Goal: Task Accomplishment & Management: Manage account settings

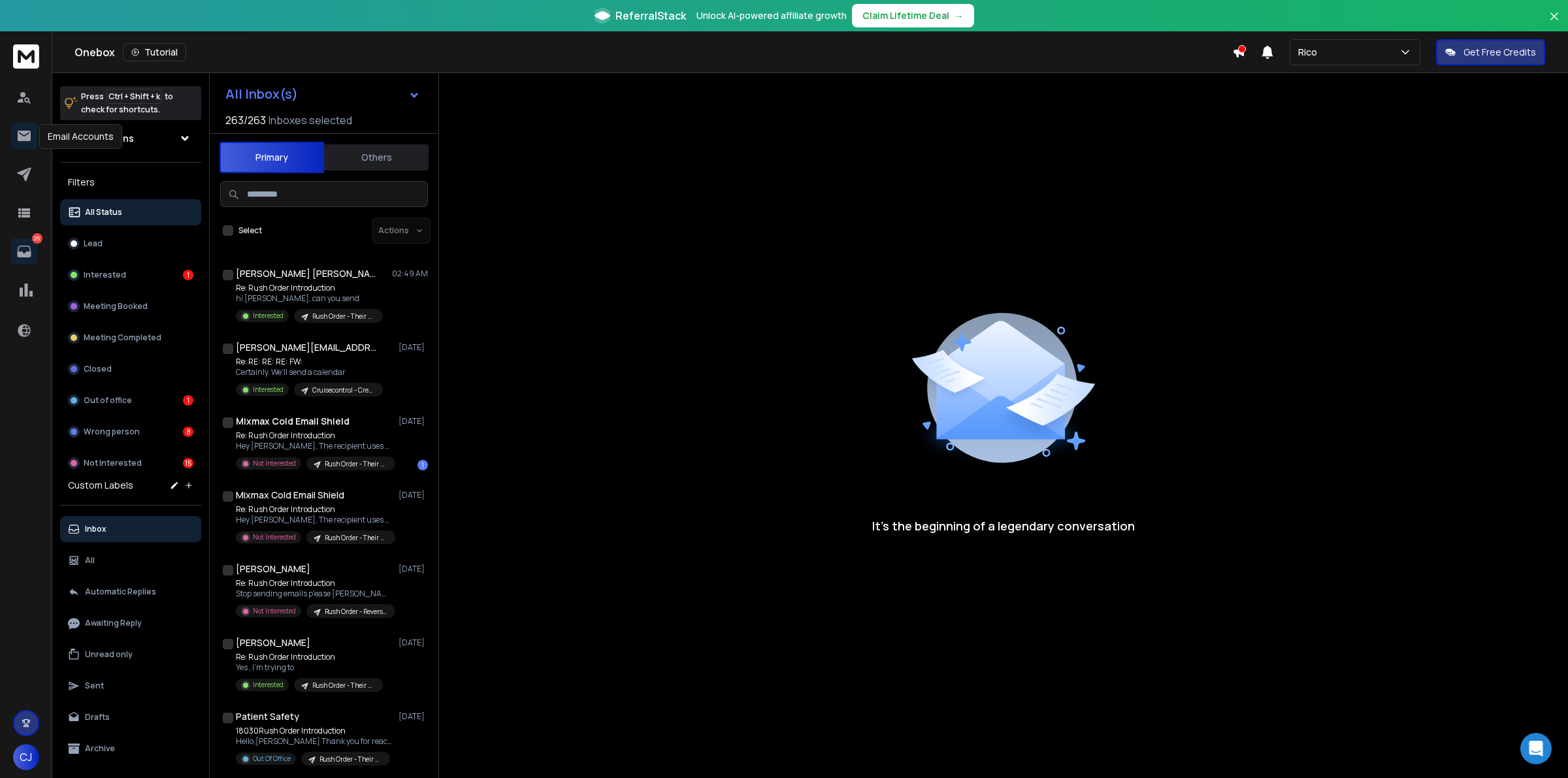
click at [24, 135] on icon at bounding box center [24, 136] width 15 height 15
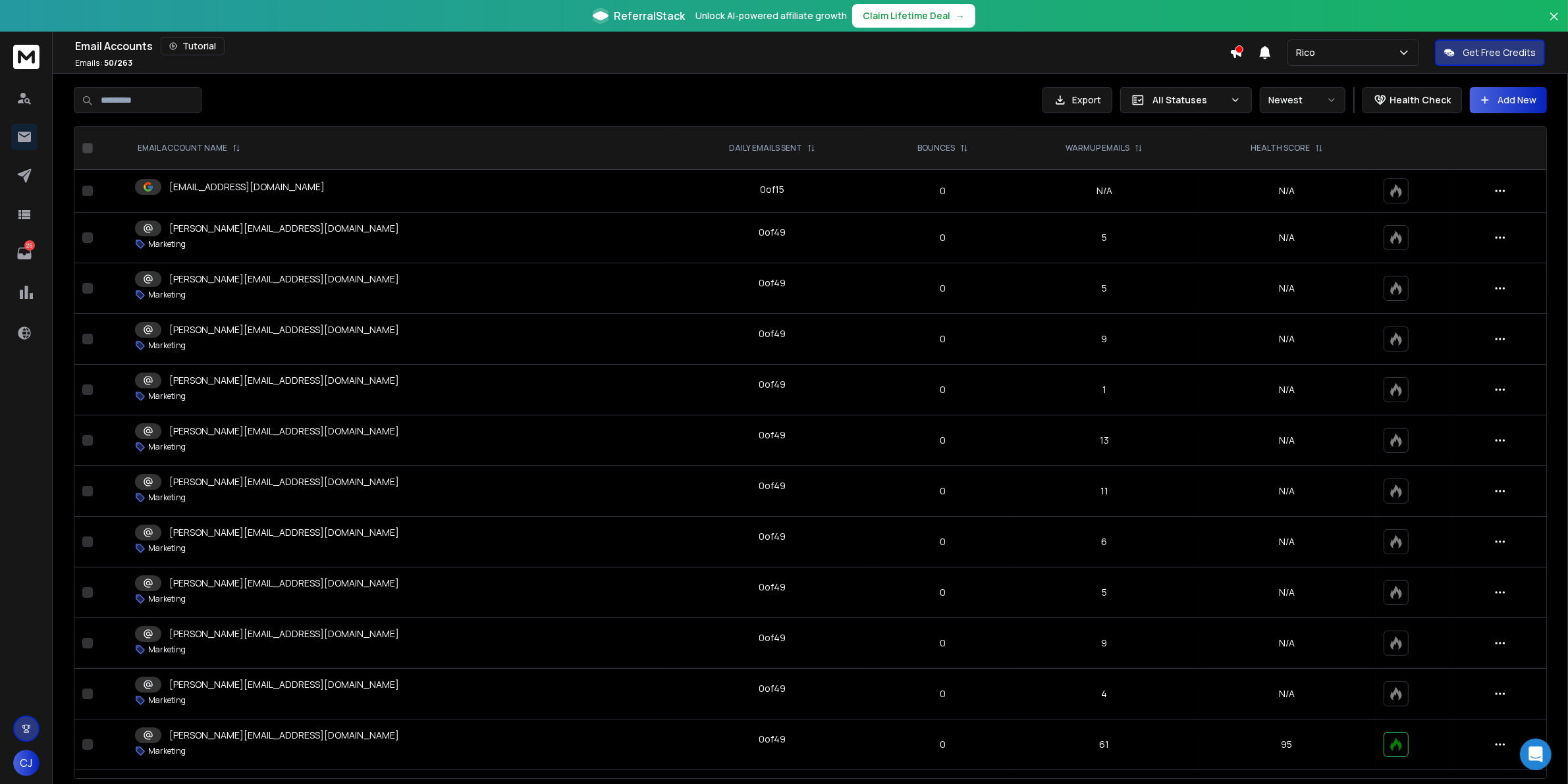
click at [166, 96] on input at bounding box center [137, 100] width 128 height 27
paste input "**********"
type input "**********"
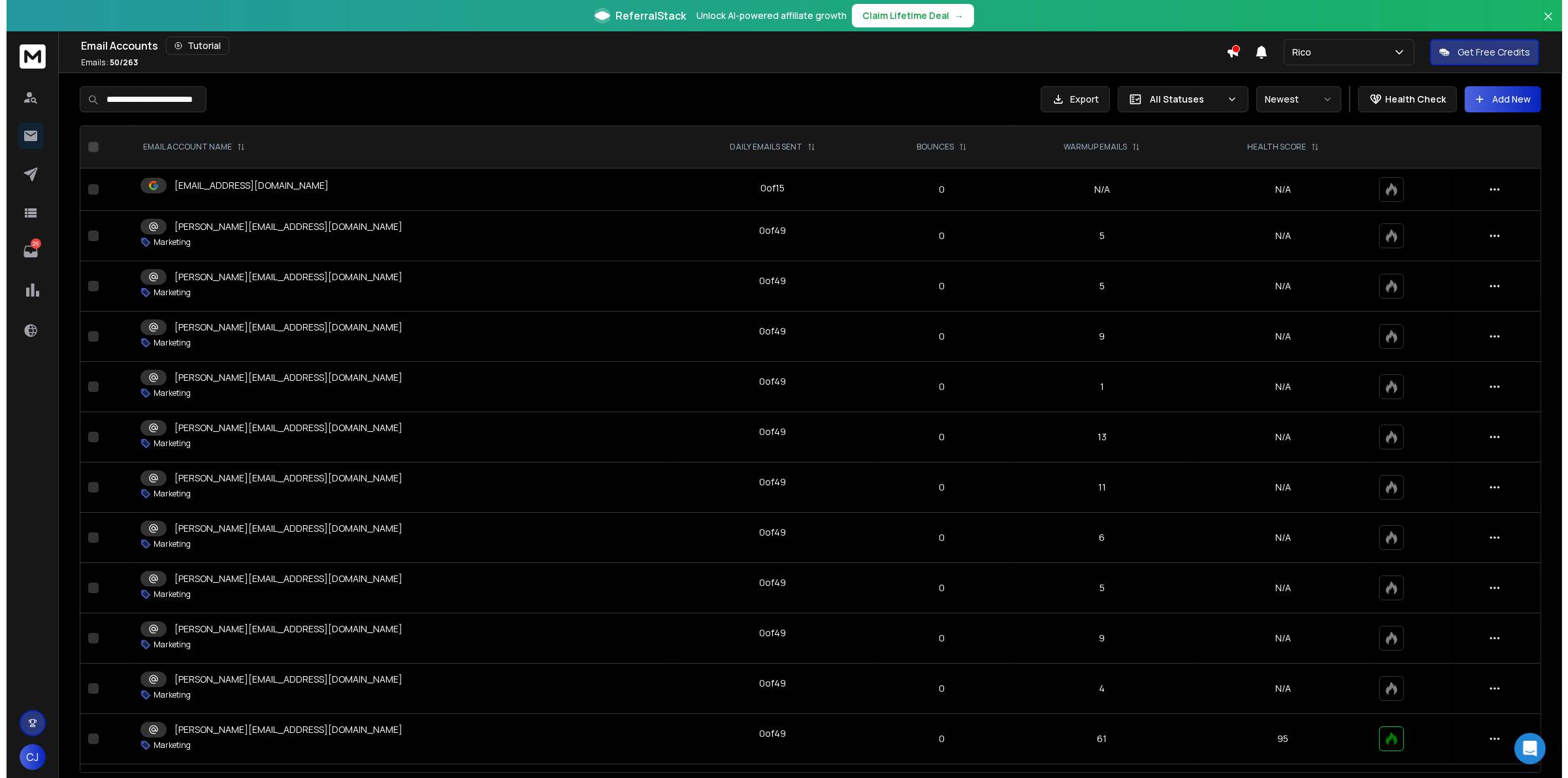
scroll to position [0, 3]
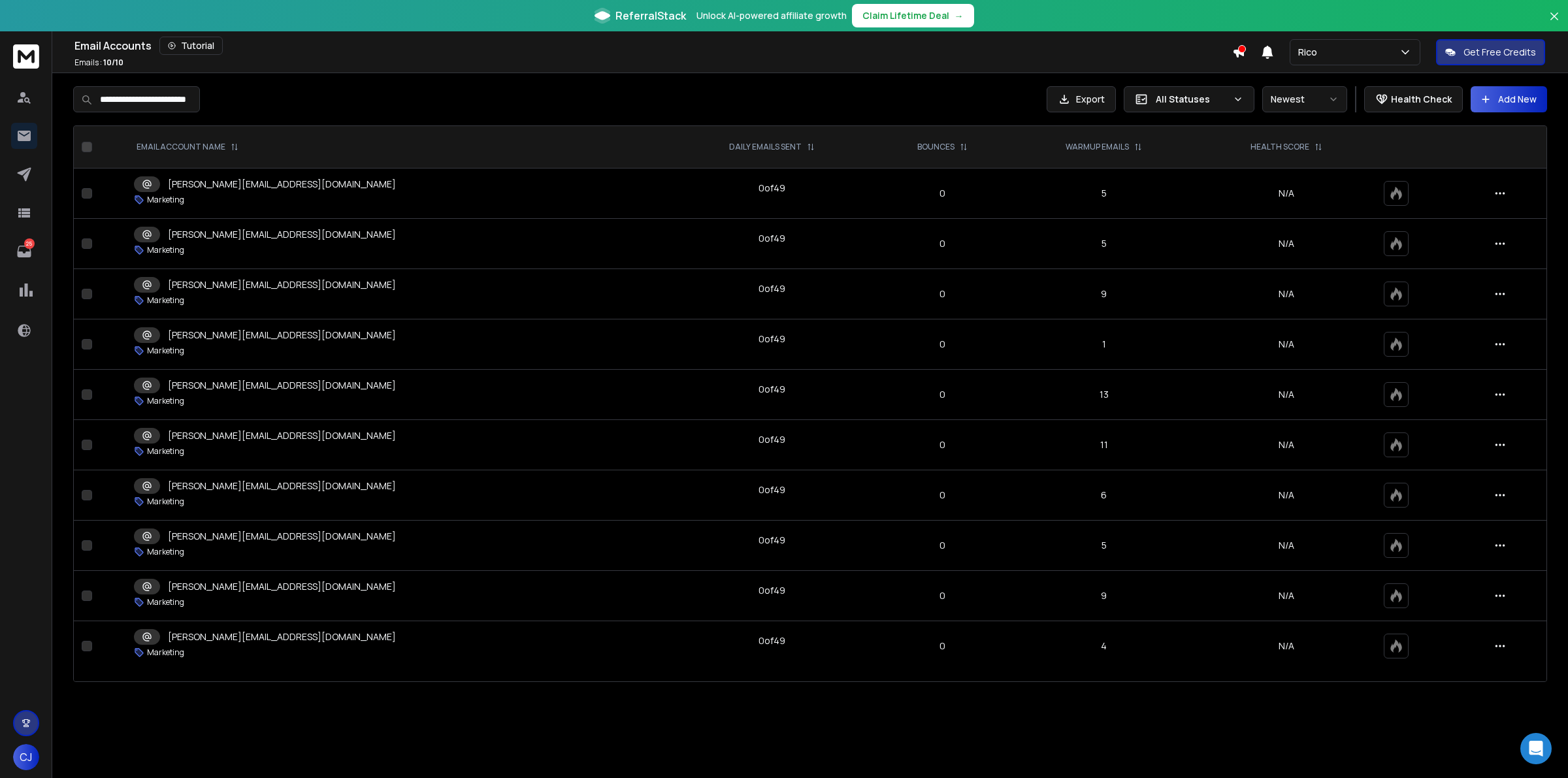
click at [368, 204] on div "Marketing" at bounding box center [397, 199] width 528 height 10
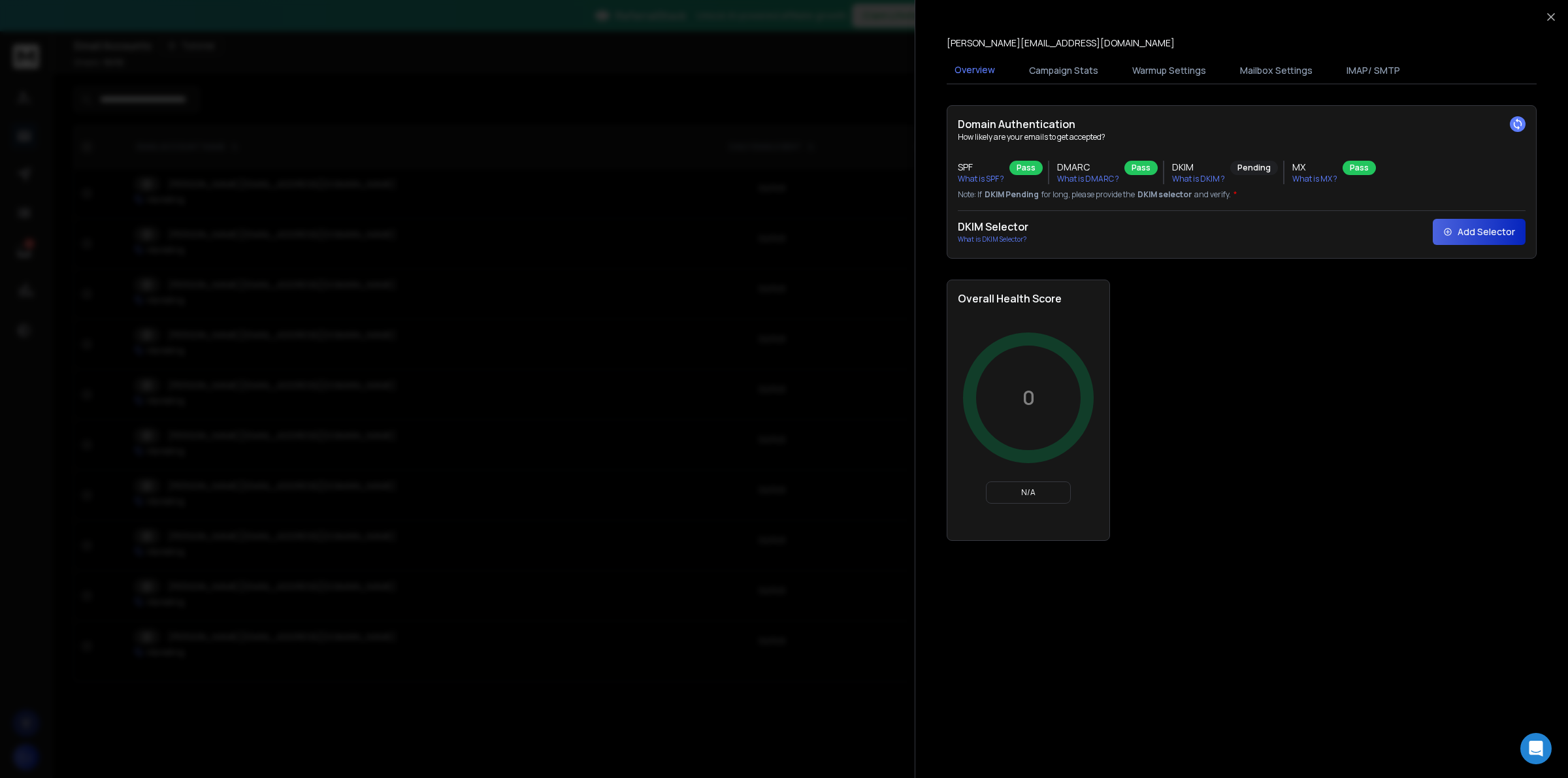
click at [615, 282] on div at bounding box center [784, 389] width 1568 height 778
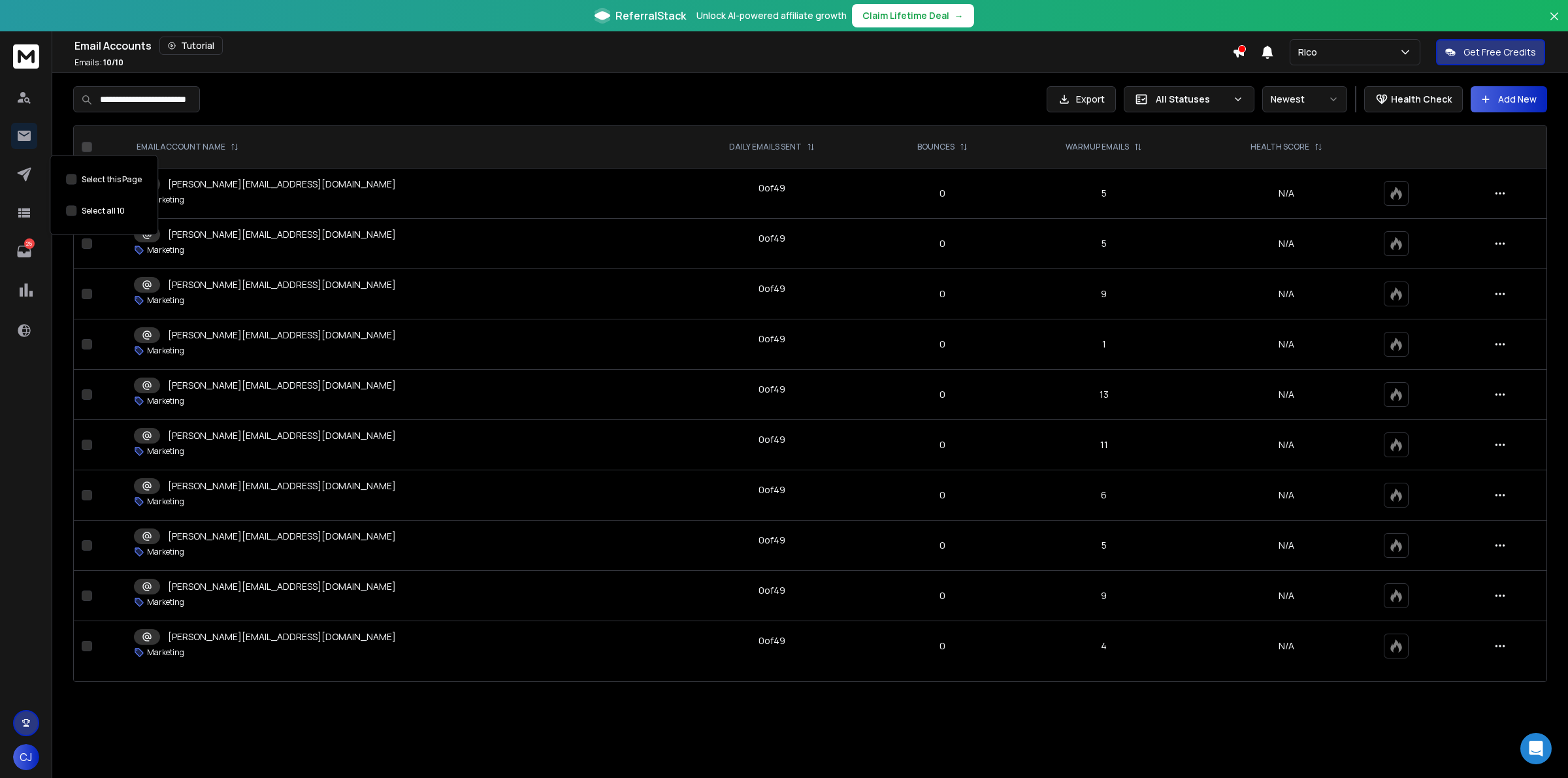
click at [68, 211] on button "Select this Page" at bounding box center [71, 211] width 10 height 10
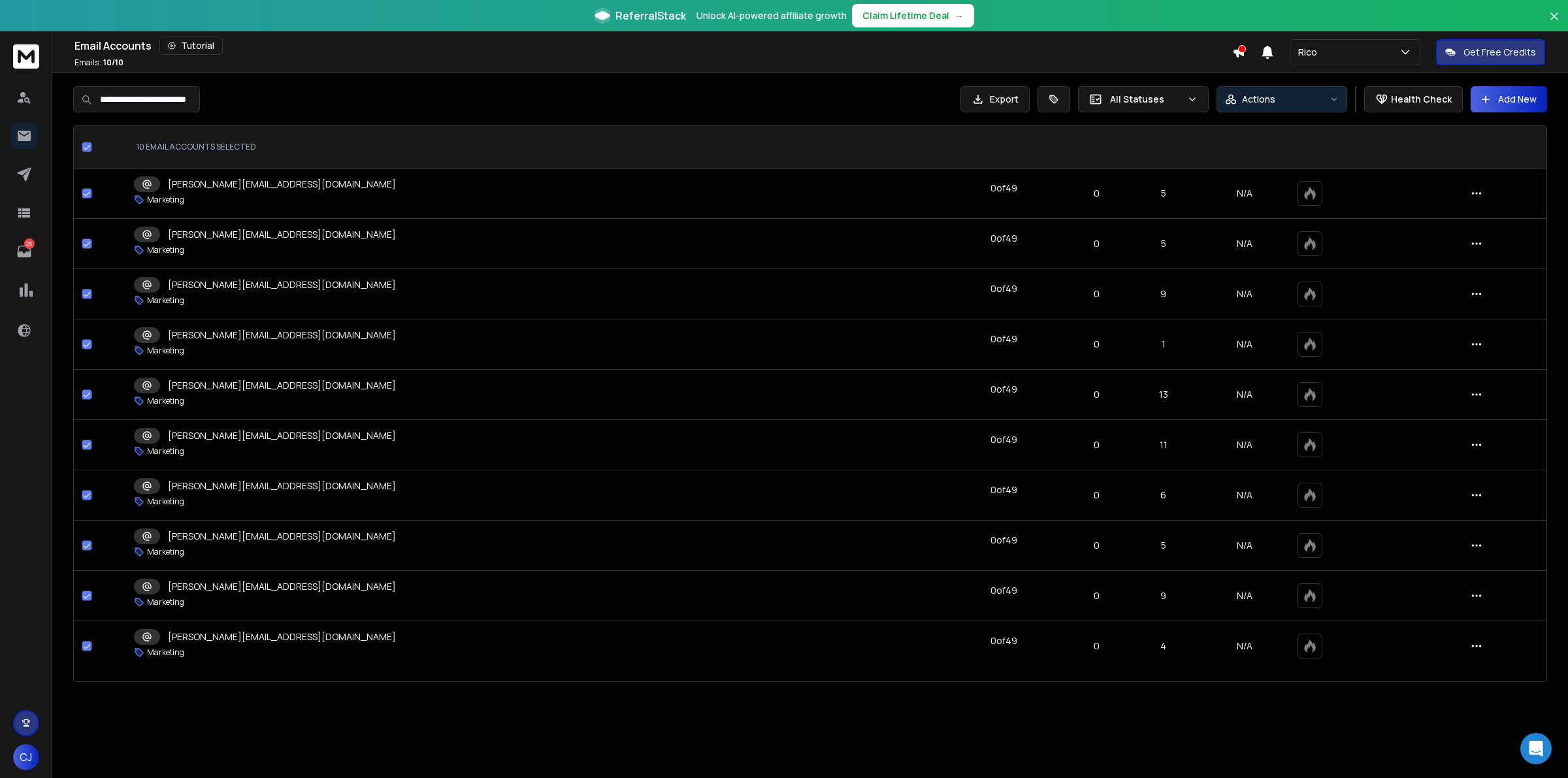
click at [1313, 101] on div "Actions" at bounding box center [1274, 98] width 99 height 13
click at [1309, 167] on div "Enable Warmup" at bounding box center [1272, 171] width 89 height 15
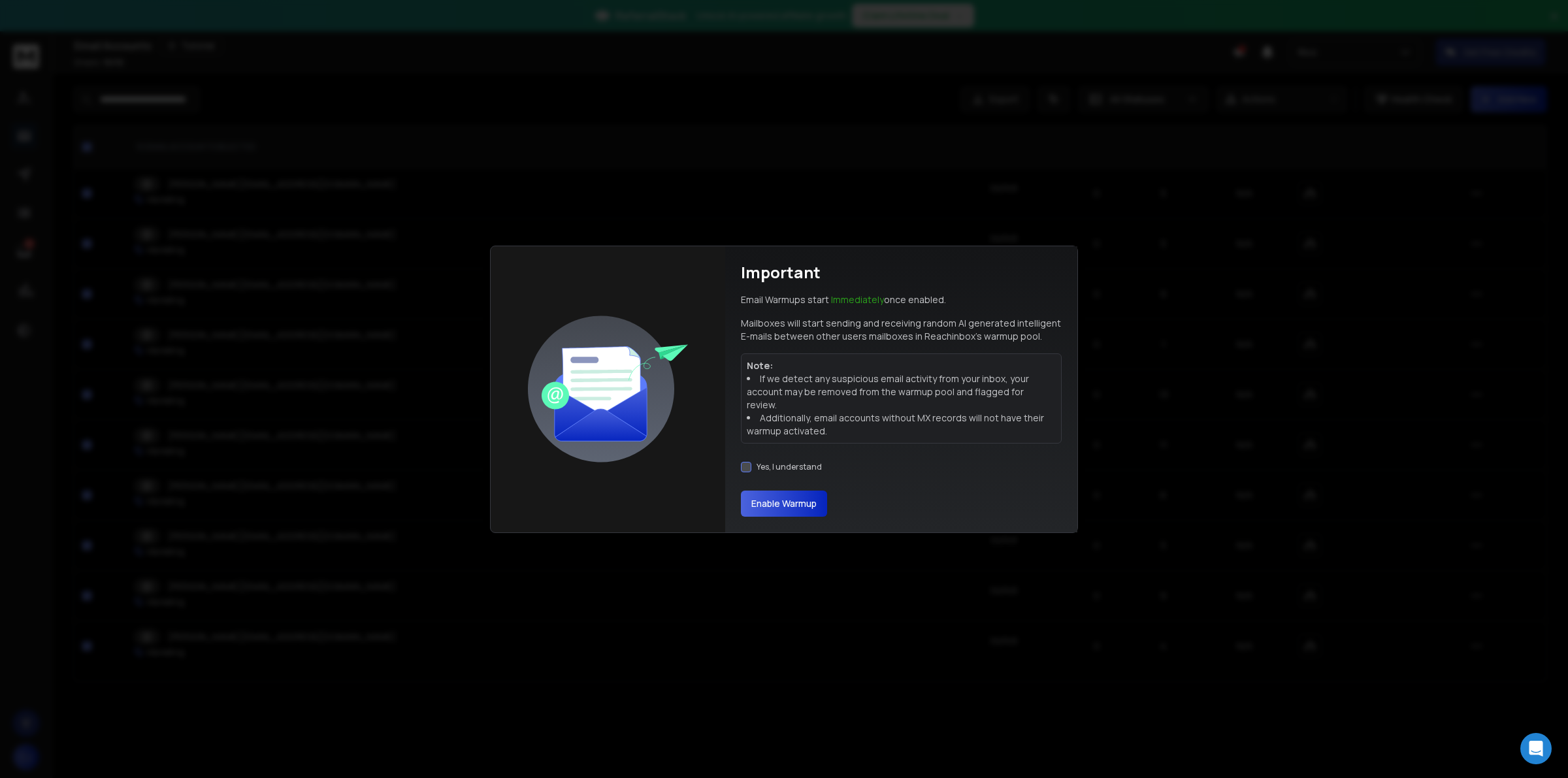
click at [777, 462] on label "Yes, I understand" at bounding box center [789, 467] width 65 height 10
drag, startPoint x: 746, startPoint y: 460, endPoint x: 757, endPoint y: 478, distance: 21.1
click at [746, 462] on button "Yes, I understand" at bounding box center [745, 467] width 10 height 10
click at [763, 490] on button "Enable Warmup" at bounding box center [783, 503] width 86 height 27
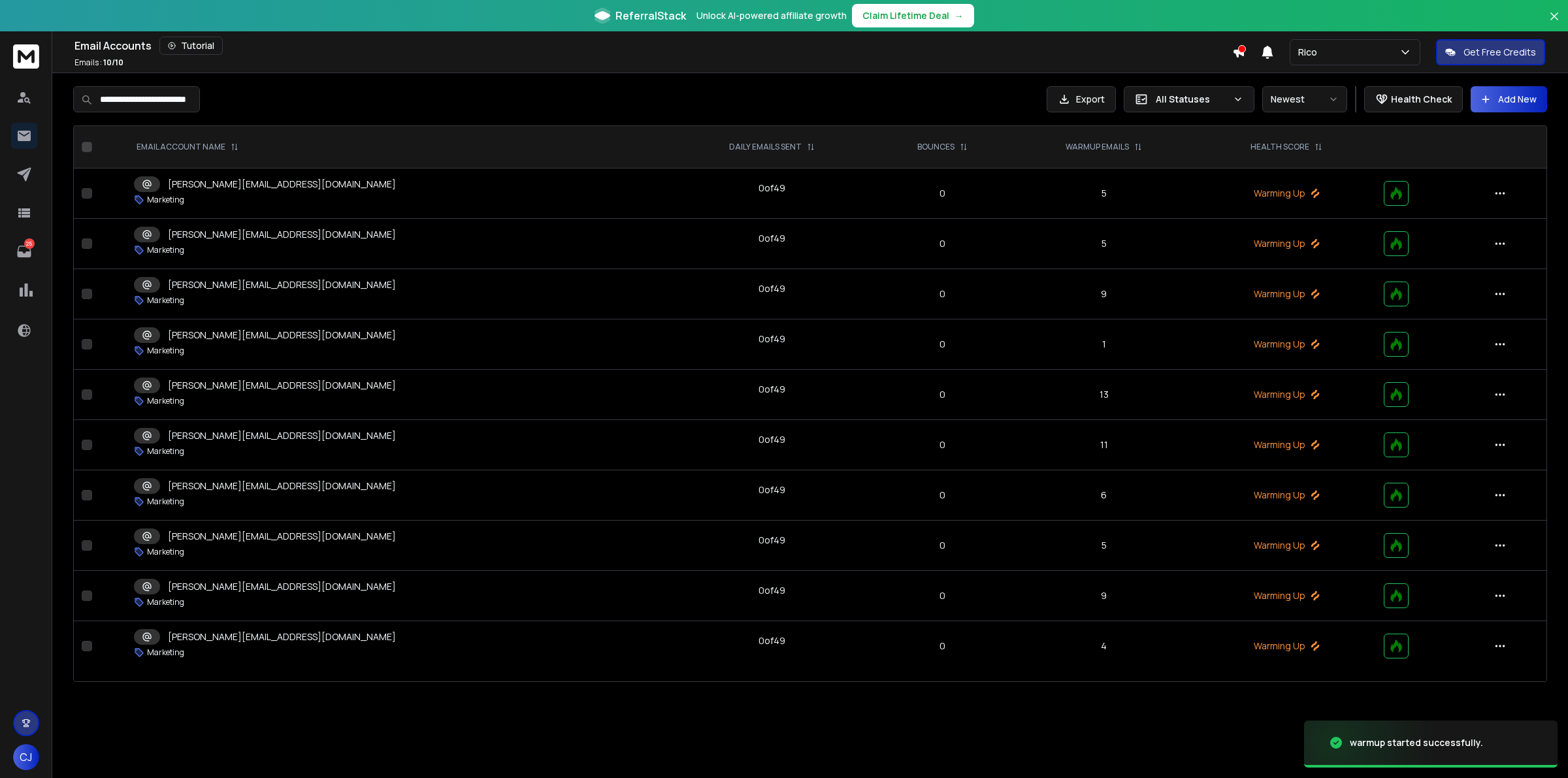
click at [462, 539] on div "sheila@learn.prorealtycallers.com" at bounding box center [397, 536] width 528 height 15
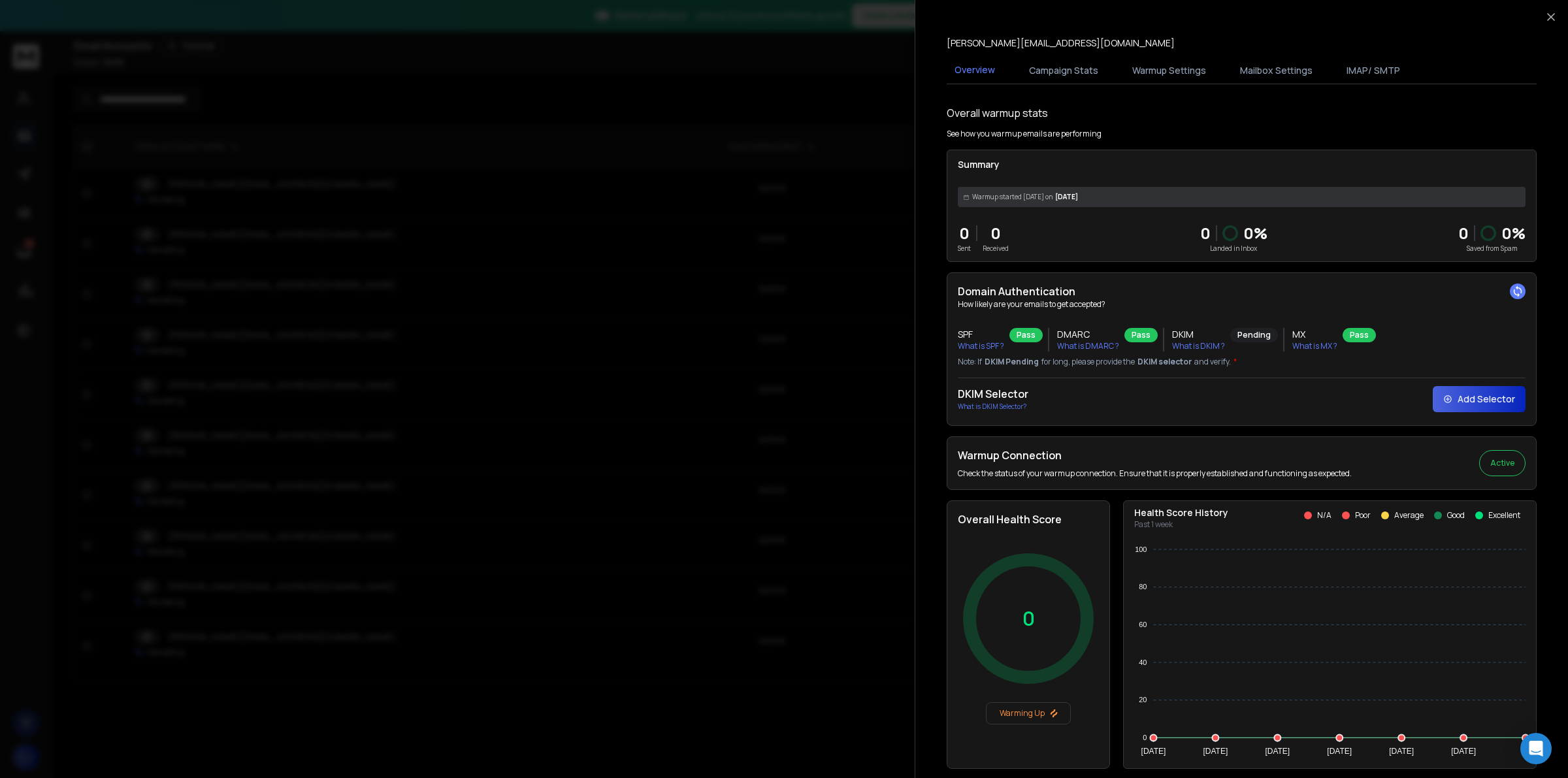
click at [1274, 69] on button "Mailbox Settings" at bounding box center [1275, 71] width 88 height 29
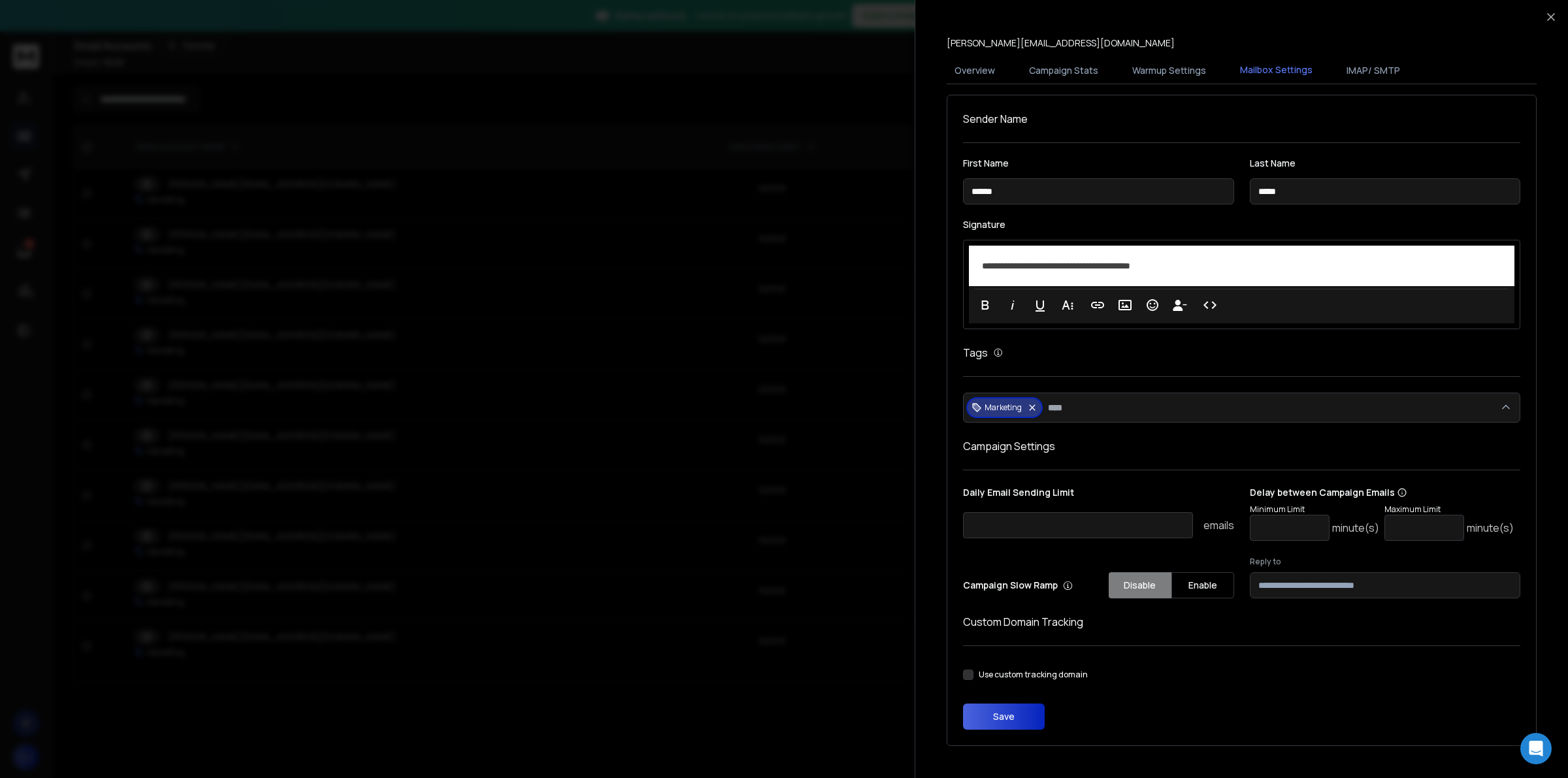
click at [494, 341] on div at bounding box center [784, 389] width 1568 height 778
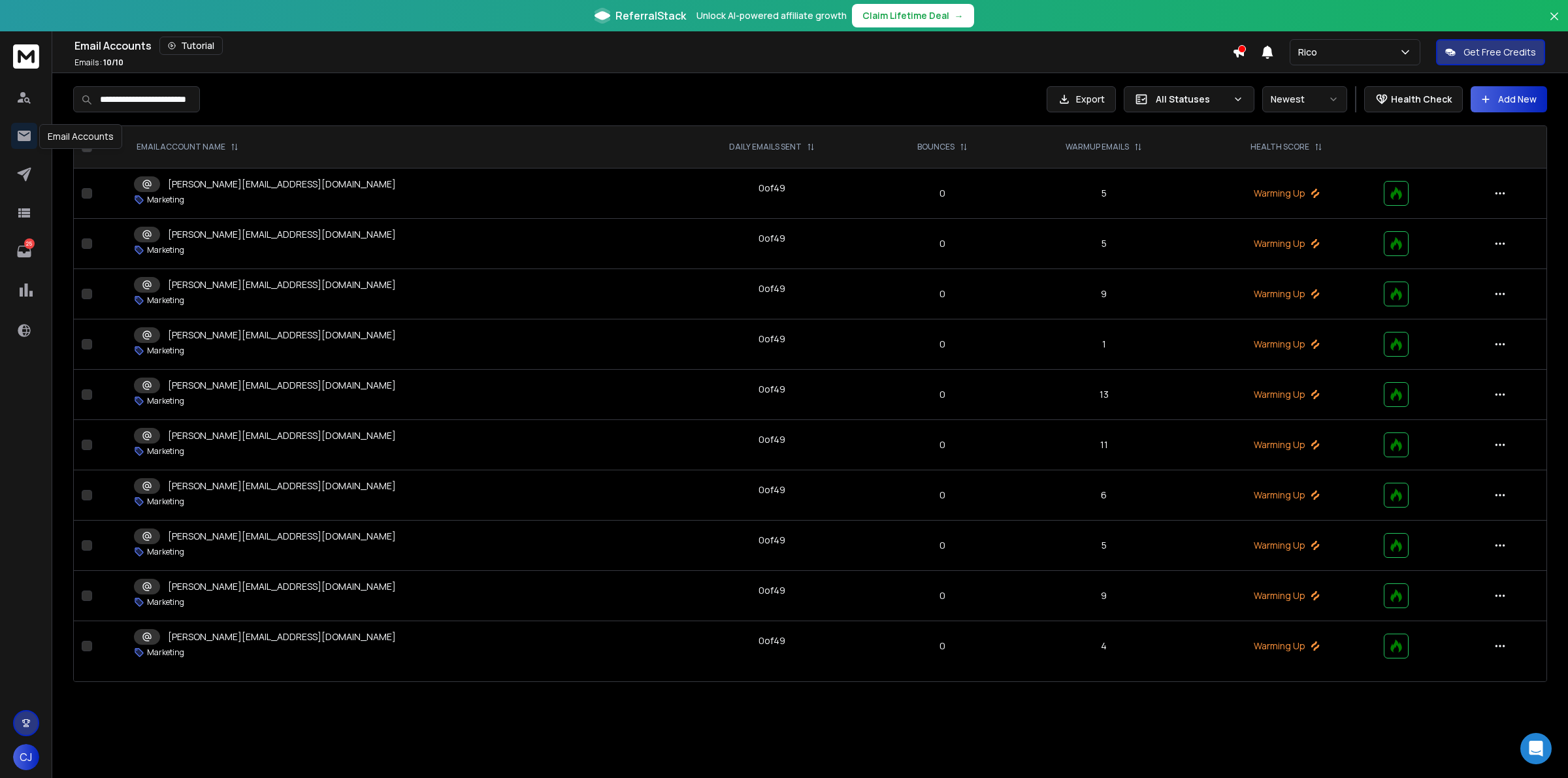
click at [14, 137] on link at bounding box center [24, 135] width 27 height 27
click at [21, 175] on icon at bounding box center [24, 175] width 14 height 14
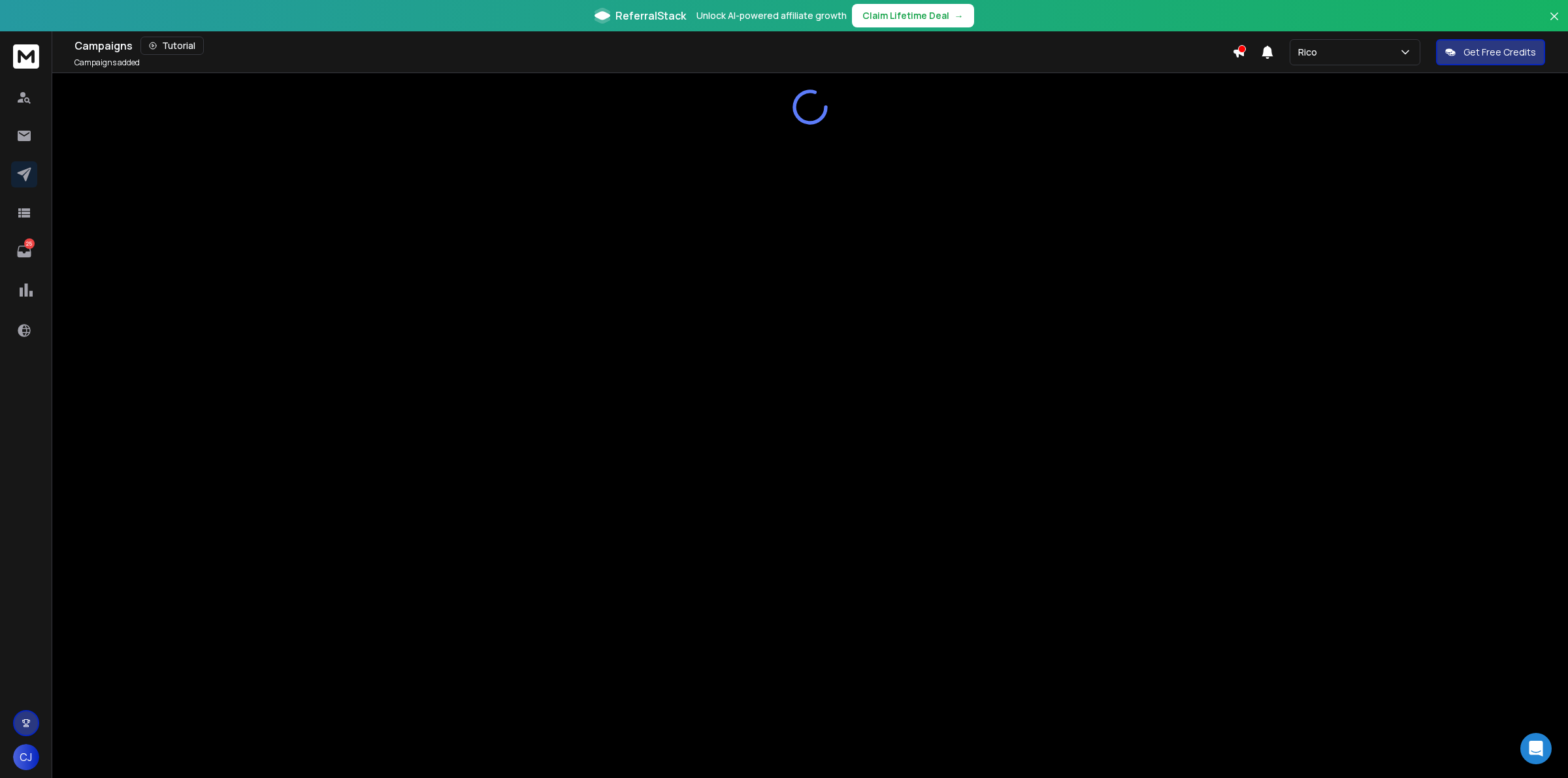
click at [1553, 15] on icon "Close banner" at bounding box center [1553, 16] width 8 height 8
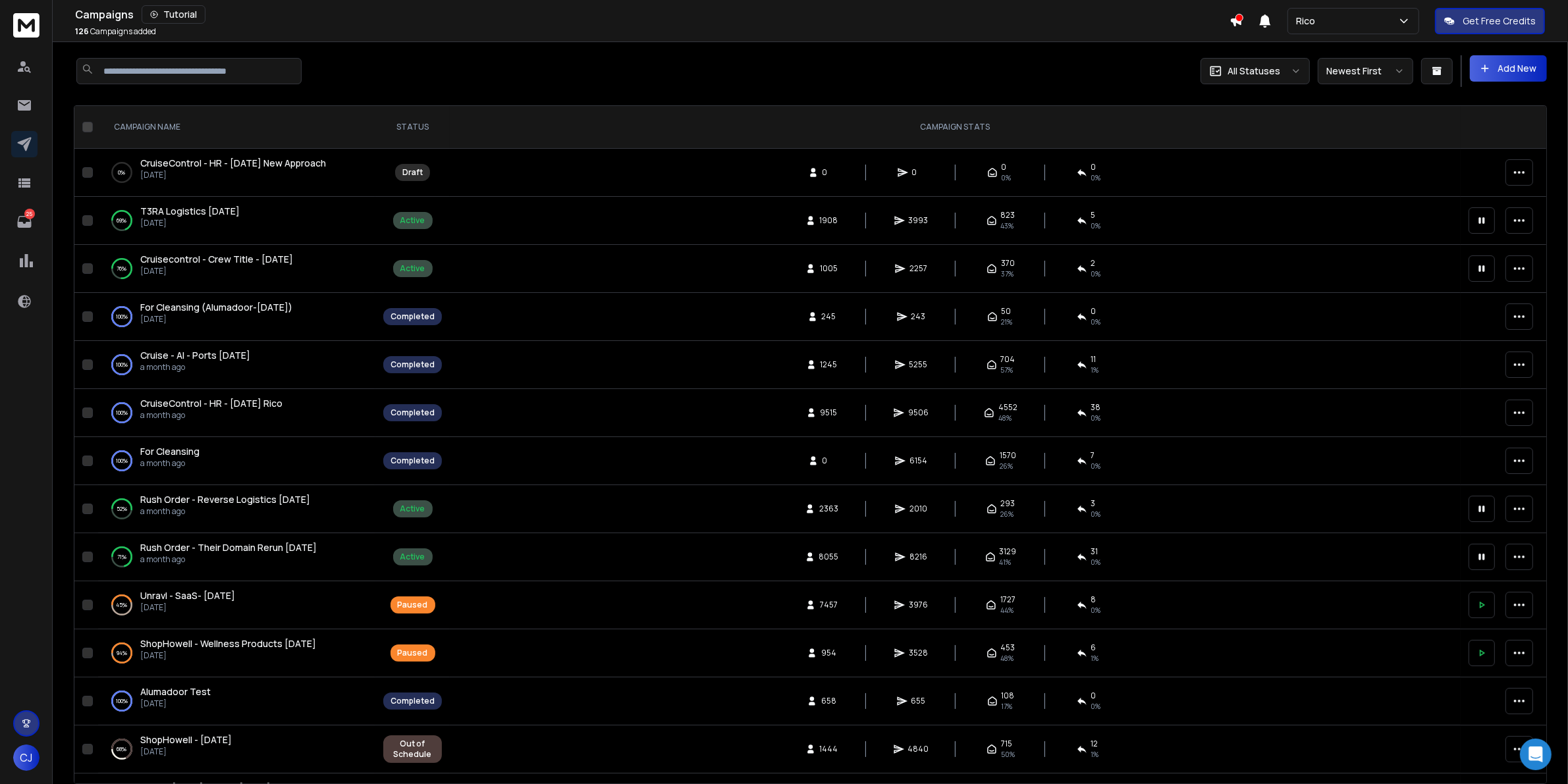
click at [210, 323] on p "22 days ago" at bounding box center [217, 319] width 152 height 10
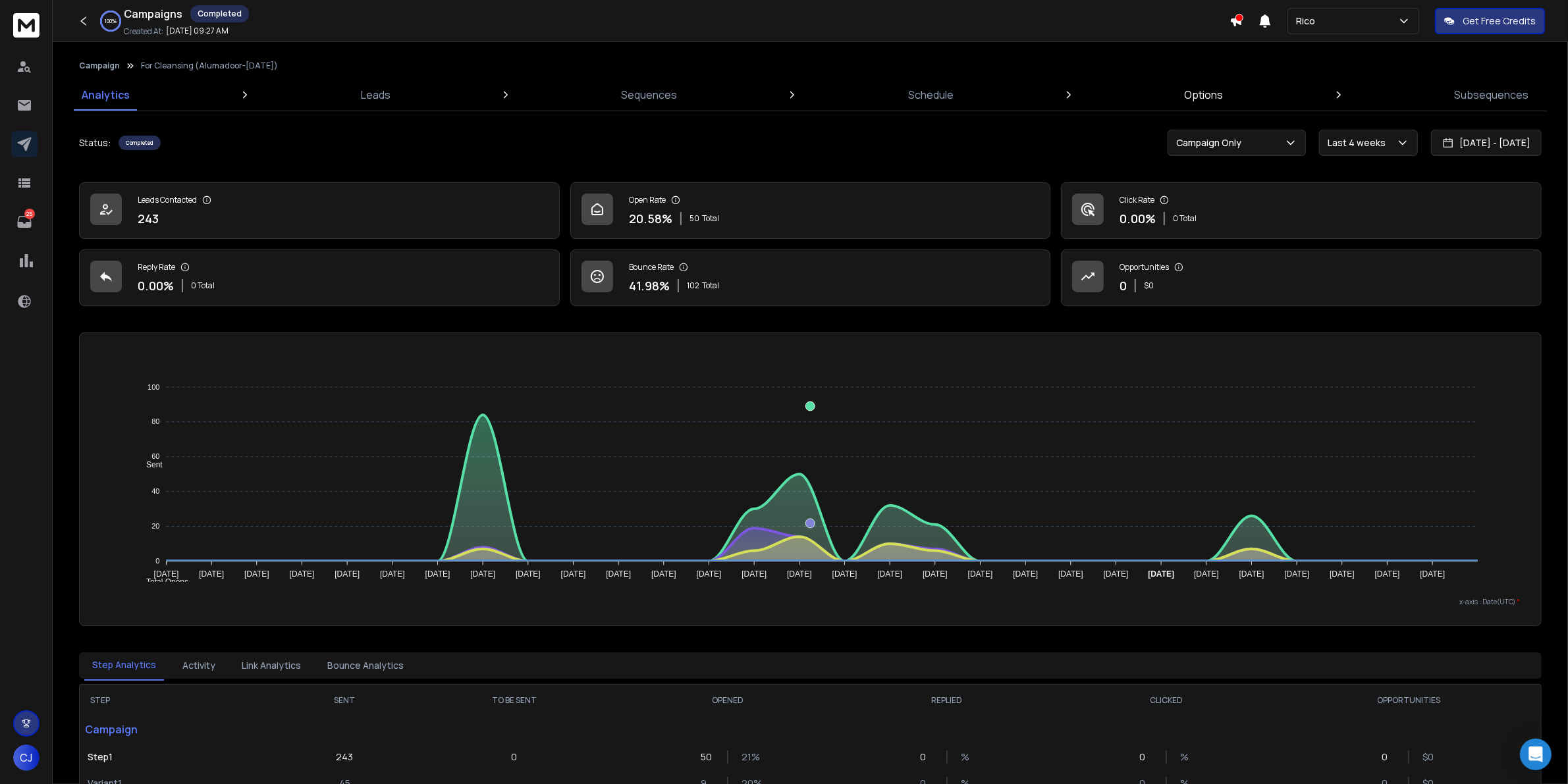
click at [1222, 98] on p "Options" at bounding box center [1203, 95] width 39 height 16
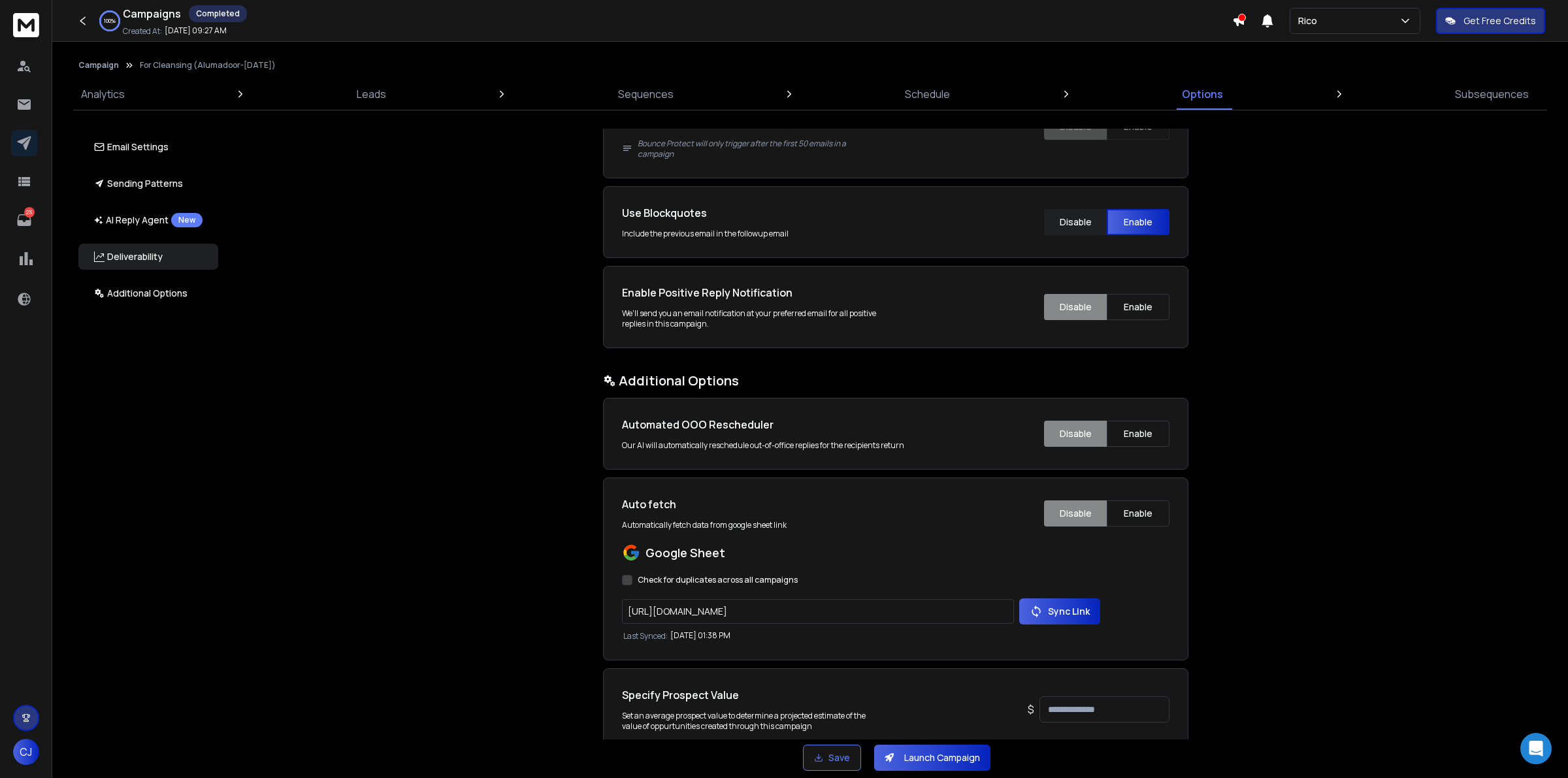
scroll to position [2450, 0]
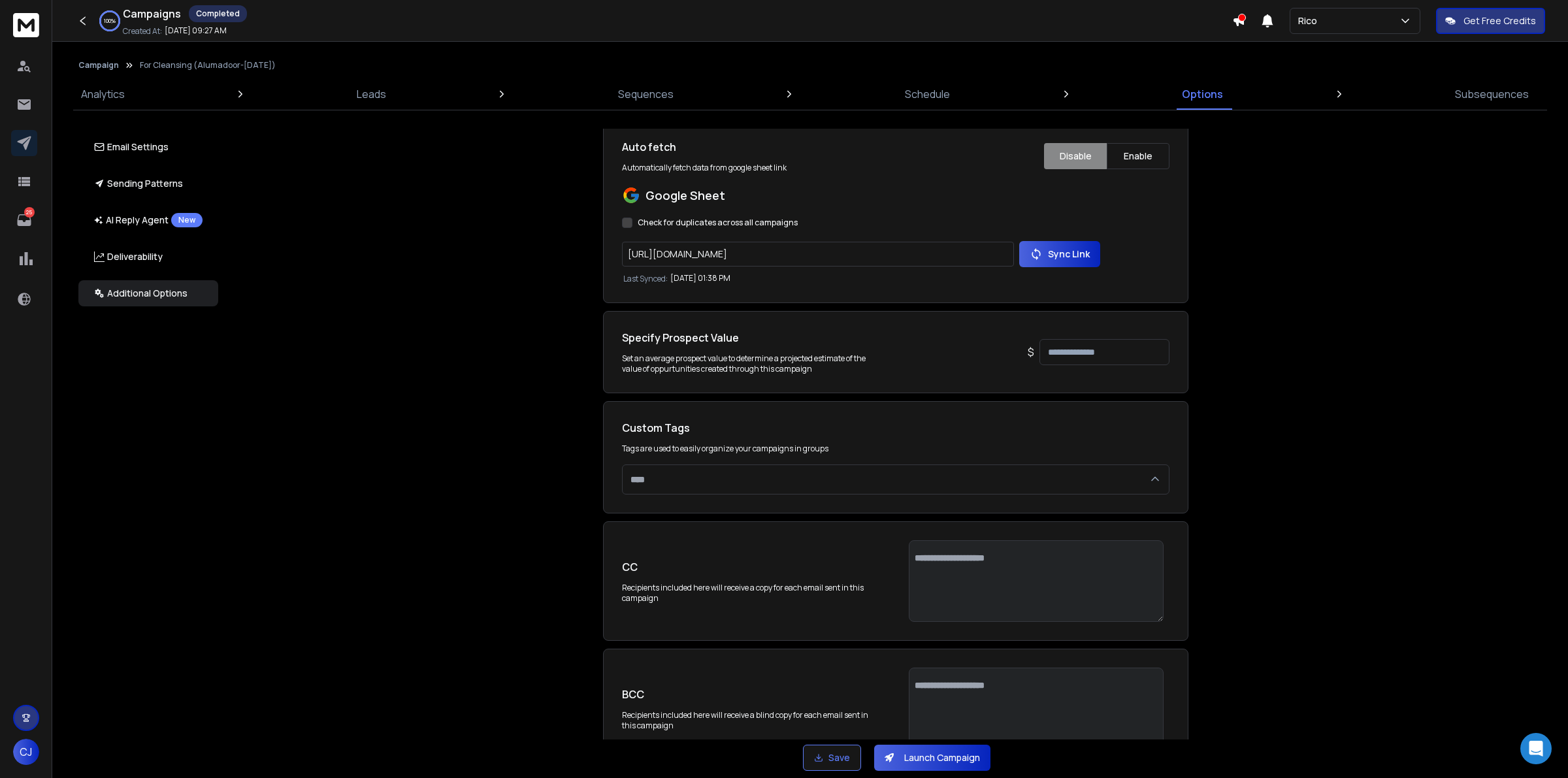
click at [727, 260] on link "https://docs.google.com/spreadsheets/d/1AcgP3QU6N5zFAv4DPf5v0yyGMd6qbimuEOVzxap…" at bounding box center [677, 253] width 99 height 13
click at [1054, 260] on p "Sync Link" at bounding box center [1068, 253] width 42 height 13
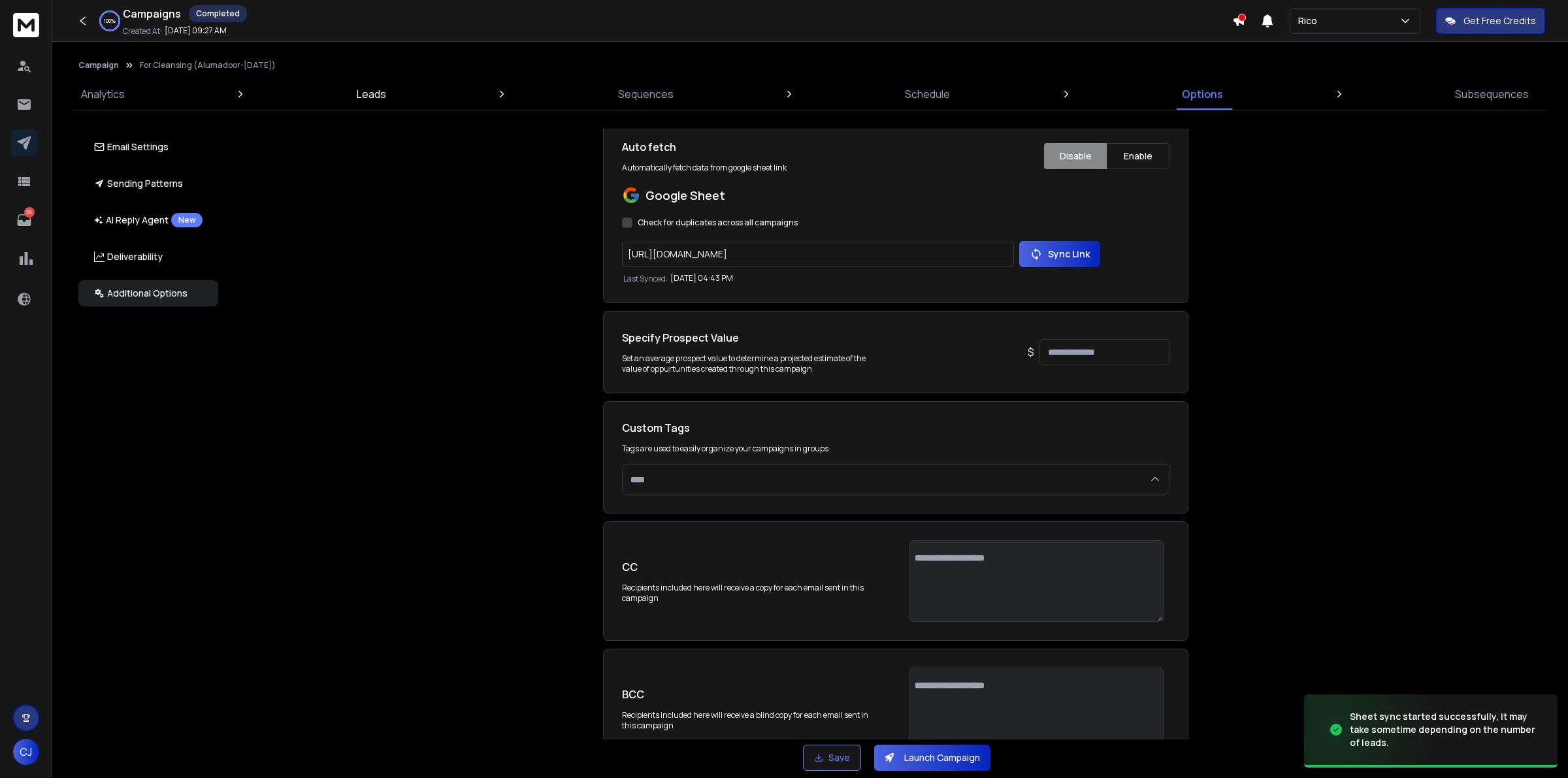
click at [365, 92] on p "Leads" at bounding box center [371, 94] width 29 height 15
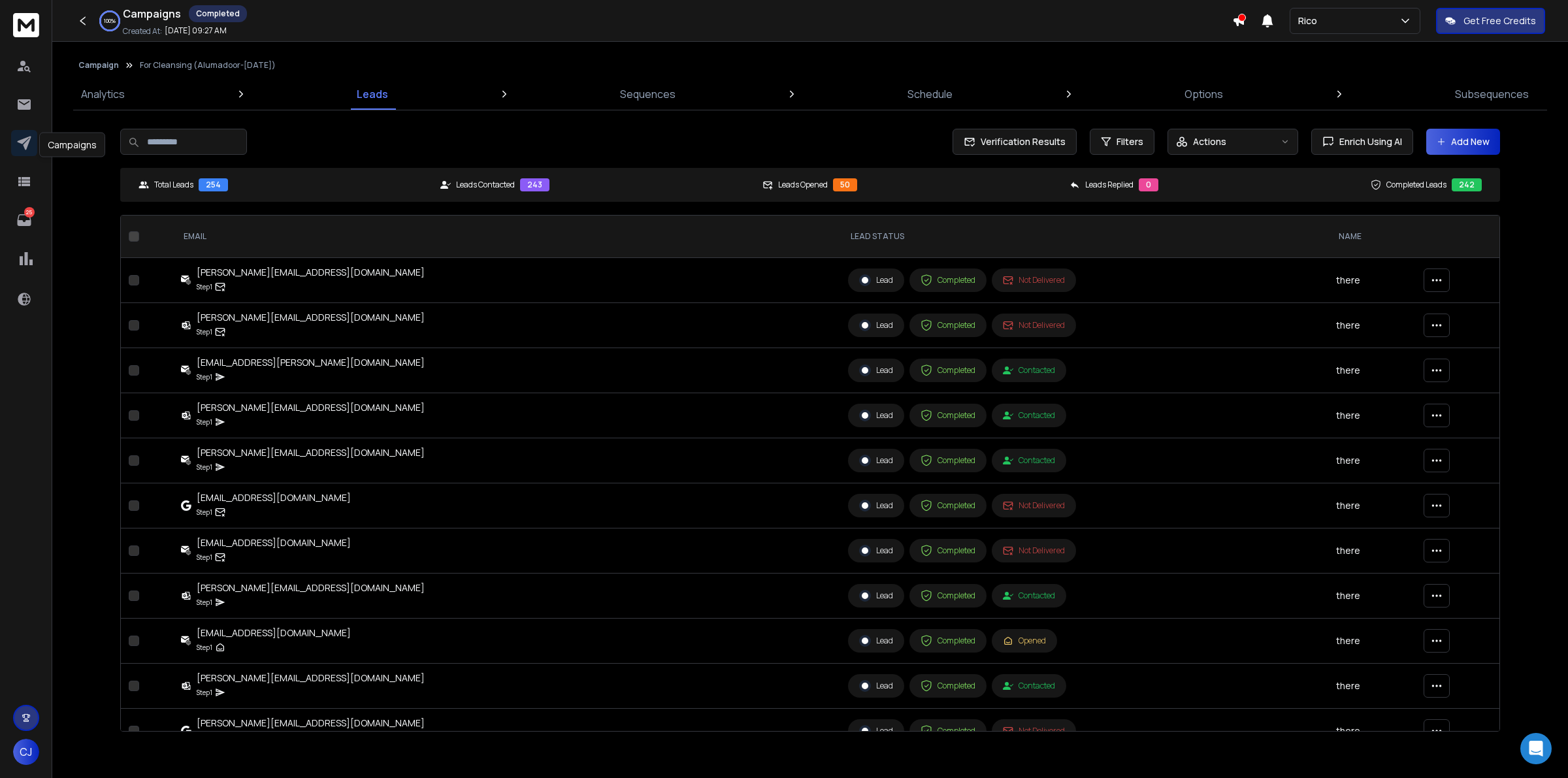
click at [16, 151] on icon at bounding box center [24, 143] width 15 height 15
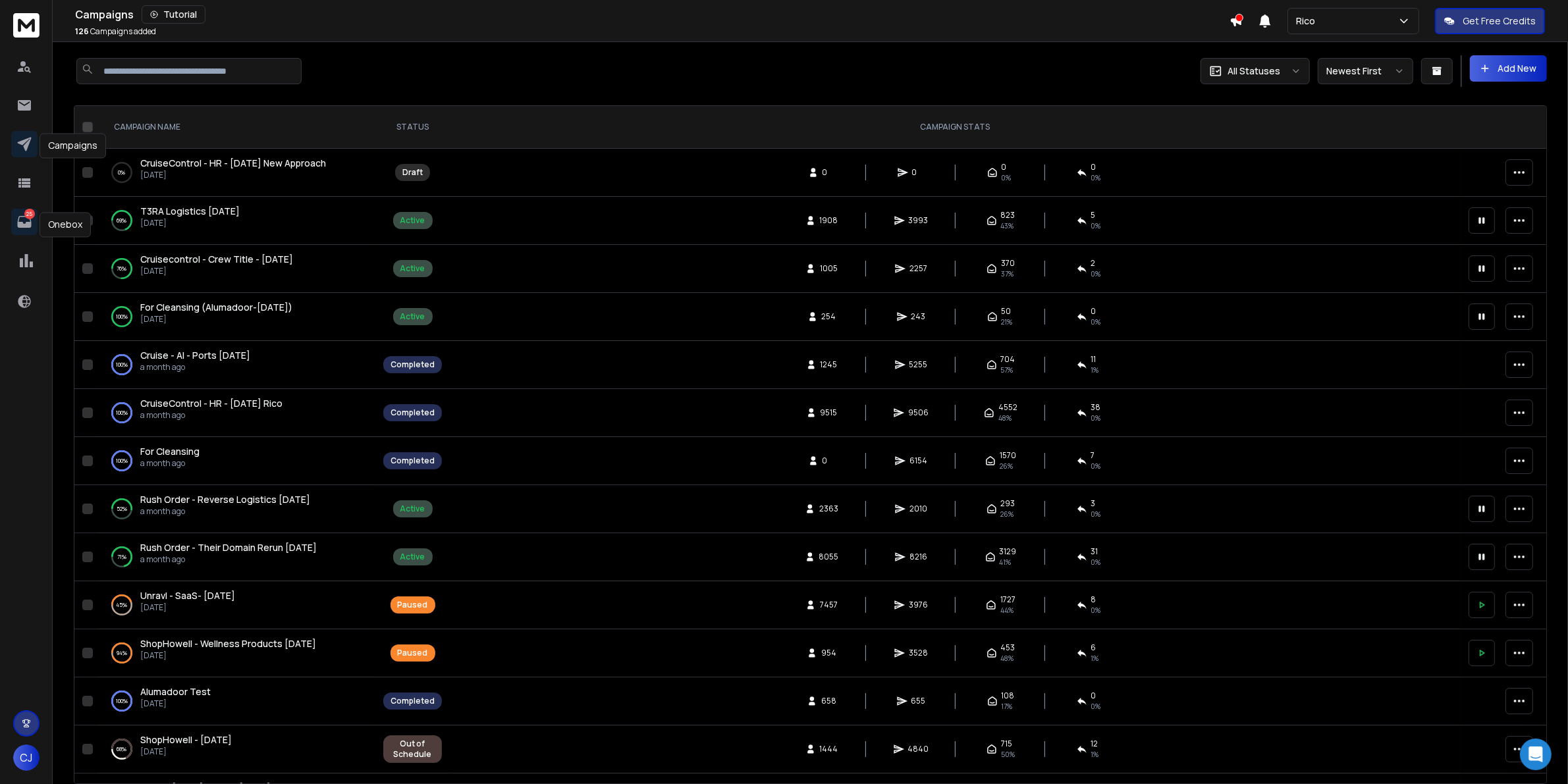
click at [16, 223] on icon at bounding box center [24, 222] width 16 height 16
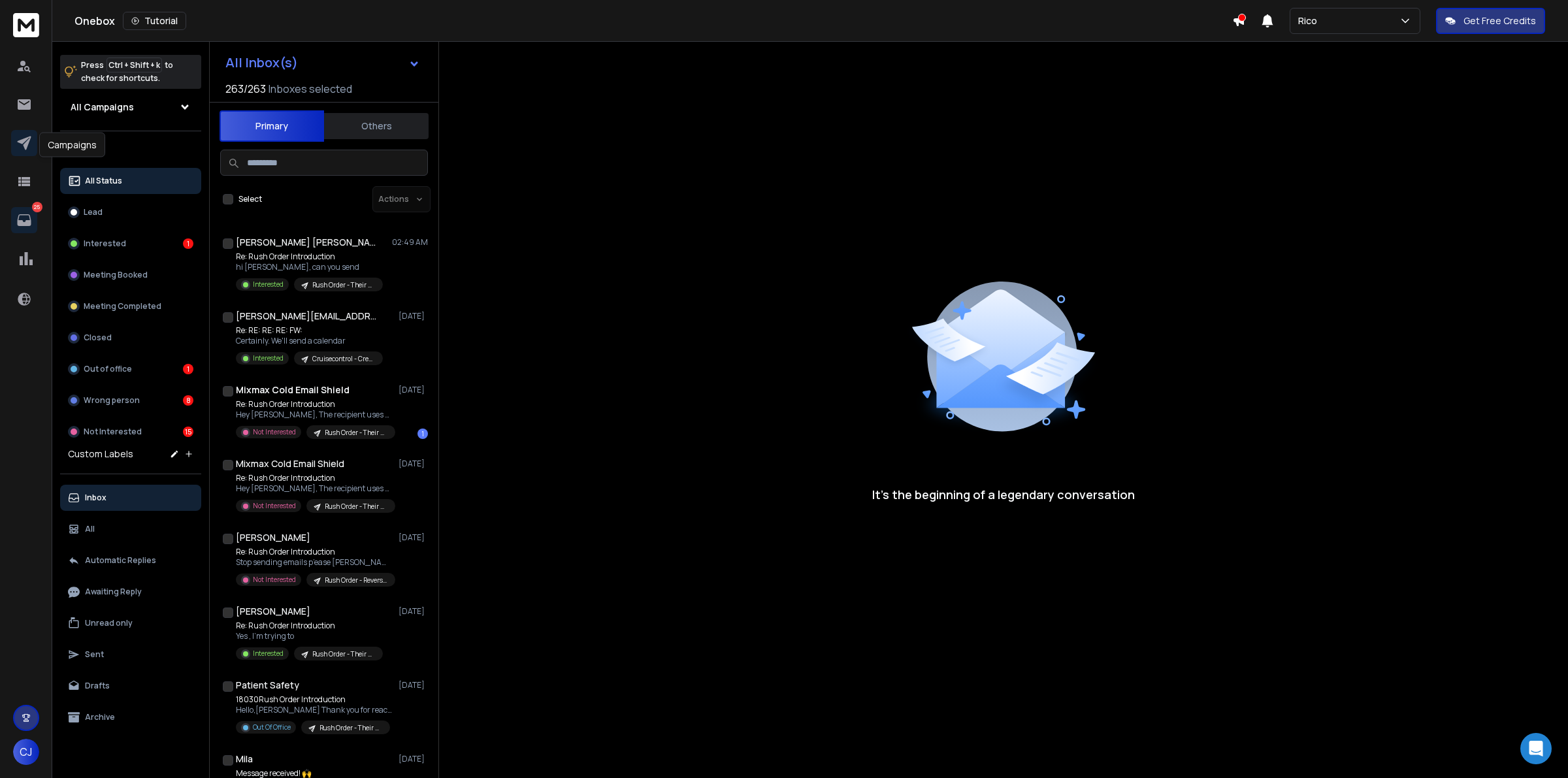
click at [27, 147] on icon at bounding box center [24, 144] width 14 height 14
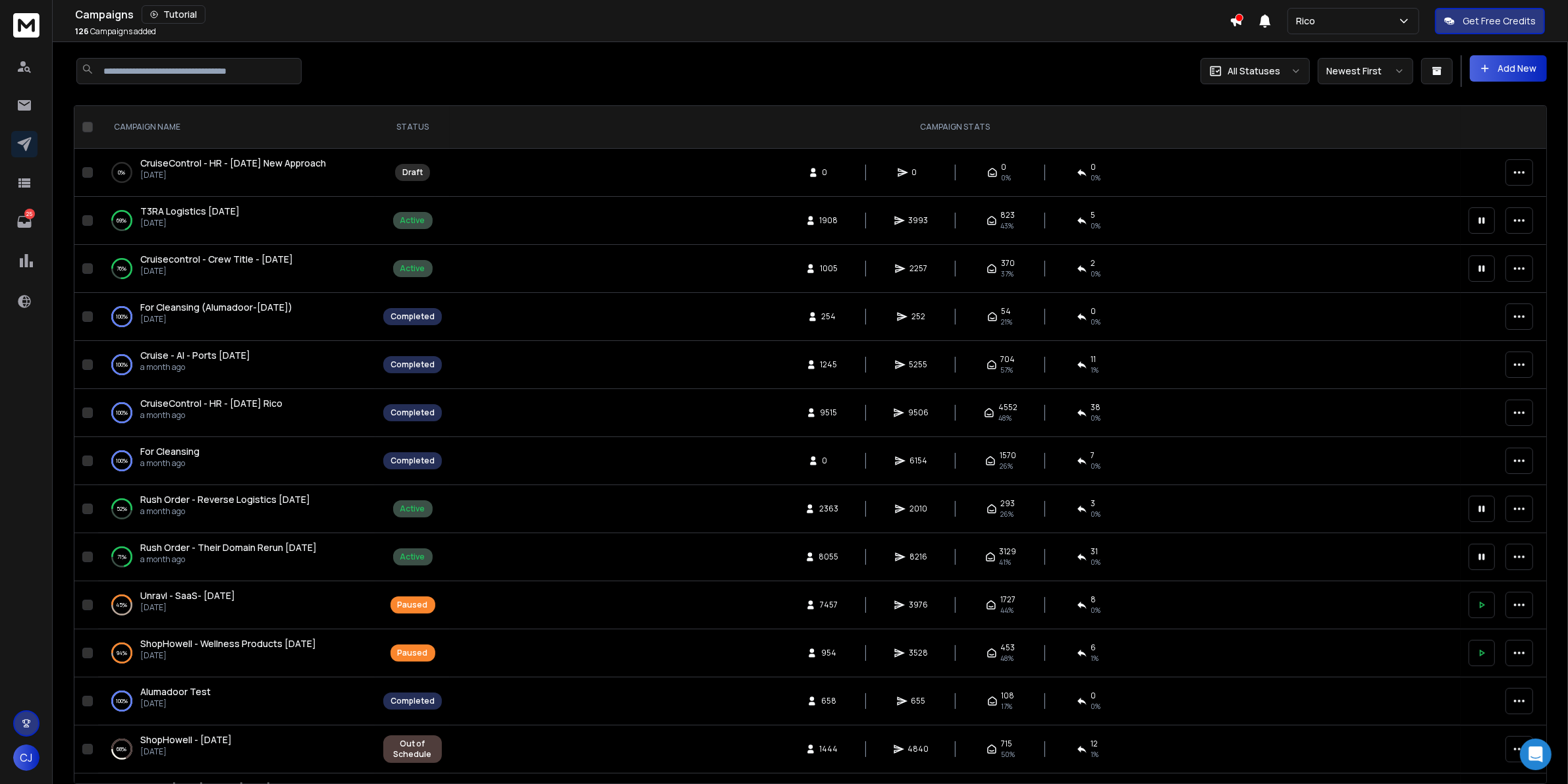
click at [346, 313] on div "100 % For Cleansing (Alumadoor-Sept 16) 22 days ago" at bounding box center [236, 317] width 251 height 32
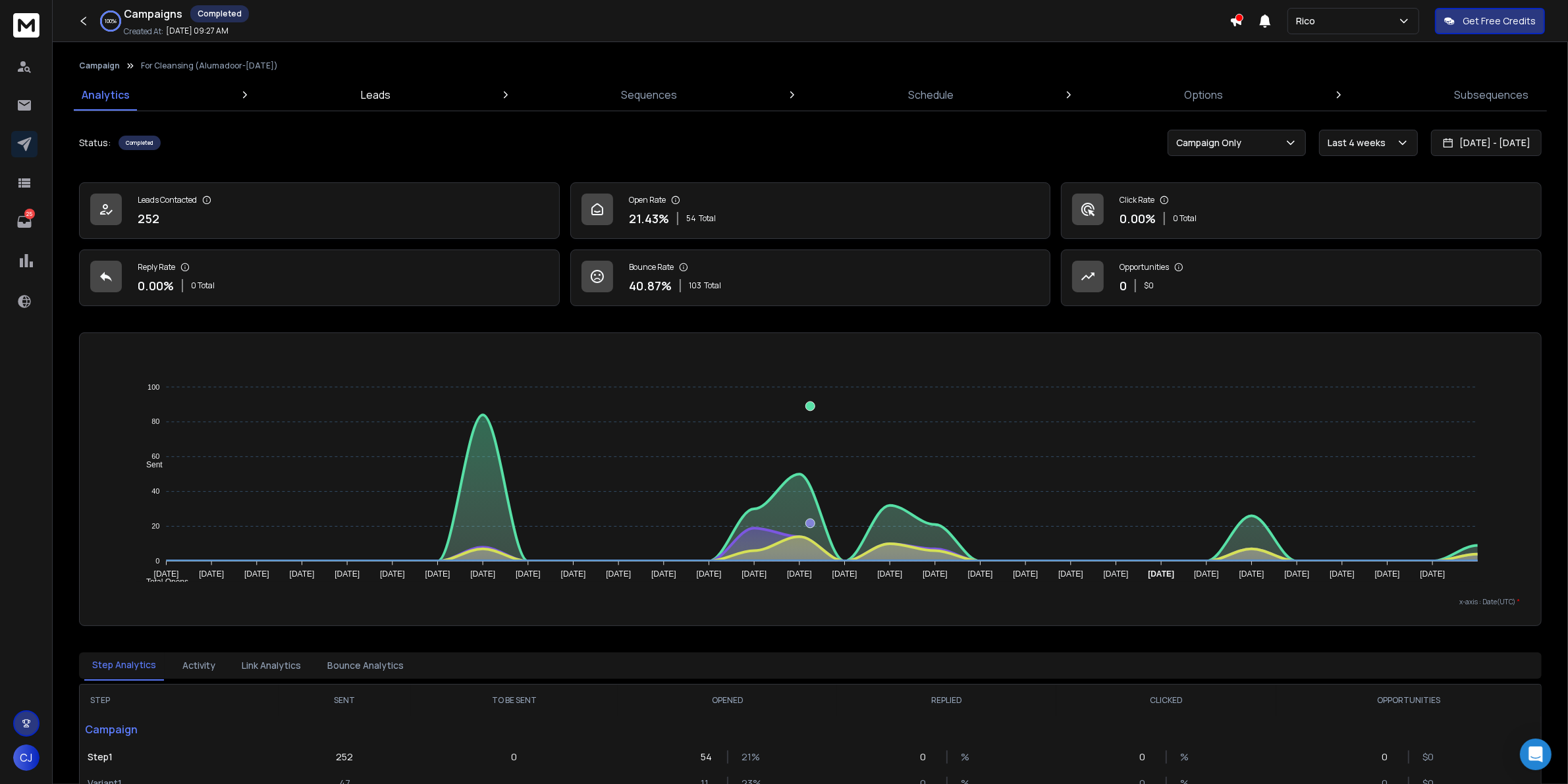
click at [382, 103] on link "Leads" at bounding box center [375, 95] width 46 height 32
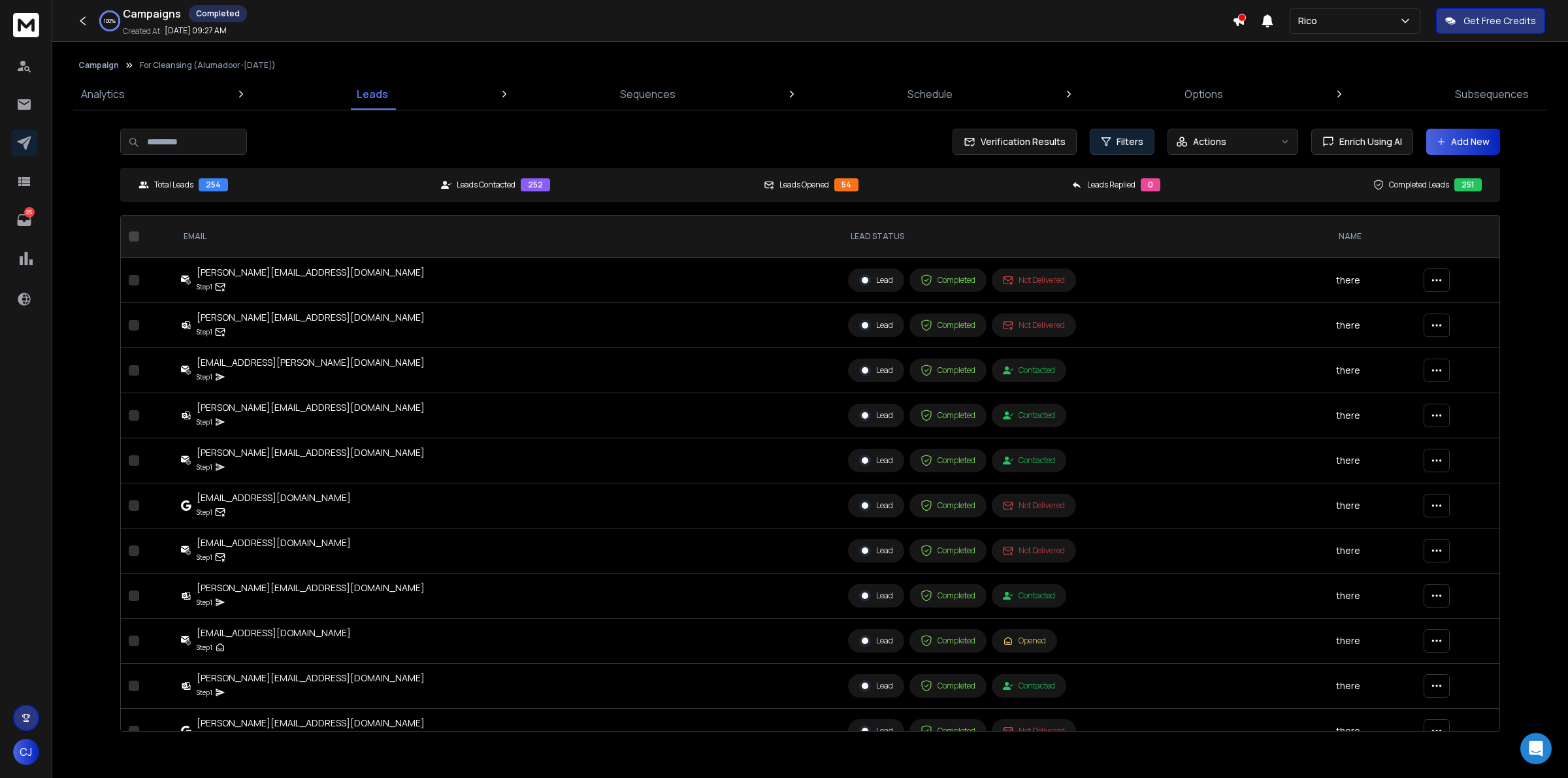
click at [1127, 142] on span "Filters" at bounding box center [1129, 141] width 27 height 13
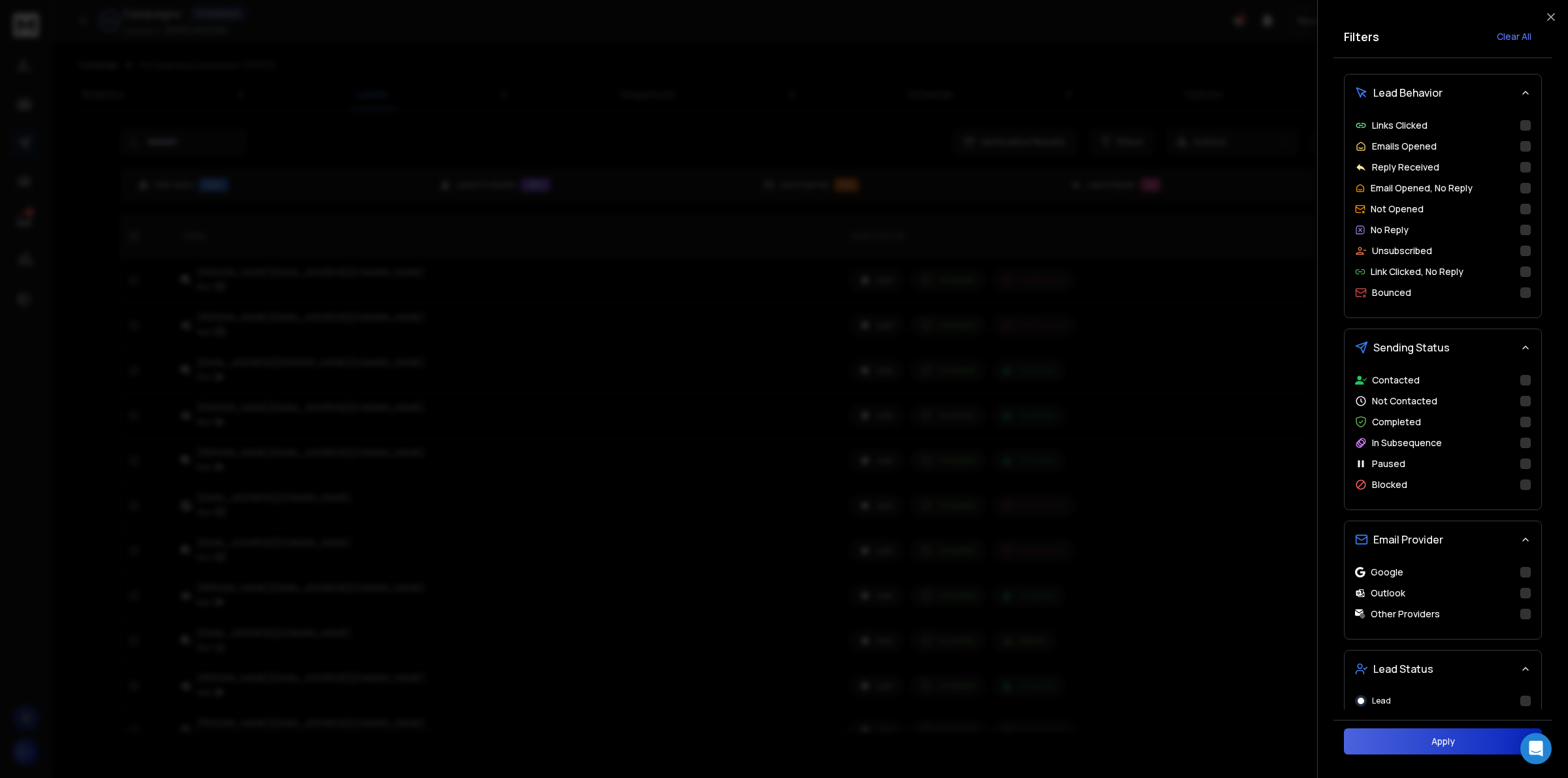
click at [1520, 294] on button "Bounced" at bounding box center [1525, 293] width 10 height 10
click at [1438, 746] on button "Apply" at bounding box center [1442, 741] width 198 height 27
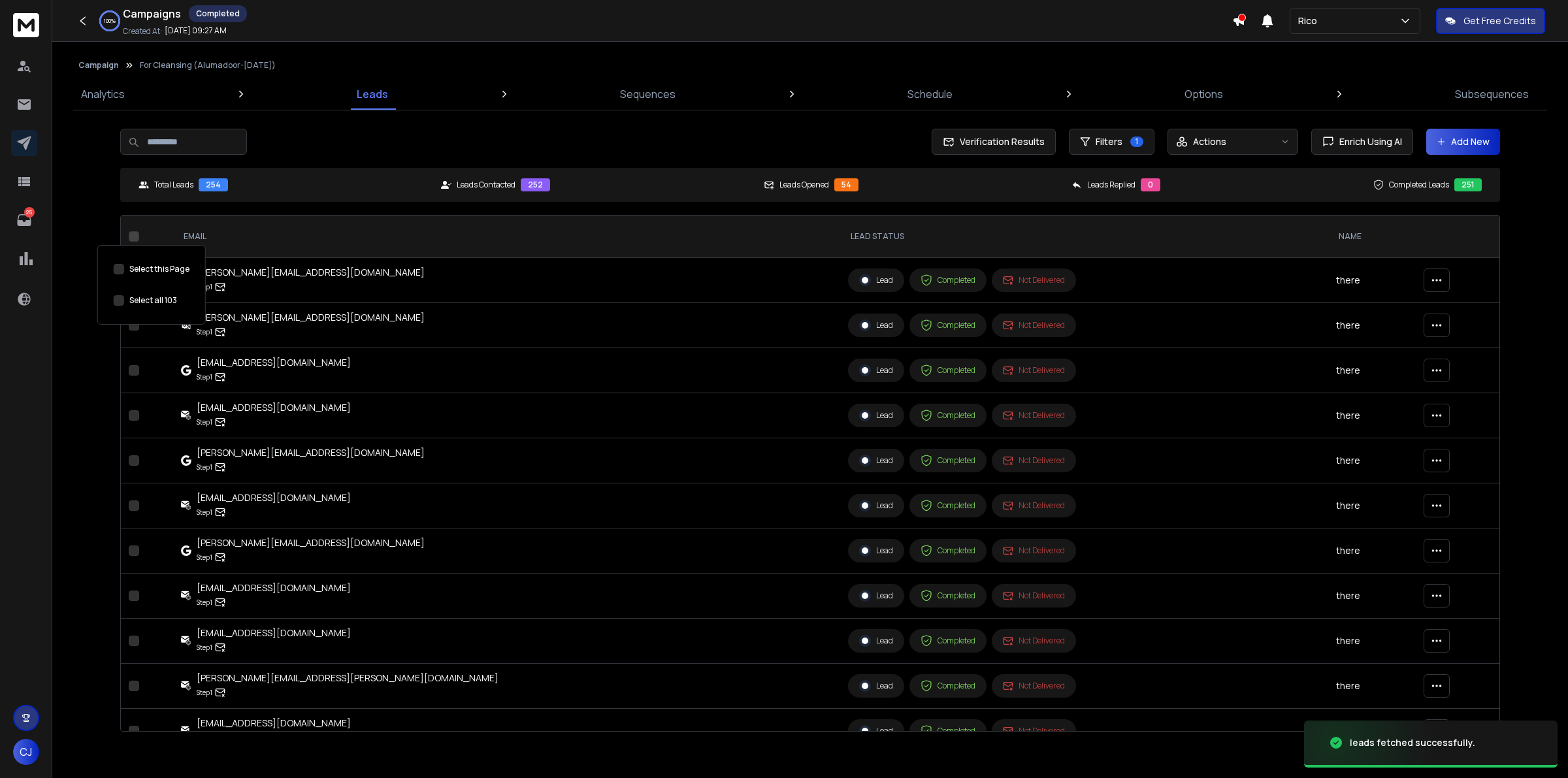
click at [118, 302] on button "Select this Page" at bounding box center [119, 300] width 10 height 10
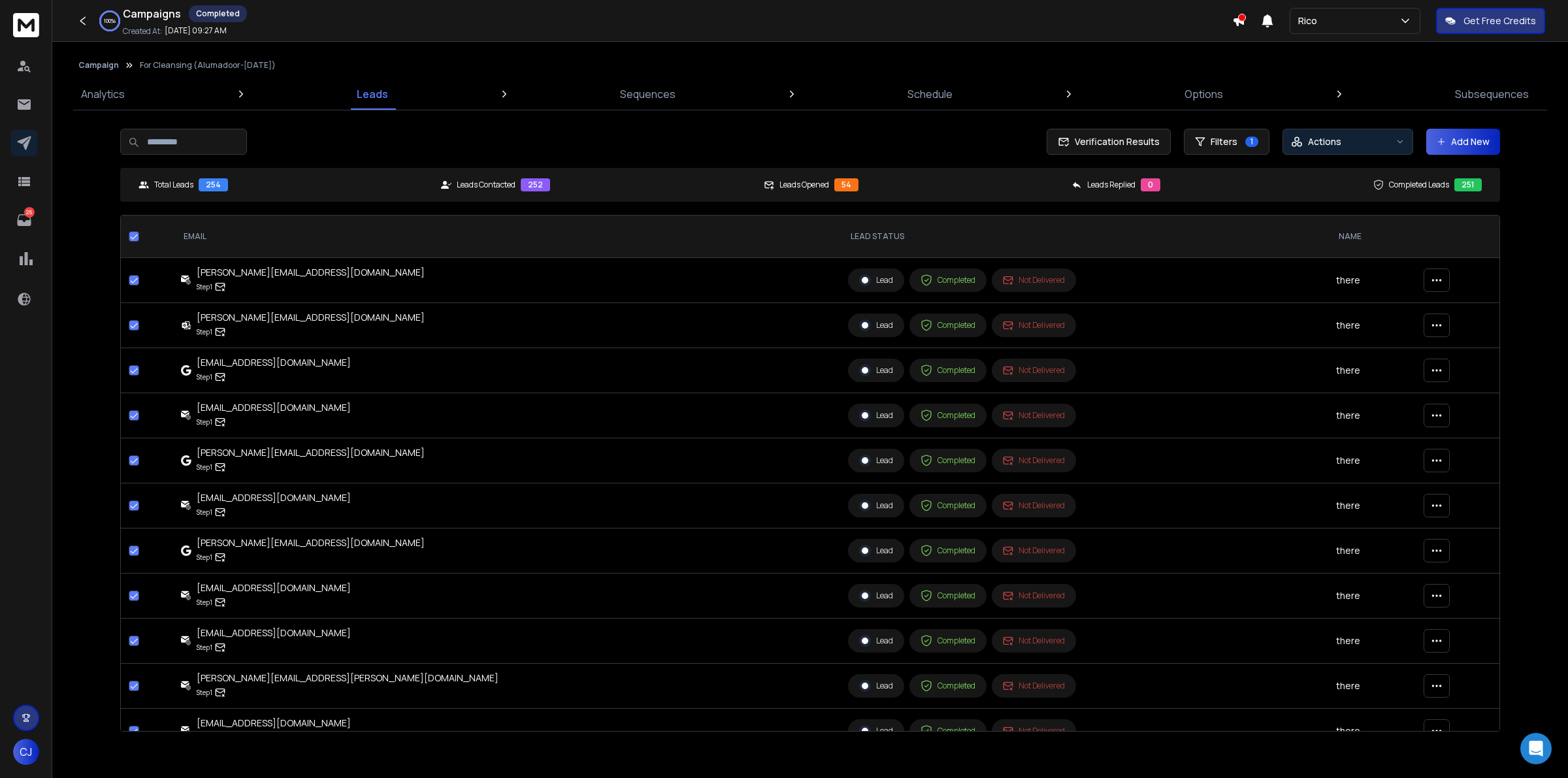
click at [1363, 147] on div "Actions" at bounding box center [1340, 141] width 99 height 13
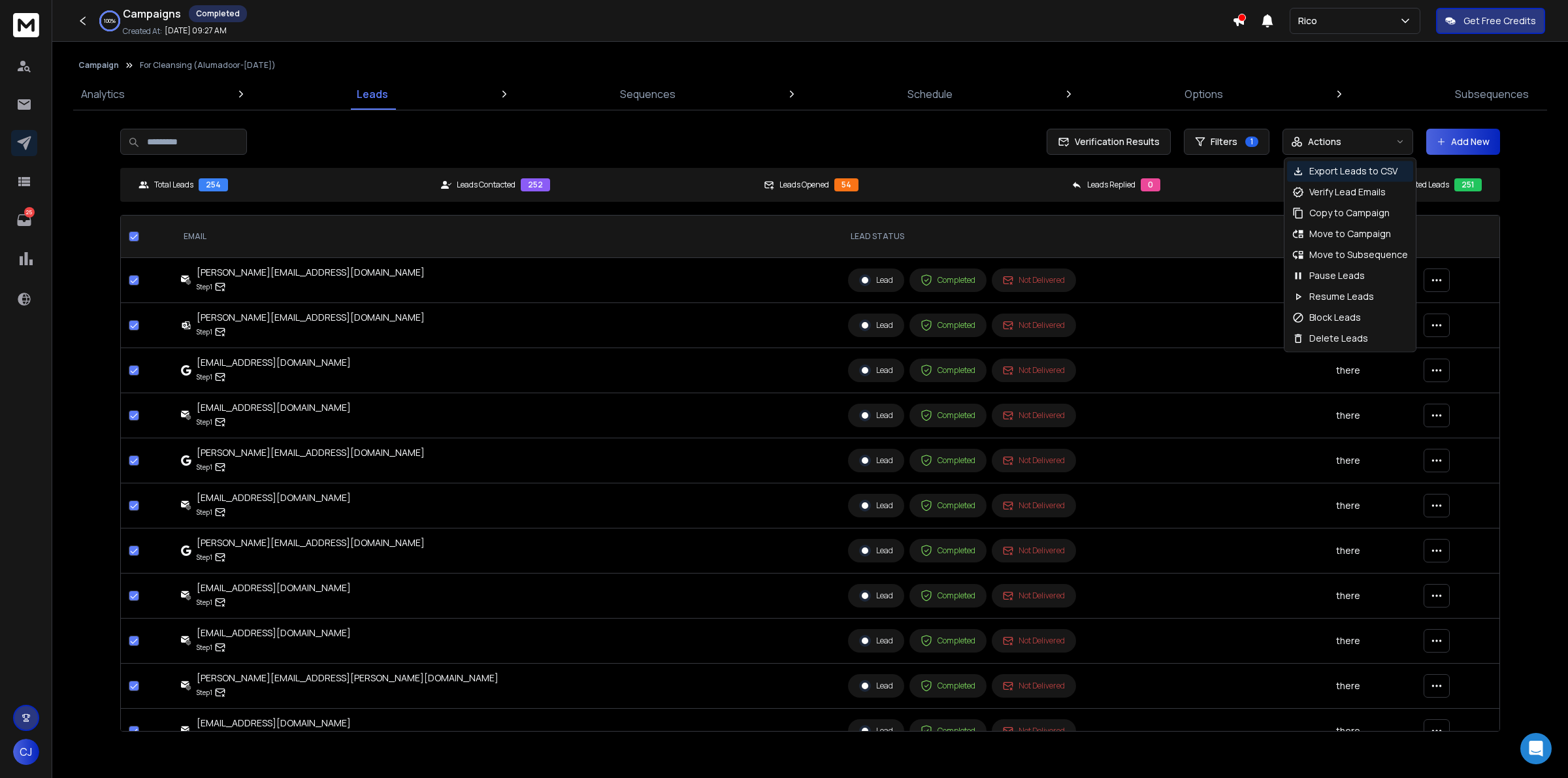
click at [1330, 171] on p "Export Leads to CSV" at bounding box center [1352, 170] width 88 height 13
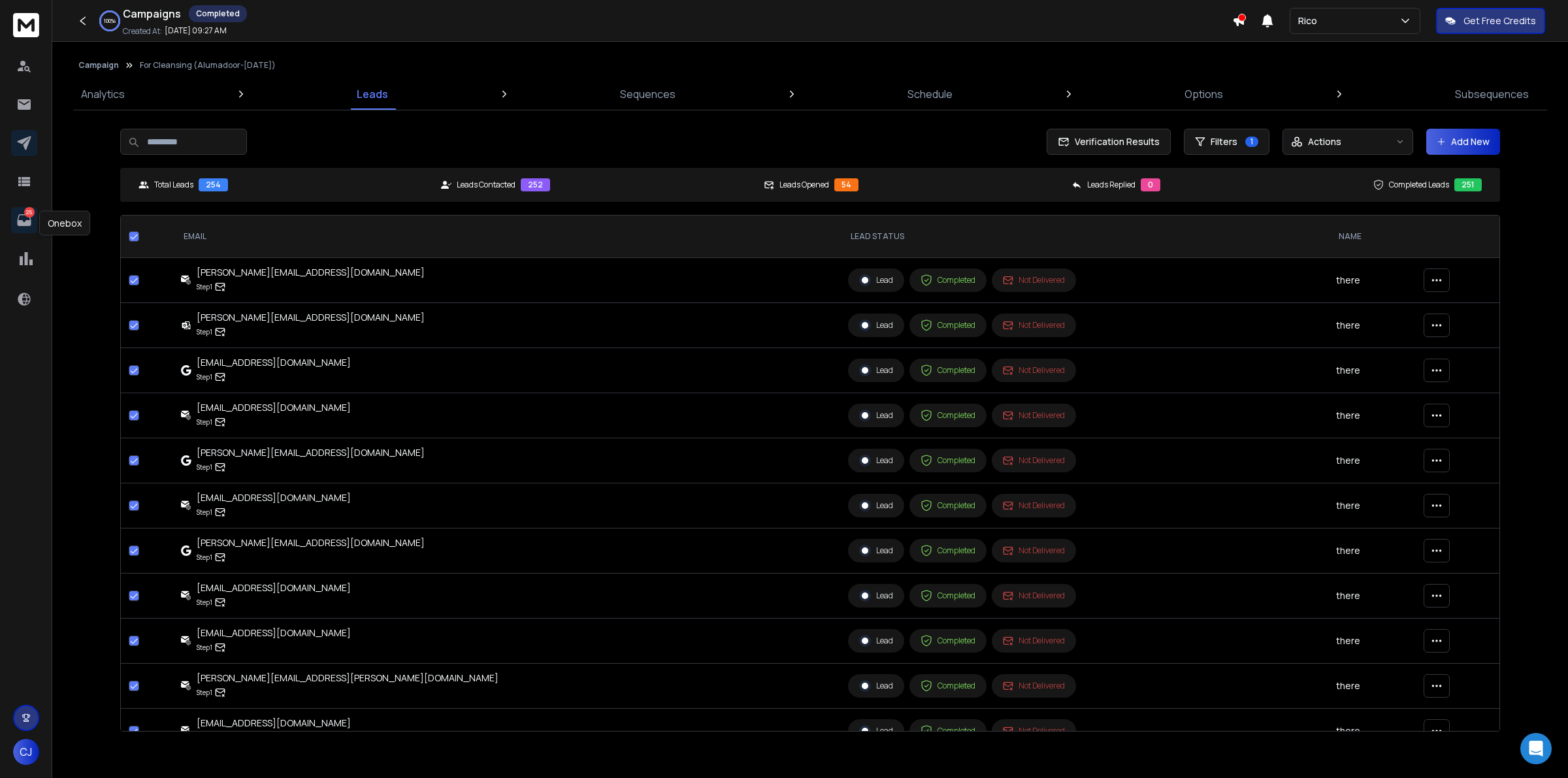
click at [18, 225] on icon at bounding box center [24, 220] width 14 height 12
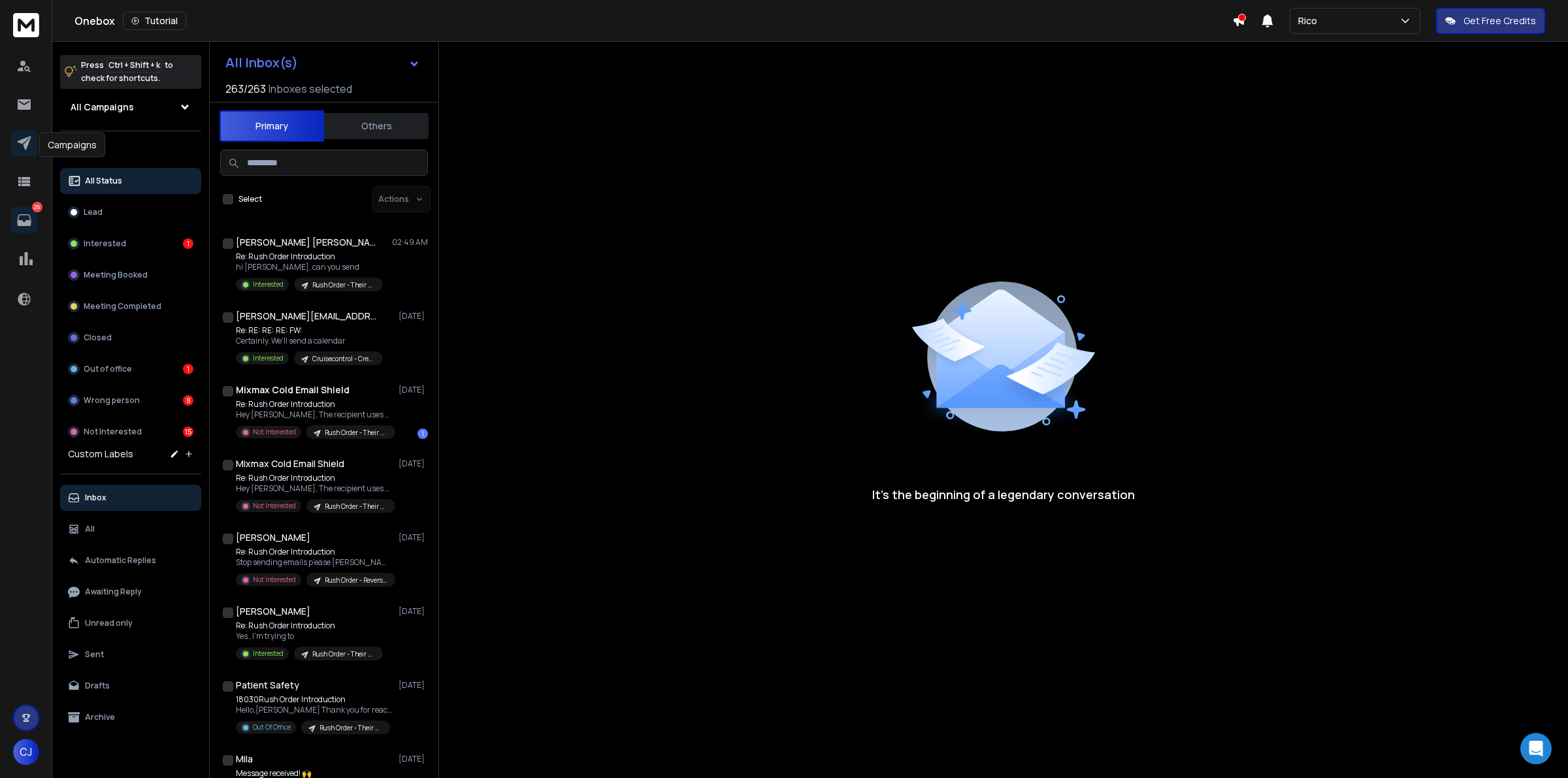
click at [21, 146] on icon at bounding box center [24, 143] width 15 height 15
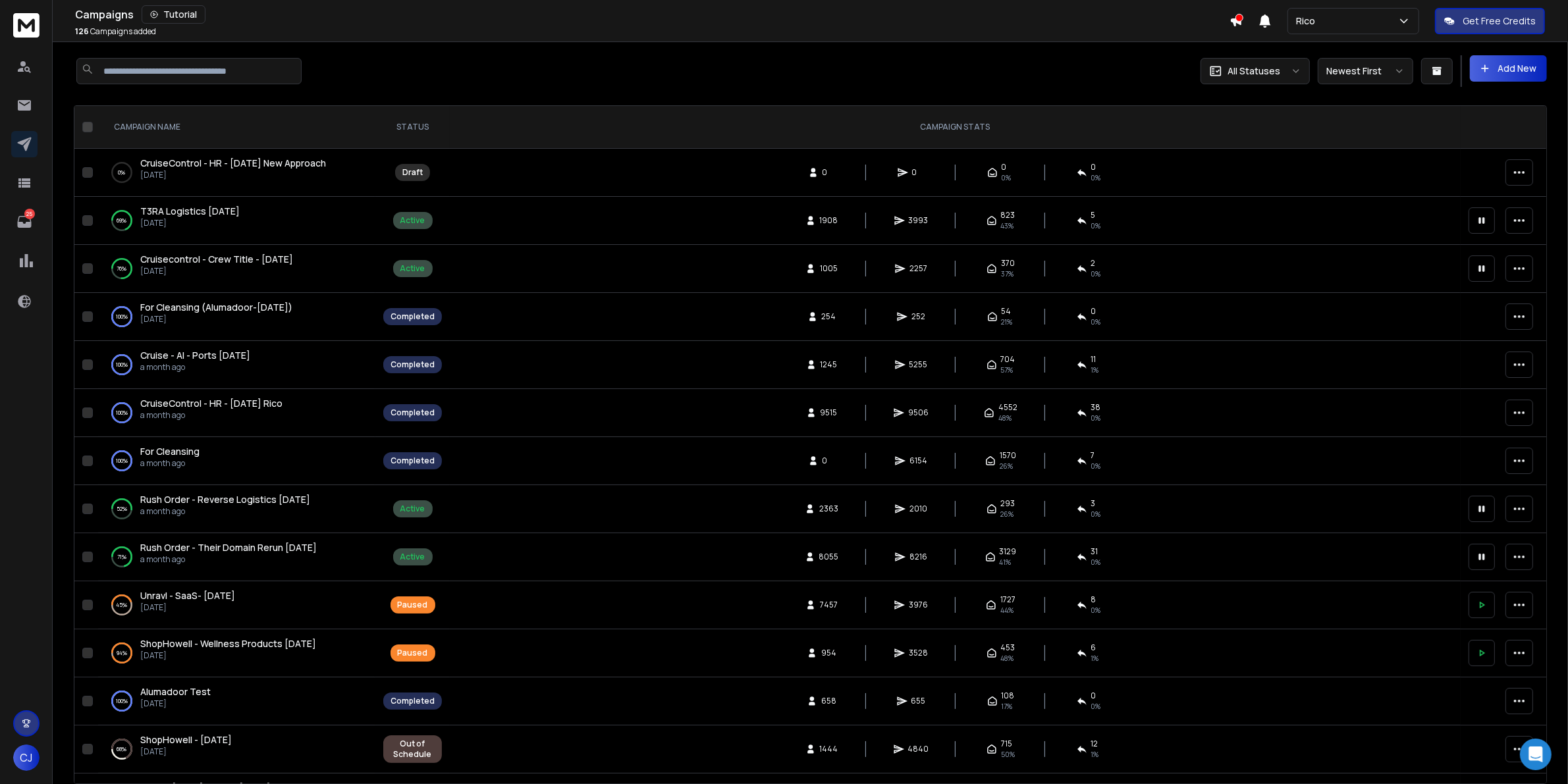
click at [331, 314] on div "100 % For Cleansing (Alumadoor-Sept 16) 22 days ago" at bounding box center [236, 317] width 251 height 32
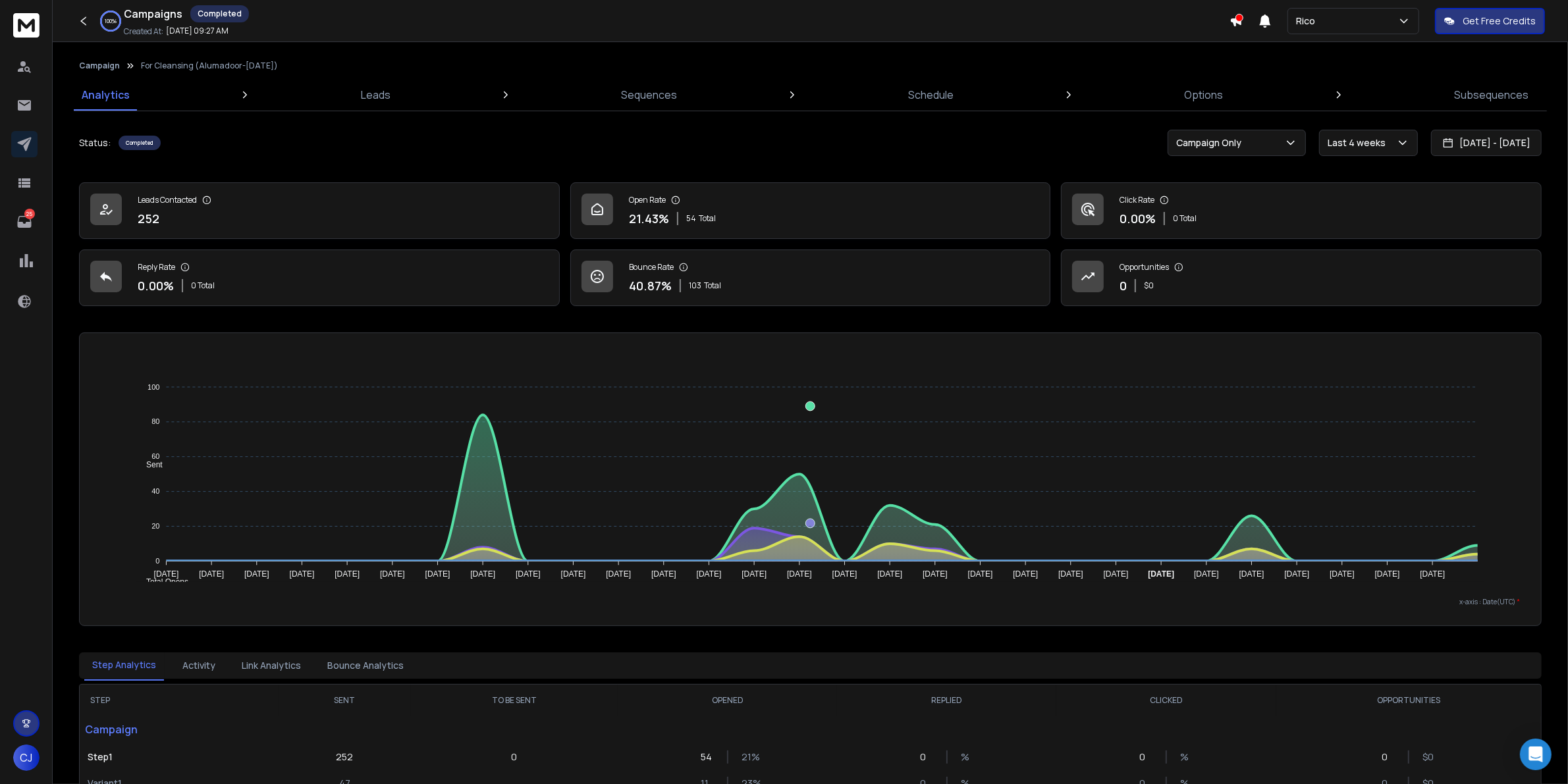
click at [1235, 99] on div "Analytics Leads Sequences Schedule Options Subsequences" at bounding box center [804, 95] width 1463 height 32
click at [1200, 99] on p "Options" at bounding box center [1203, 95] width 39 height 16
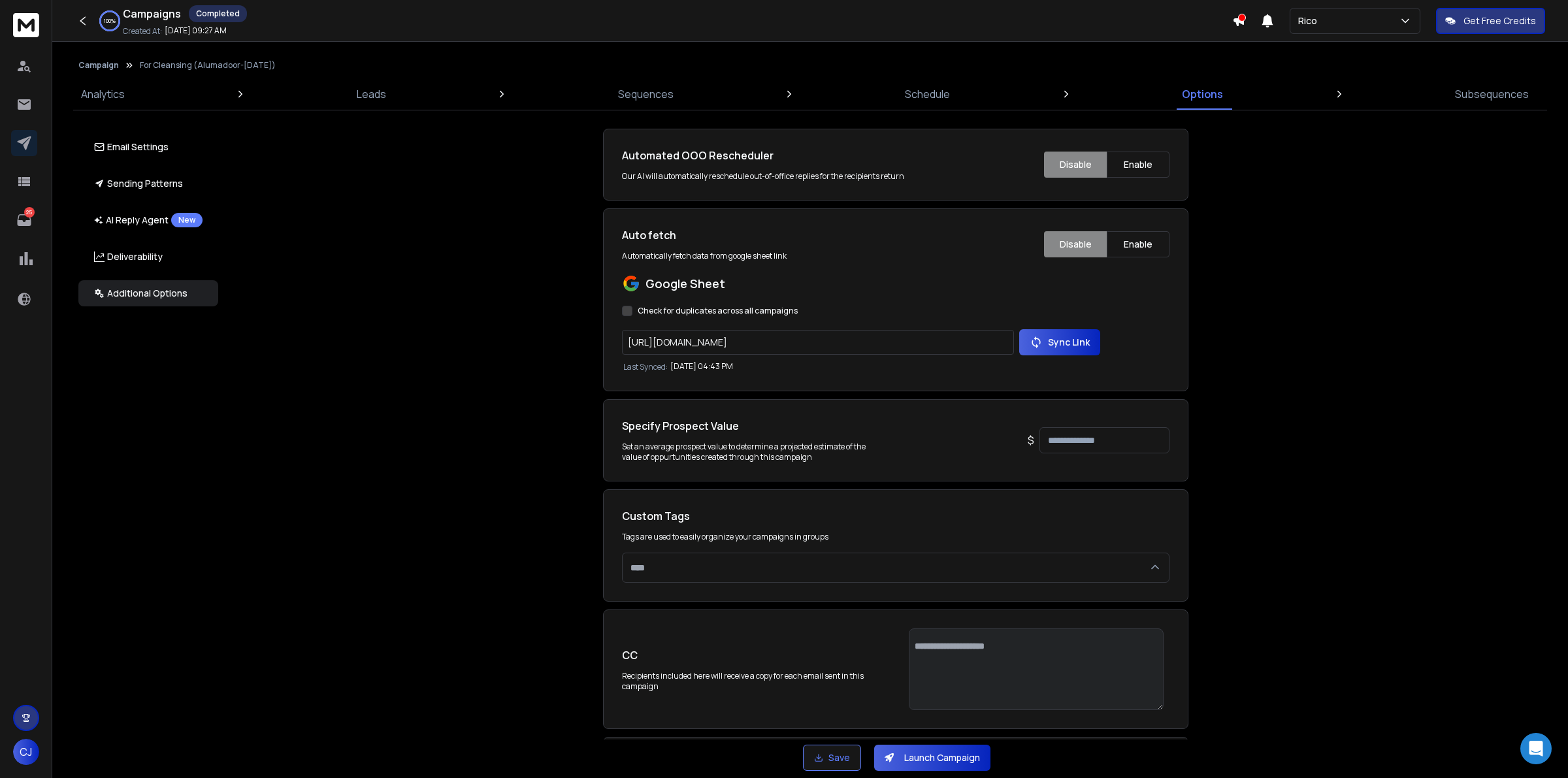
scroll to position [2450, 0]
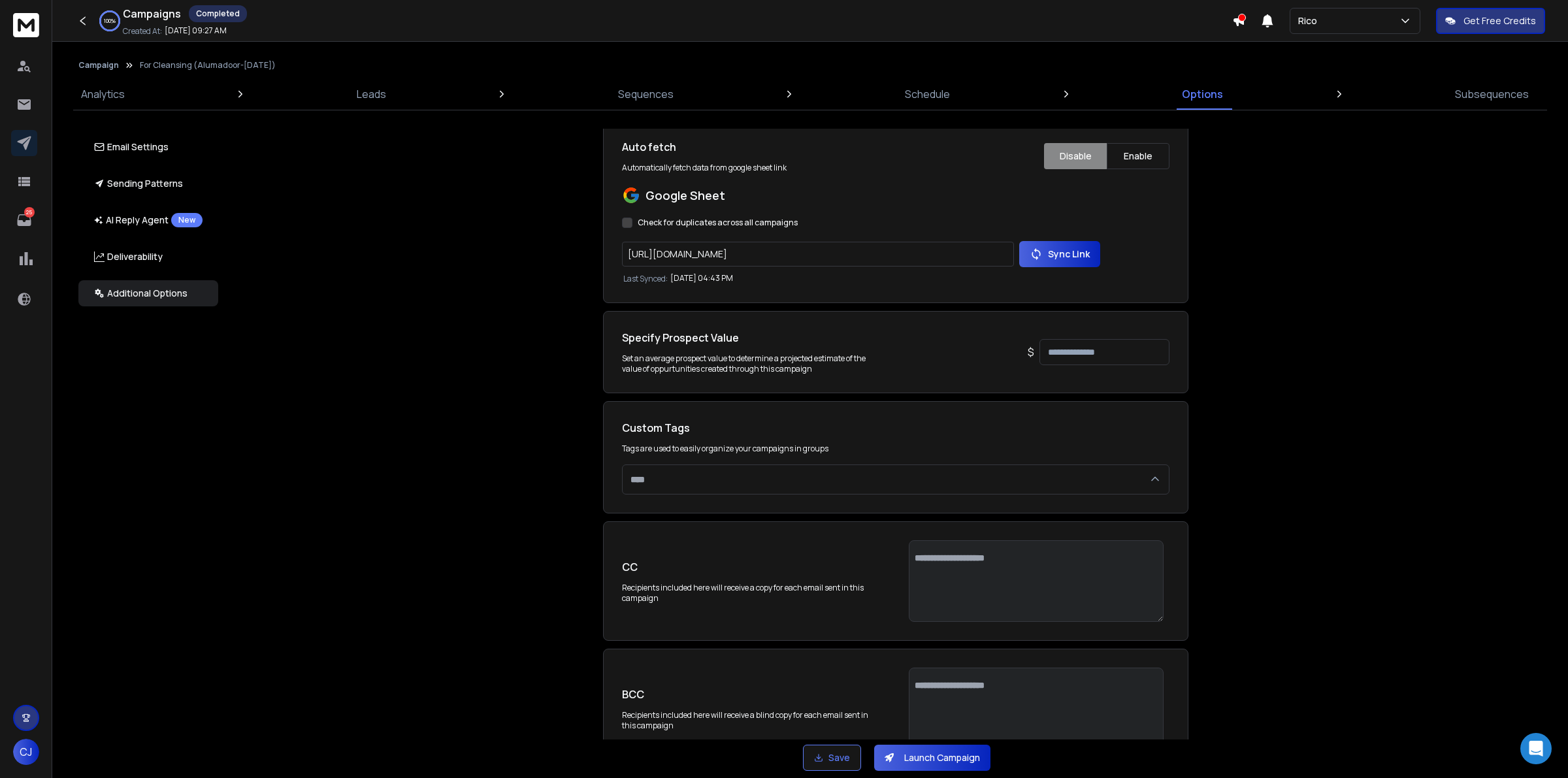
click at [1056, 261] on p "Sync Link" at bounding box center [1068, 253] width 42 height 13
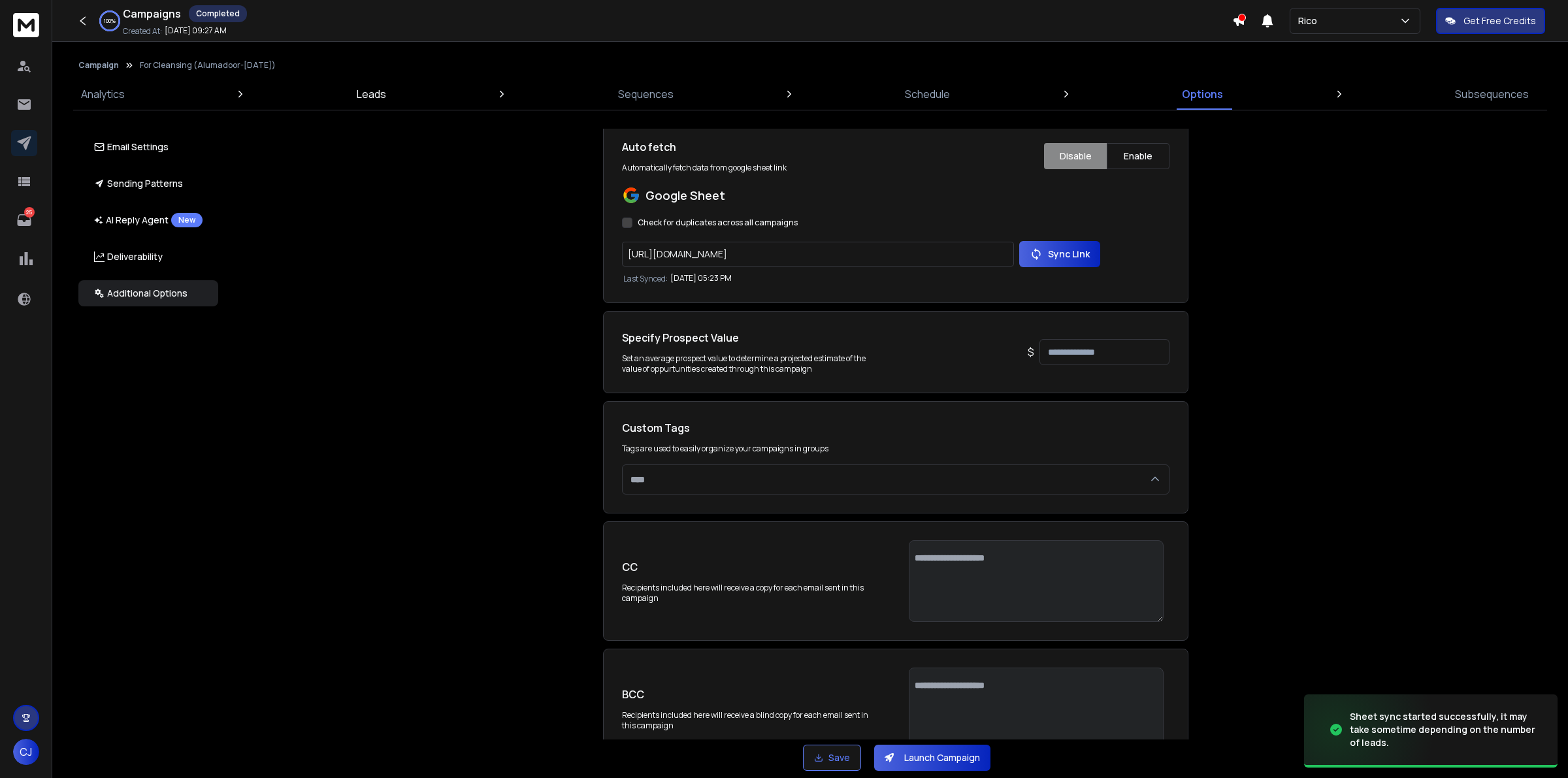
click at [374, 92] on p "Leads" at bounding box center [371, 94] width 29 height 15
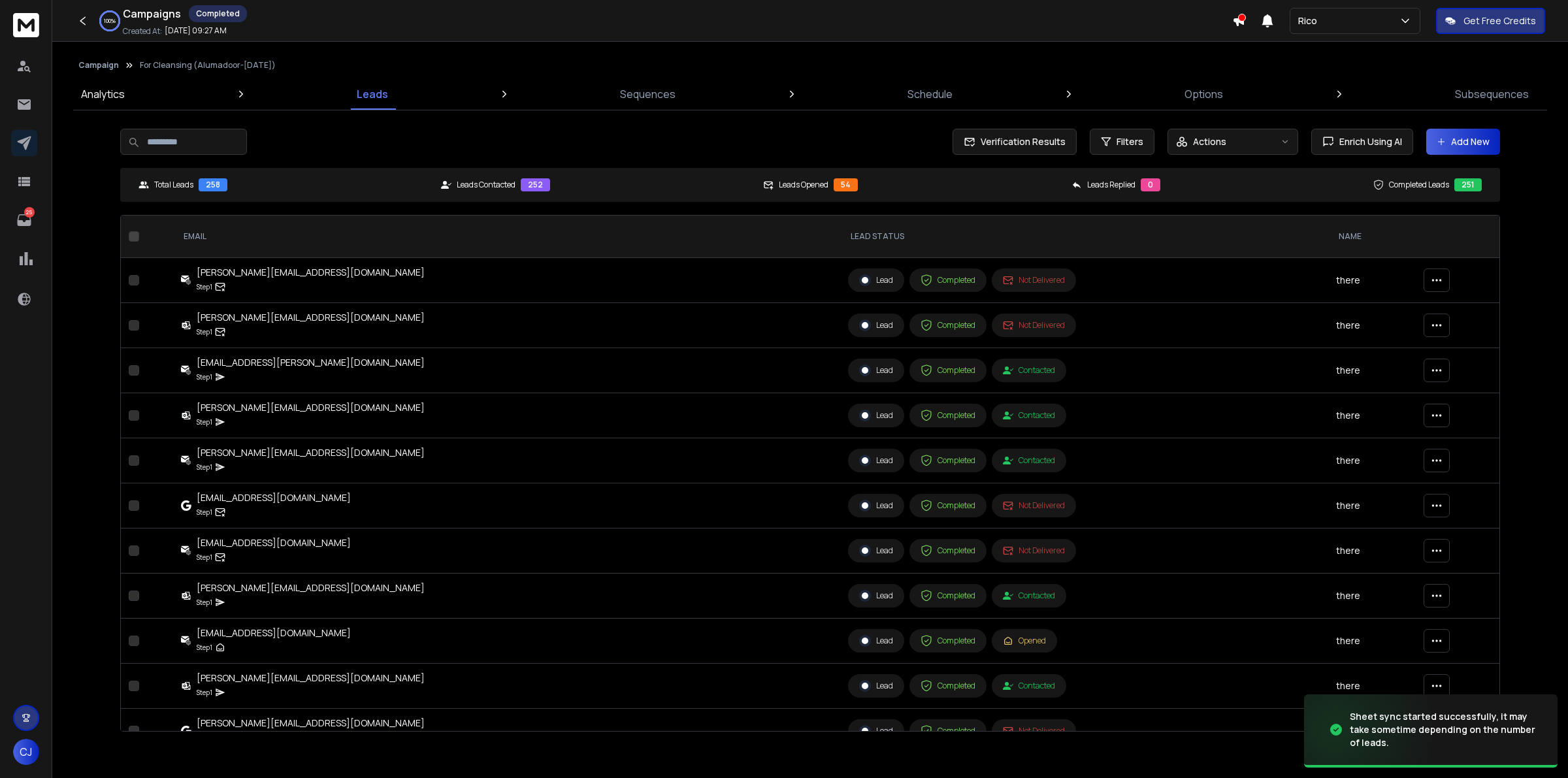
click at [115, 93] on p "Analytics" at bounding box center [103, 94] width 44 height 15
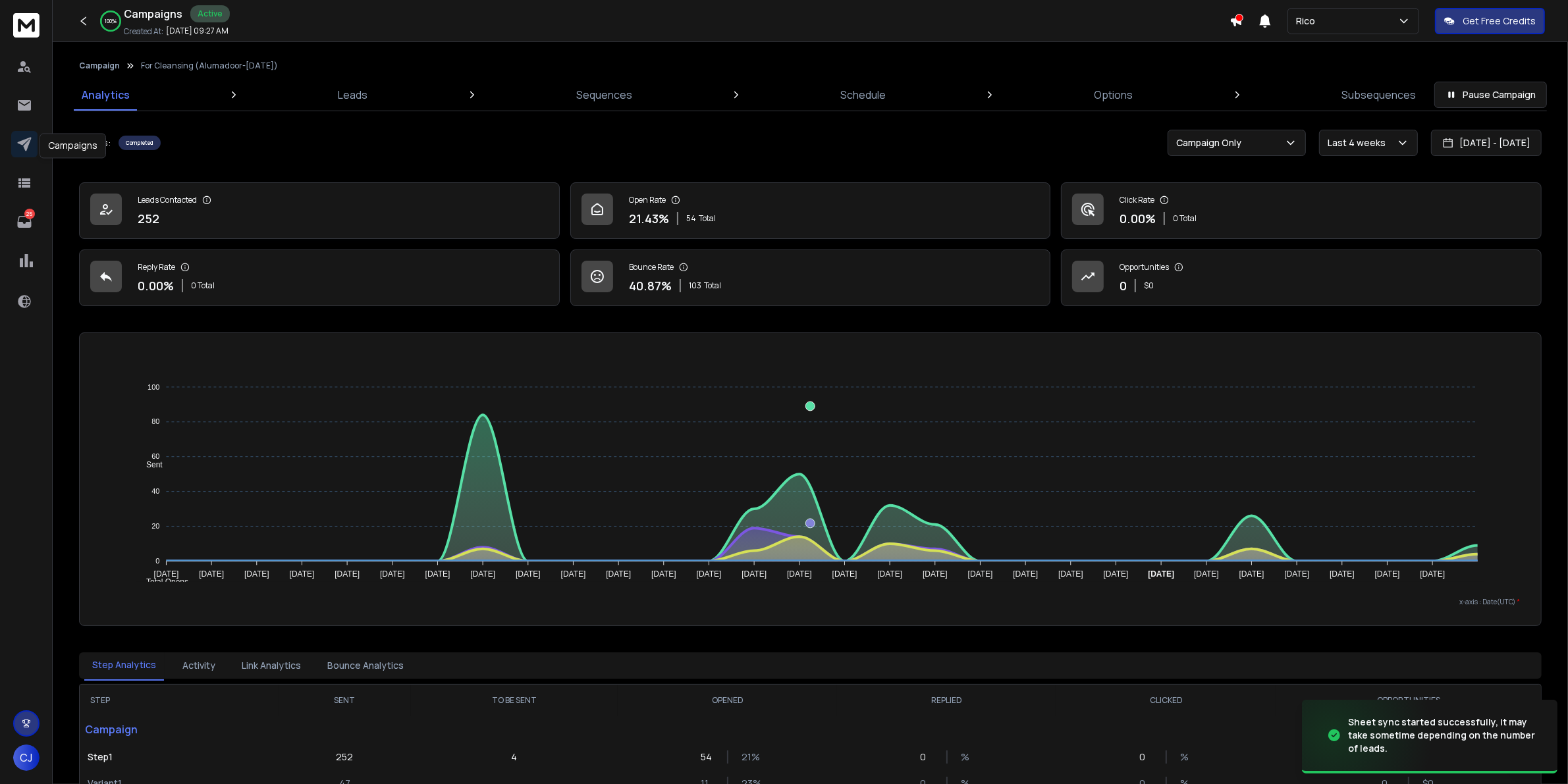
click at [28, 141] on icon at bounding box center [24, 145] width 14 height 14
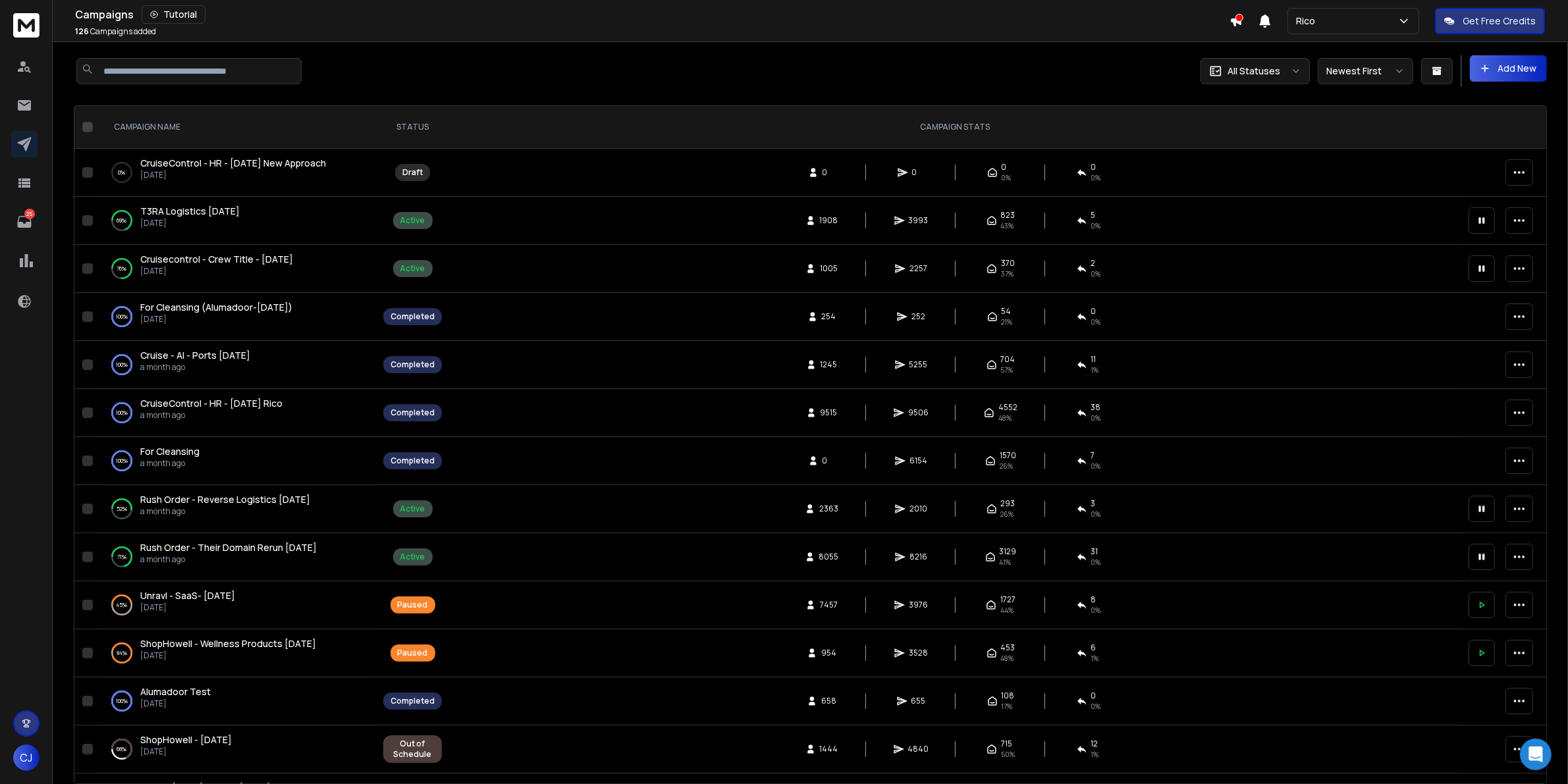
click at [548, 315] on div "254 252 54 21 % 0 0 %" at bounding box center [954, 317] width 995 height 21
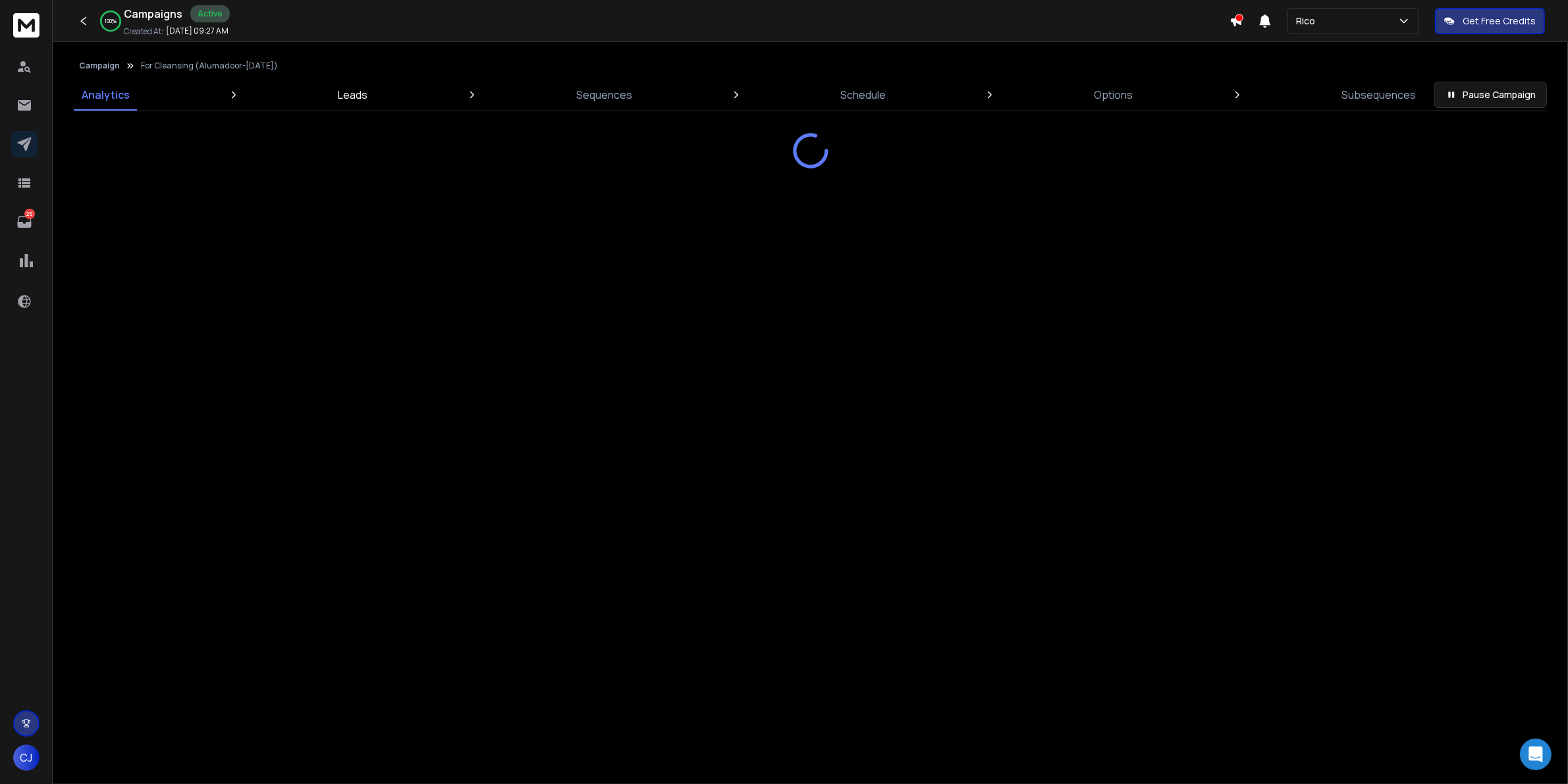
click at [374, 98] on link "Leads" at bounding box center [352, 95] width 46 height 32
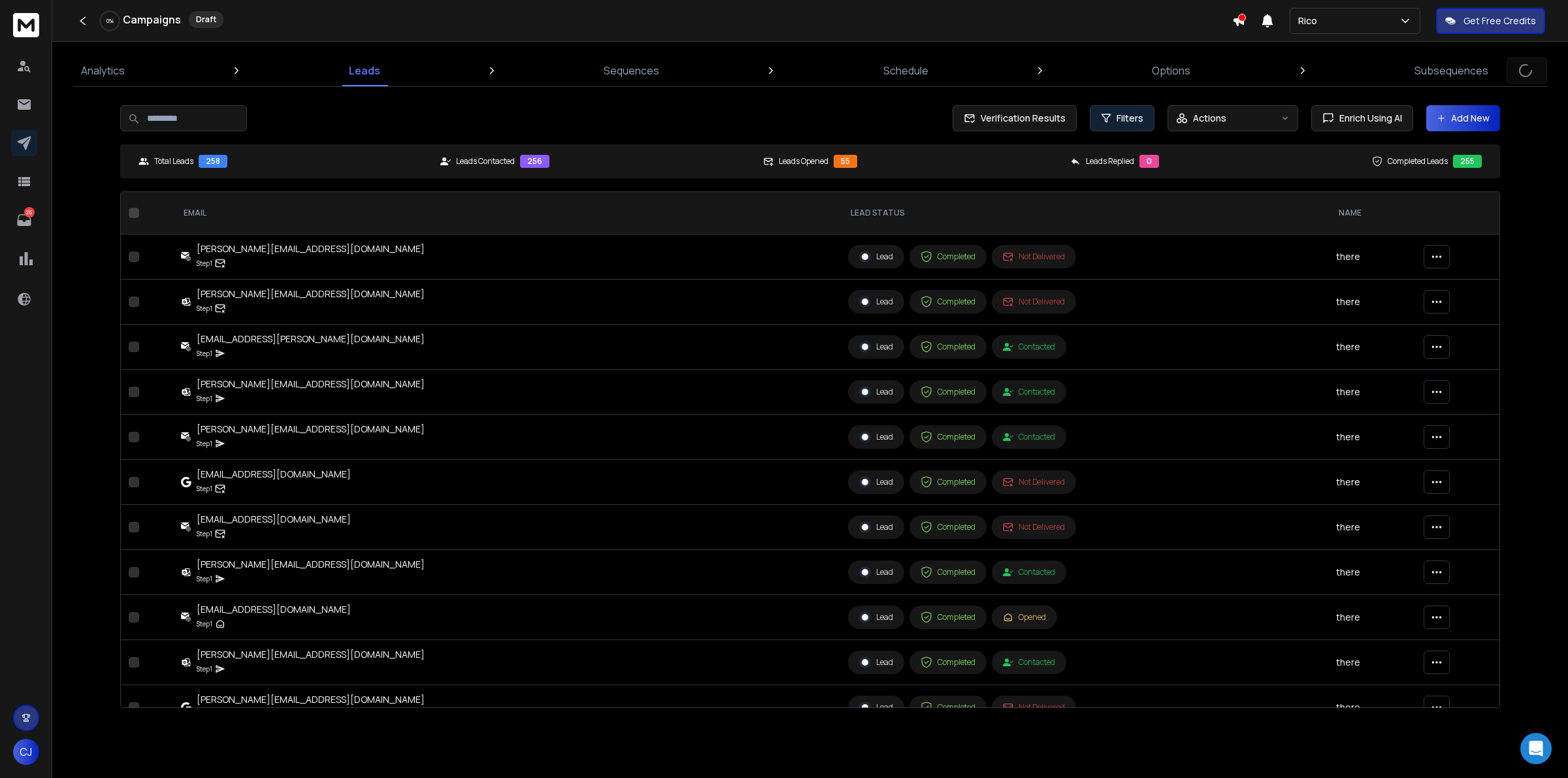
click at [1137, 124] on span "Filters" at bounding box center [1129, 118] width 27 height 13
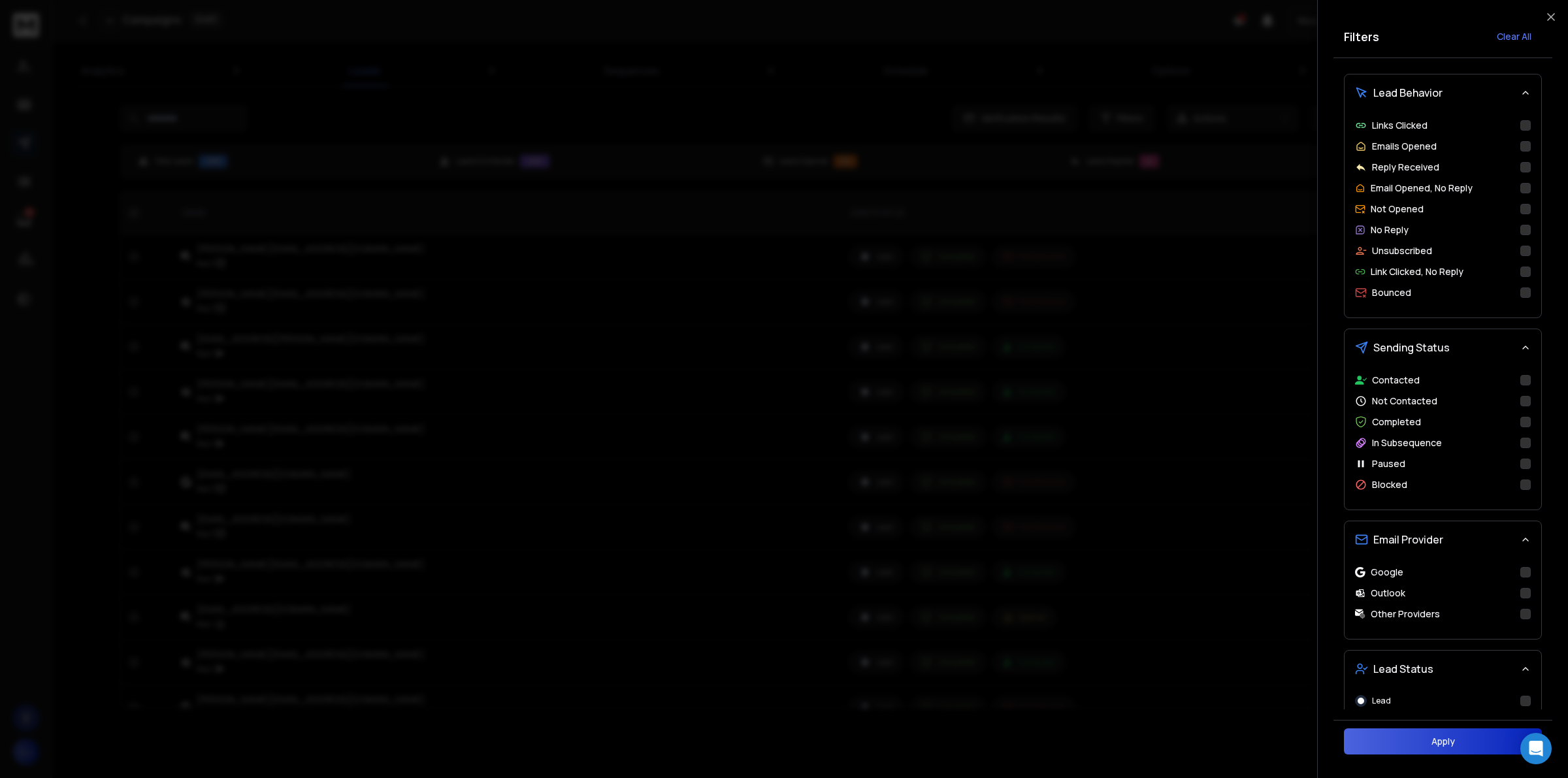
click at [1520, 294] on button "Bounced" at bounding box center [1525, 293] width 10 height 10
click at [1460, 745] on button "Apply" at bounding box center [1442, 741] width 198 height 27
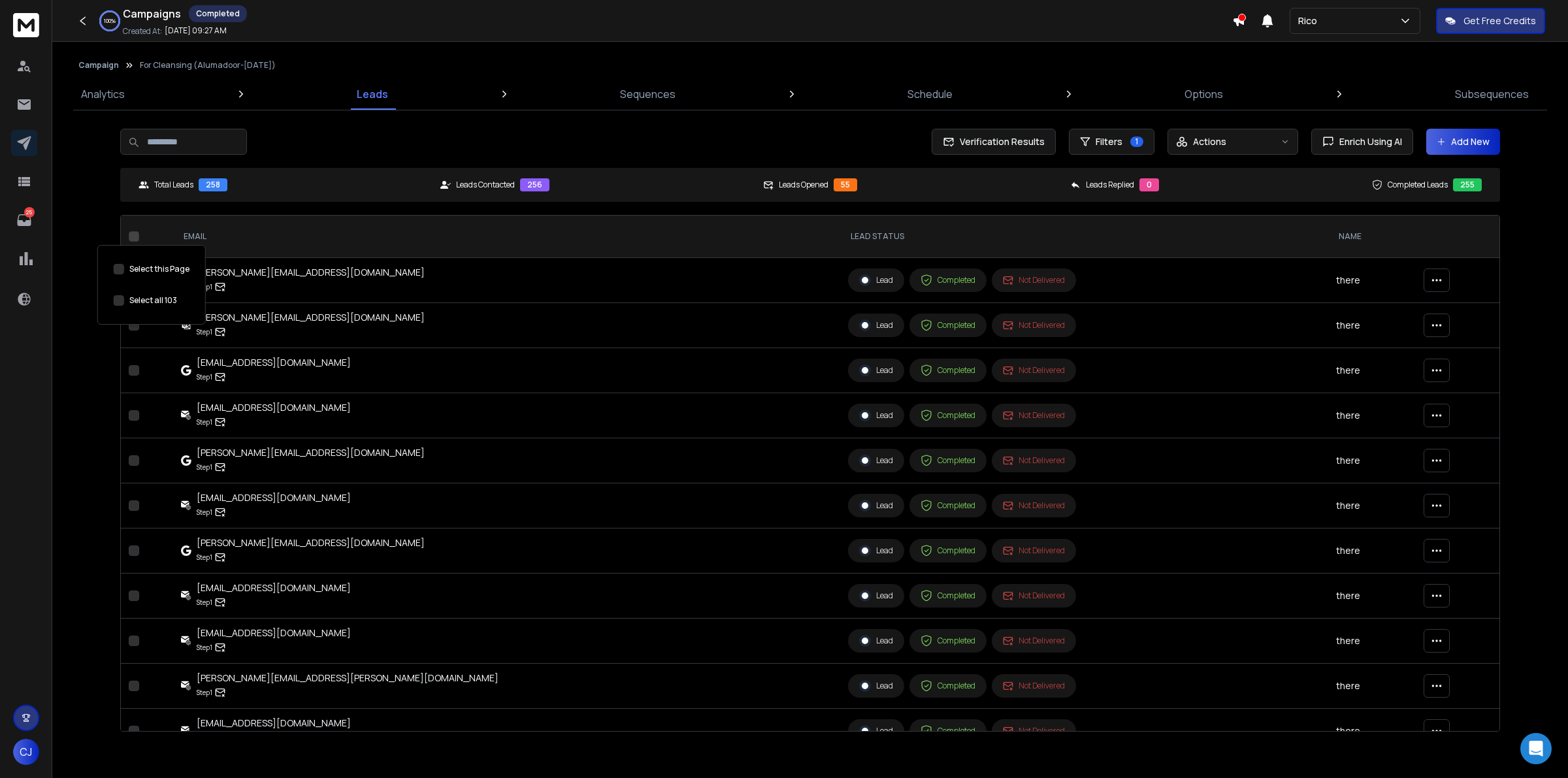
click at [119, 301] on button "Select this Page" at bounding box center [119, 300] width 10 height 10
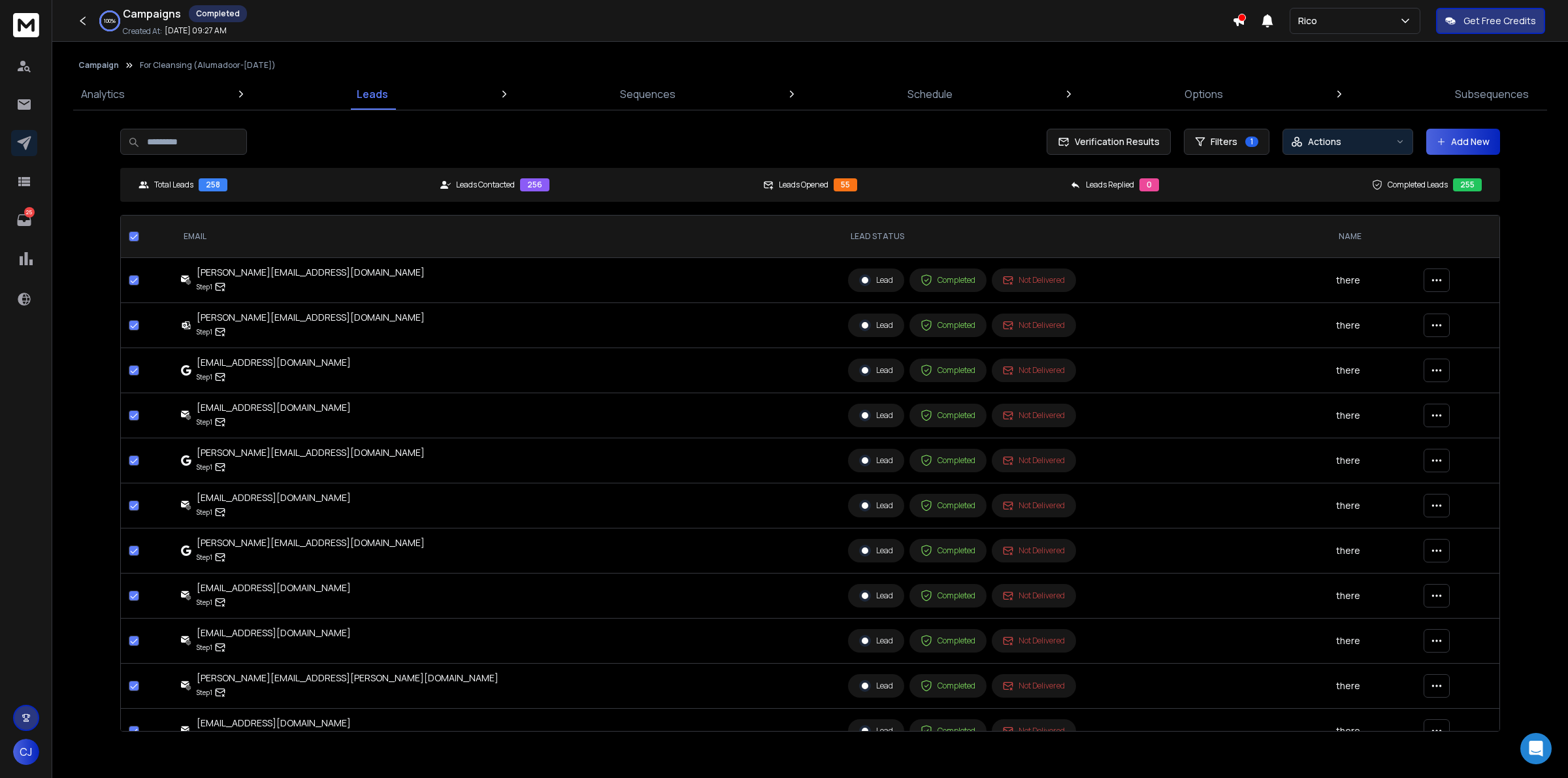
click at [1330, 139] on p "Actions" at bounding box center [1324, 141] width 33 height 13
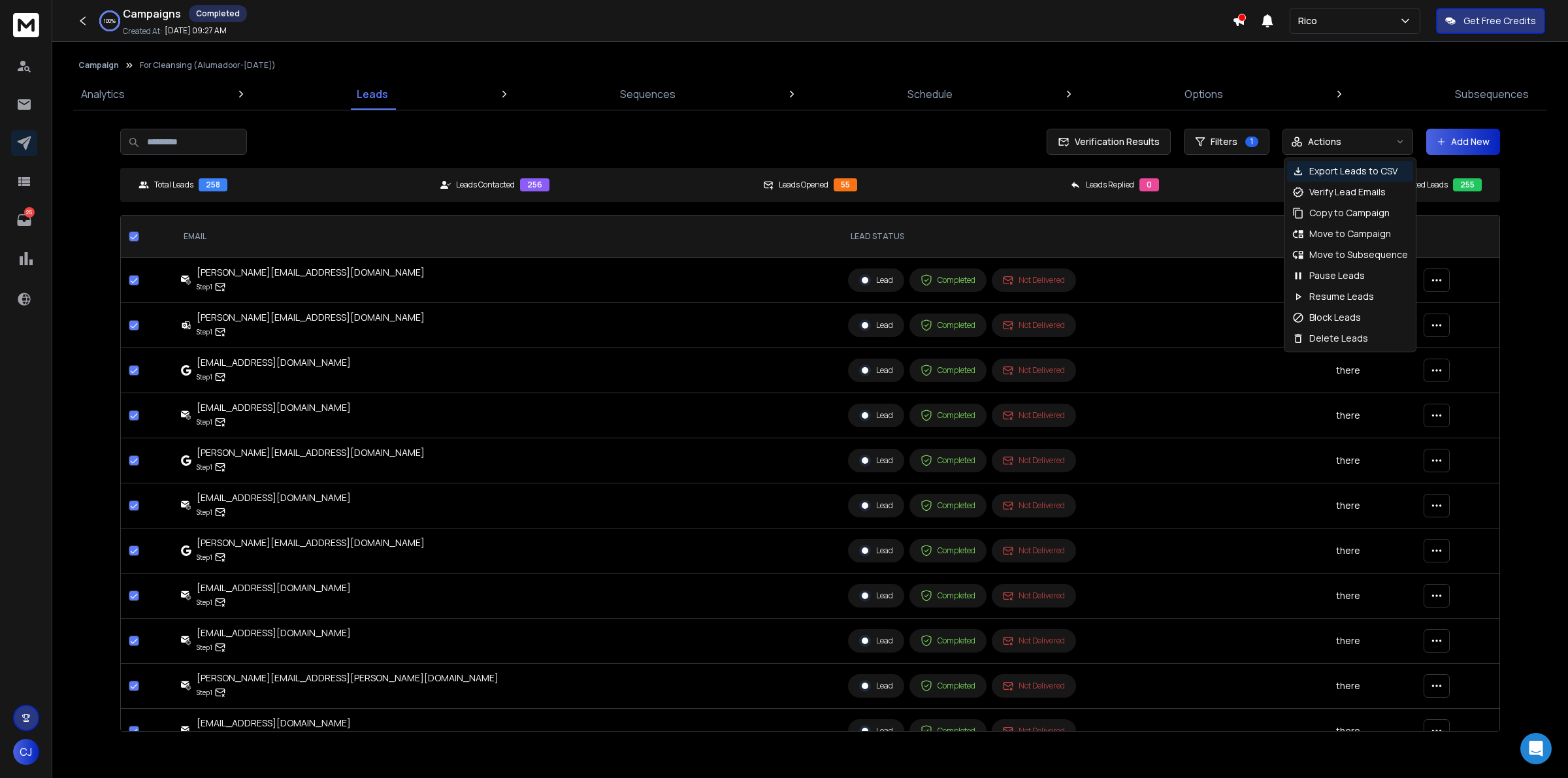
click at [1339, 172] on p "Export Leads to CSV" at bounding box center [1352, 170] width 88 height 13
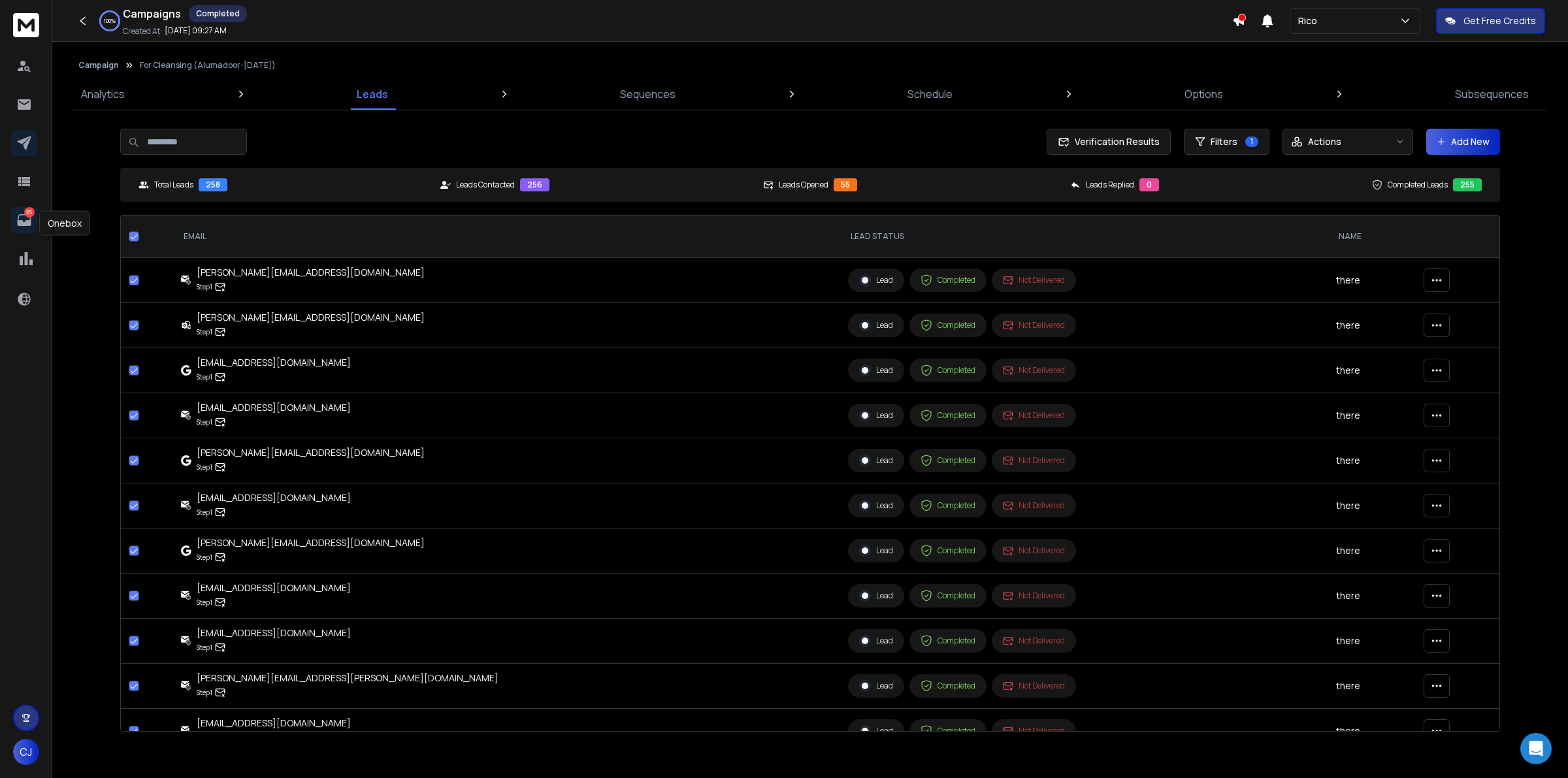
click at [16, 228] on icon at bounding box center [24, 220] width 15 height 15
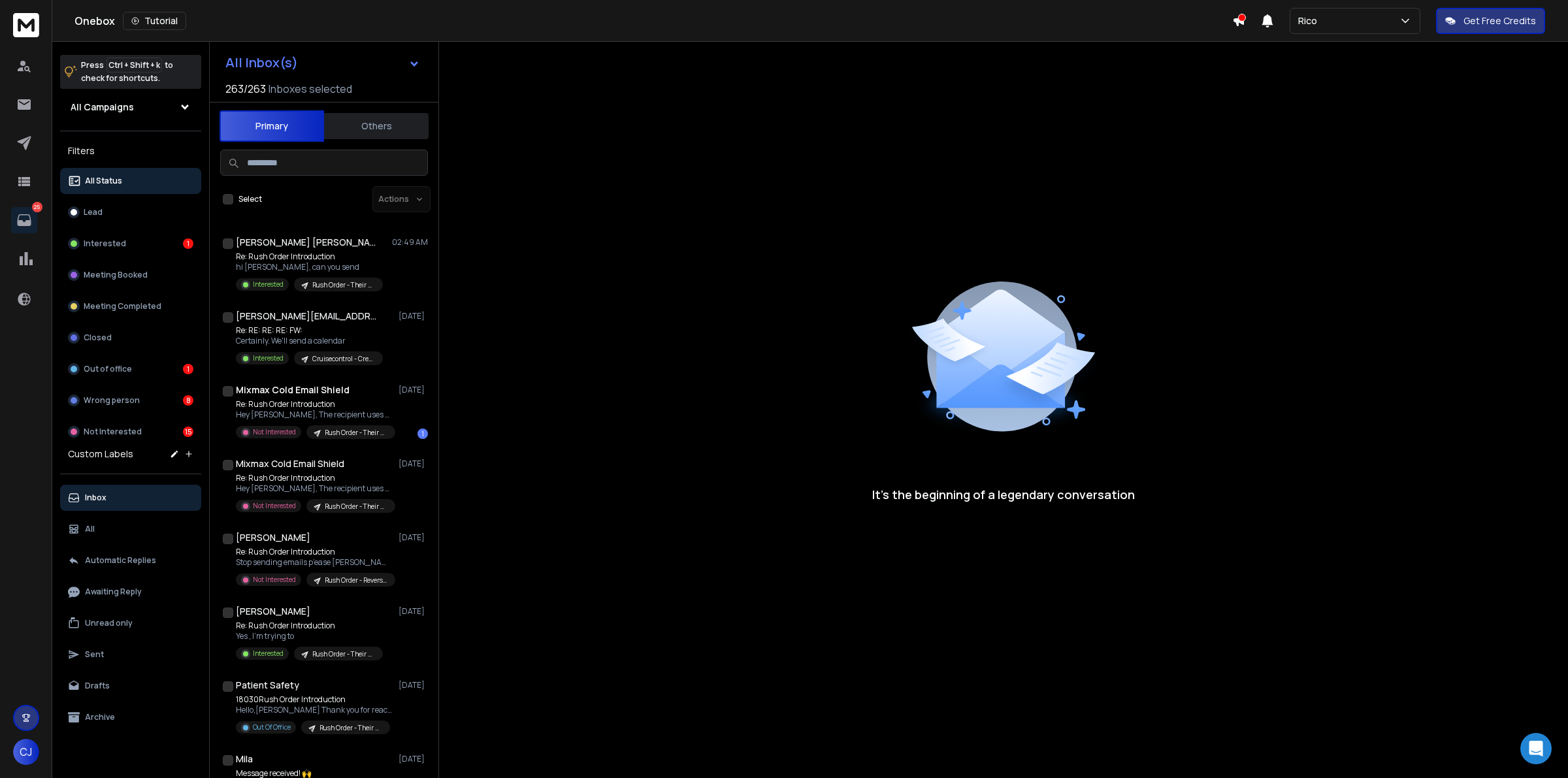
click at [568, 373] on div "It’s the beginning of a legendary conversation" at bounding box center [1003, 372] width 1129 height 661
click at [31, 148] on icon at bounding box center [24, 143] width 15 height 15
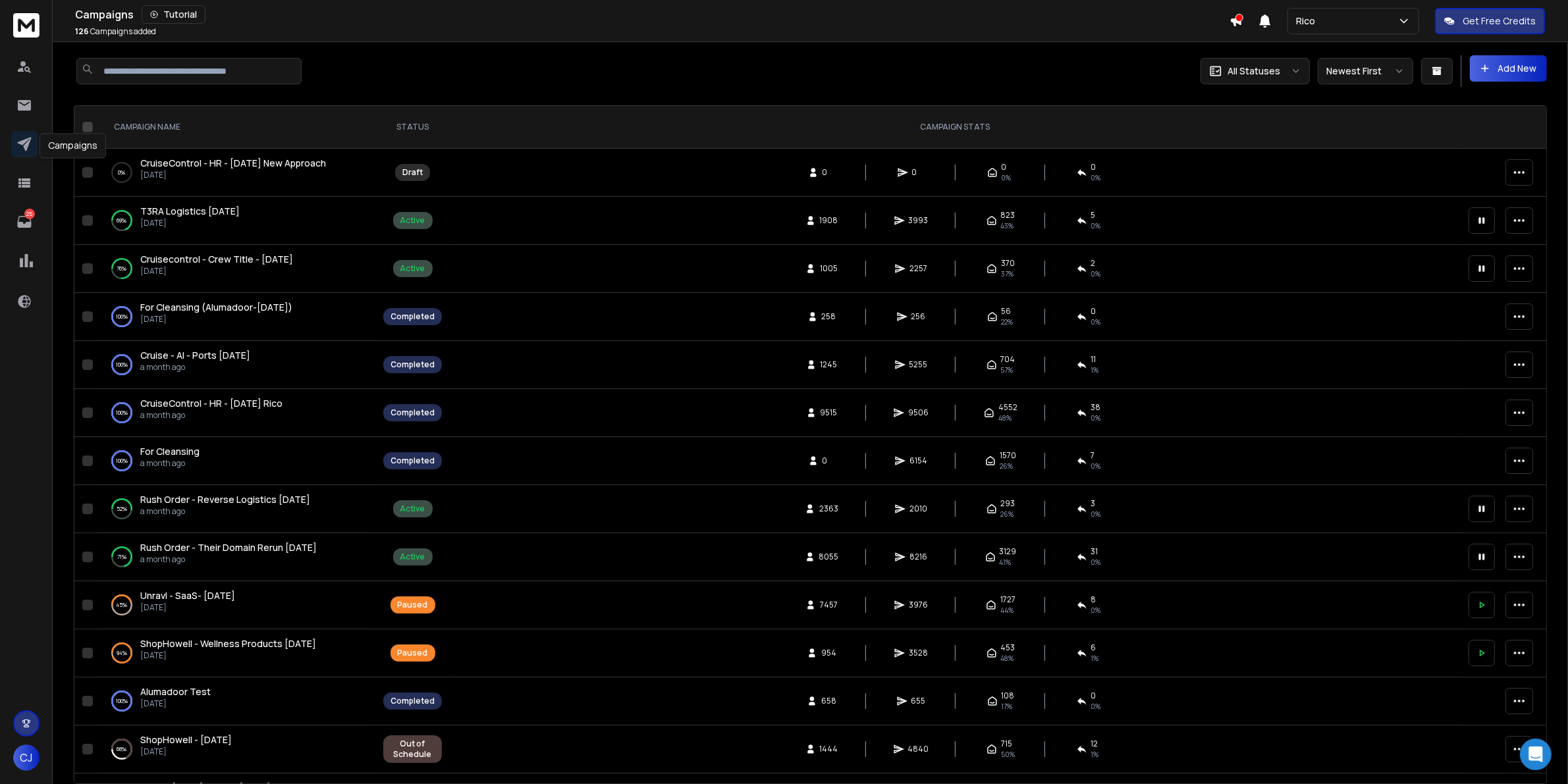
click at [317, 182] on div "0 % CruiseControl - HR - Oct 6 New Approach 2 days ago" at bounding box center [236, 172] width 251 height 32
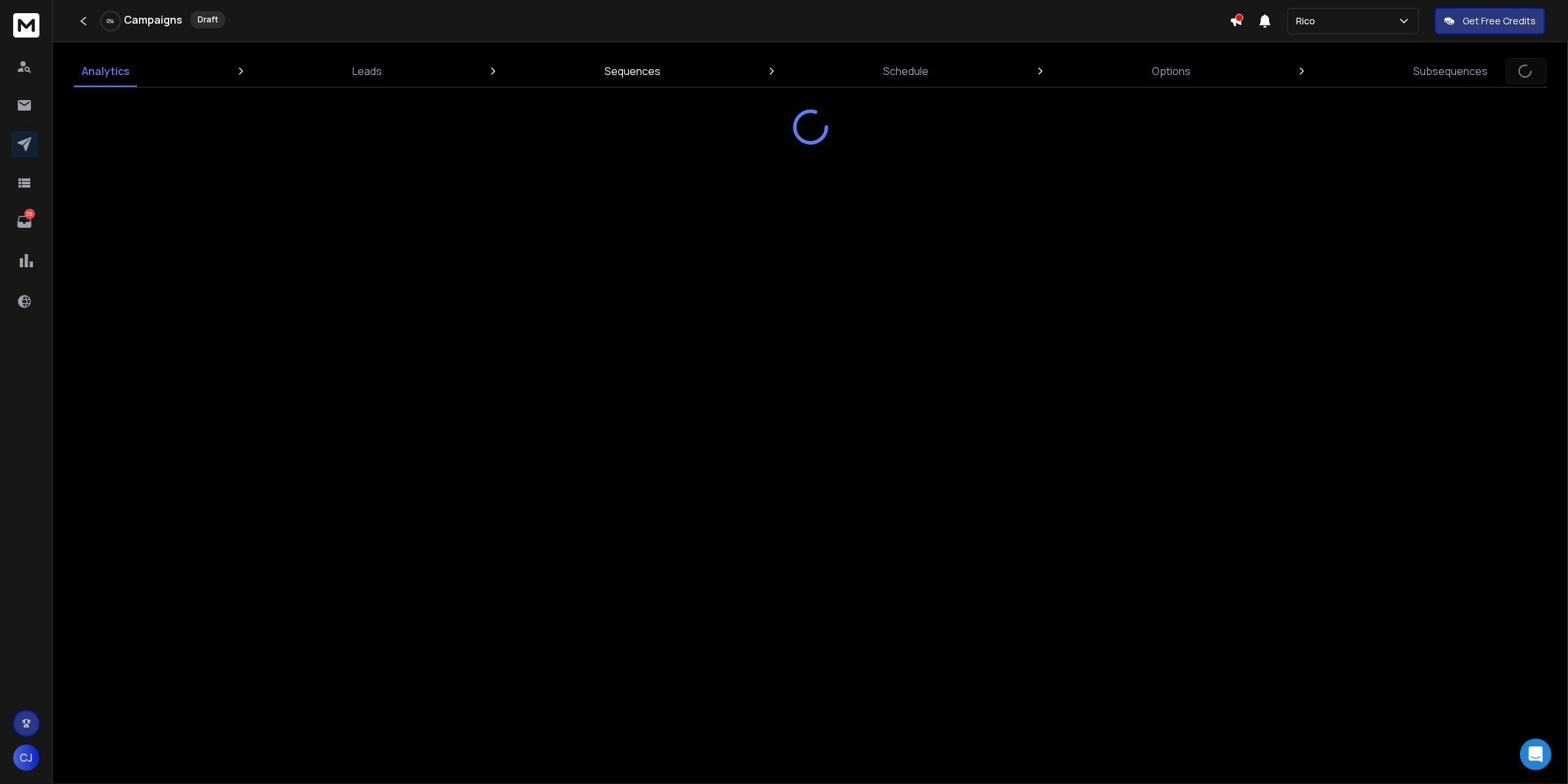
click at [653, 73] on p "Sequences" at bounding box center [633, 71] width 56 height 16
click at [653, 73] on p "Sequences" at bounding box center [635, 71] width 58 height 16
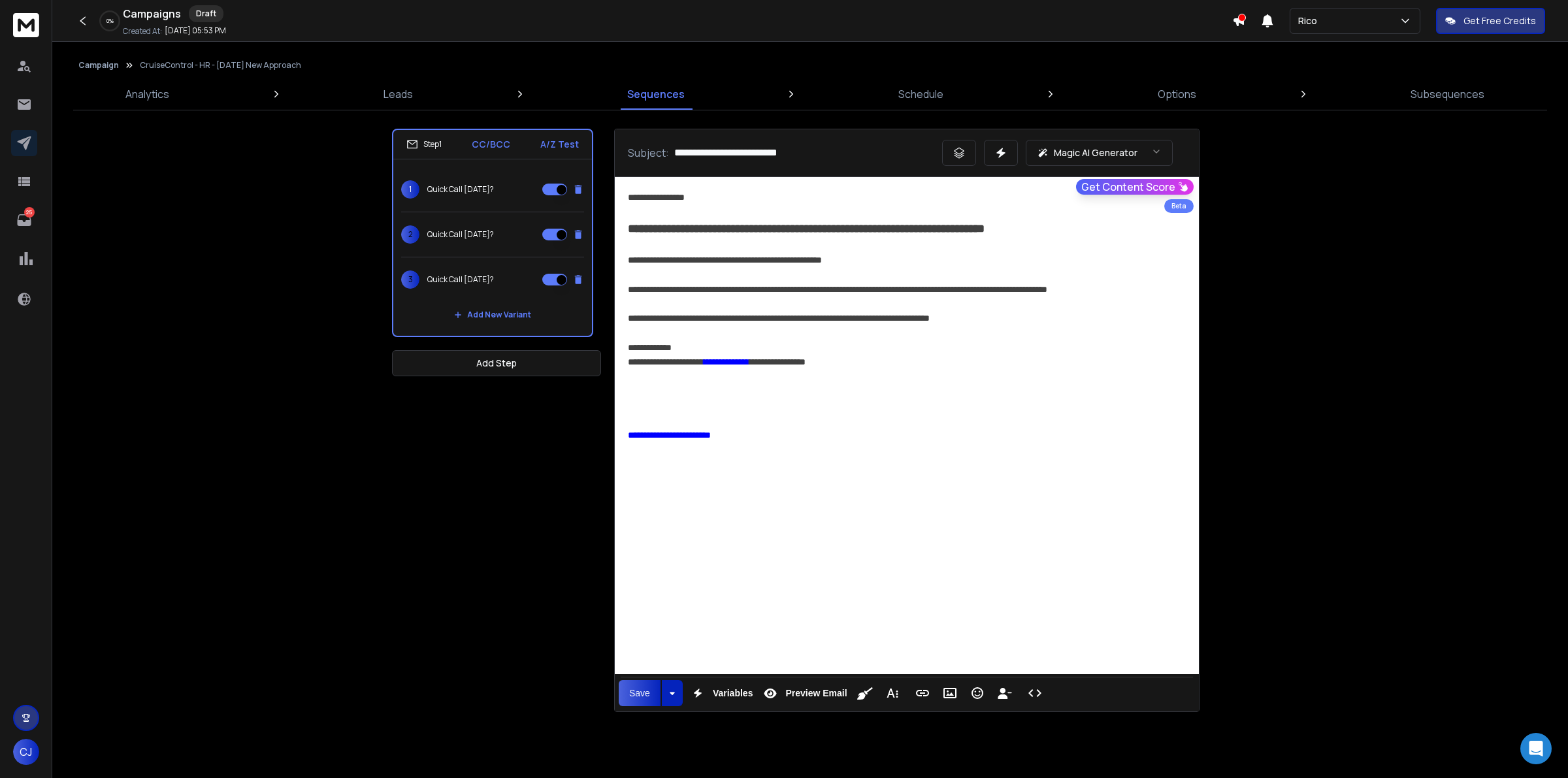
click at [909, 262] on div "**********" at bounding box center [906, 259] width 557 height 15
click at [473, 233] on p "Quick Call [DATE]?" at bounding box center [460, 235] width 67 height 10
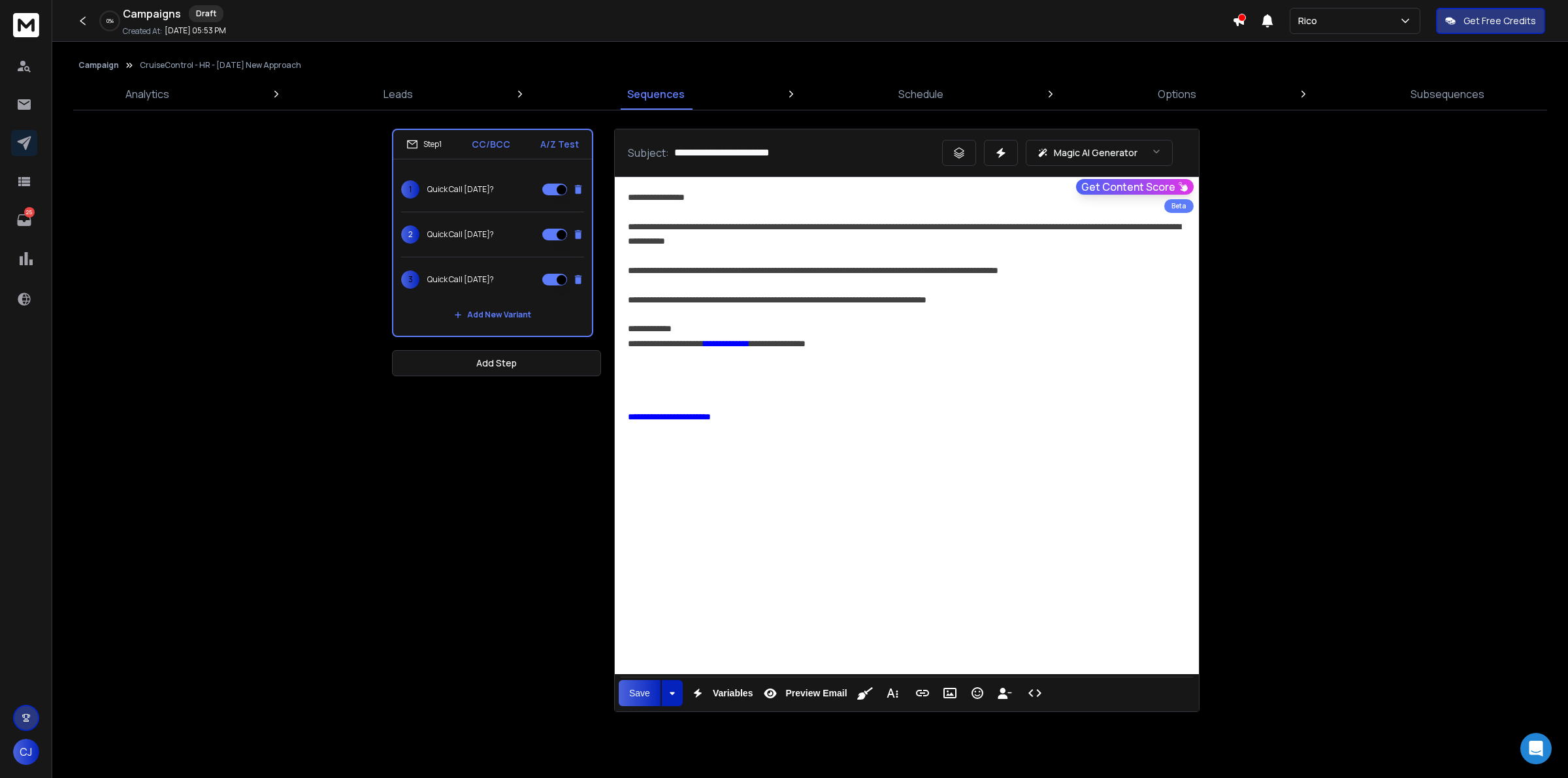
click at [455, 275] on p "Quick Call [DATE]?" at bounding box center [460, 280] width 67 height 10
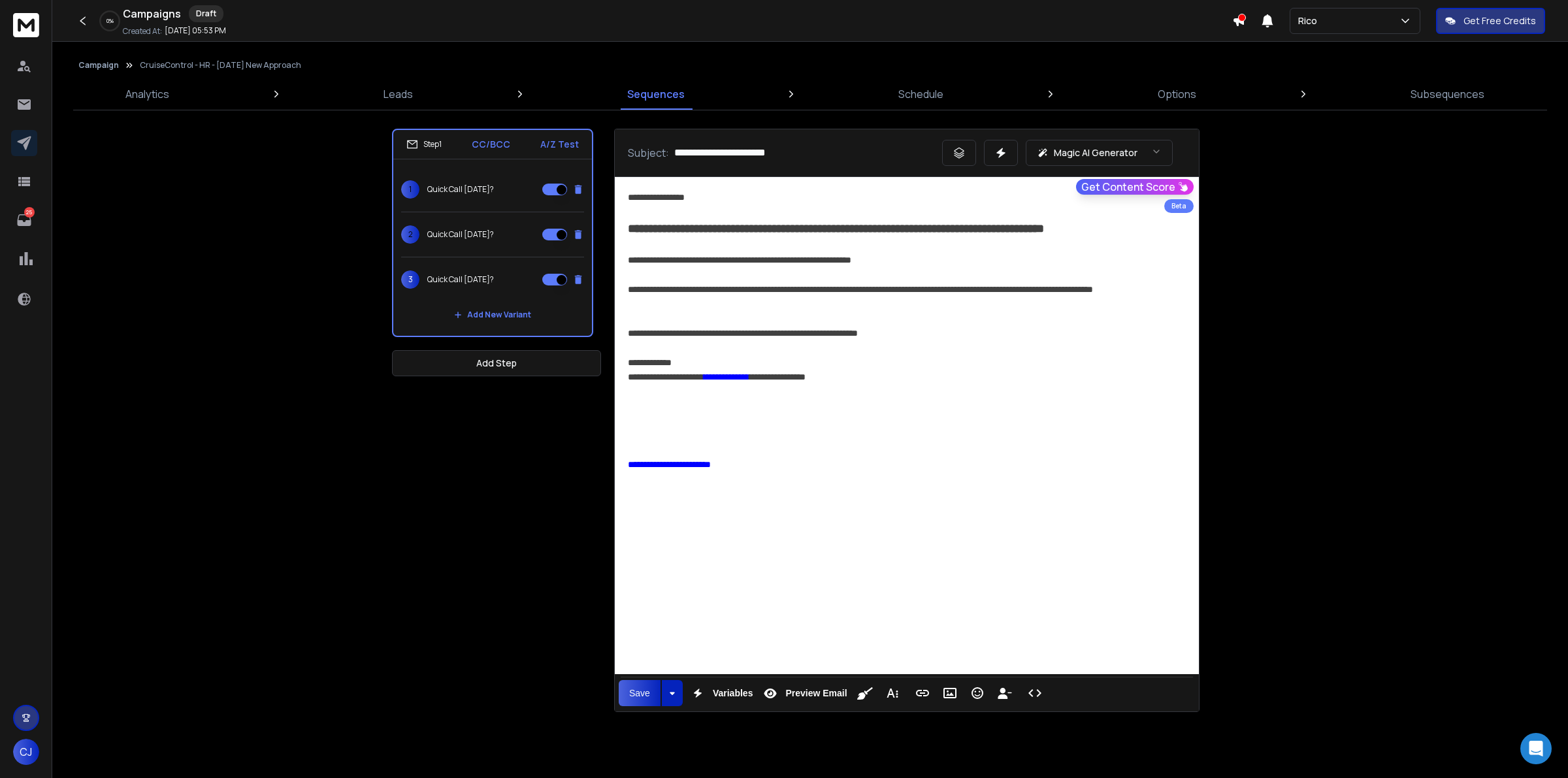
click at [492, 181] on div "1 Quick Call Next Wednesday?" at bounding box center [448, 189] width 92 height 18
type input "**********"
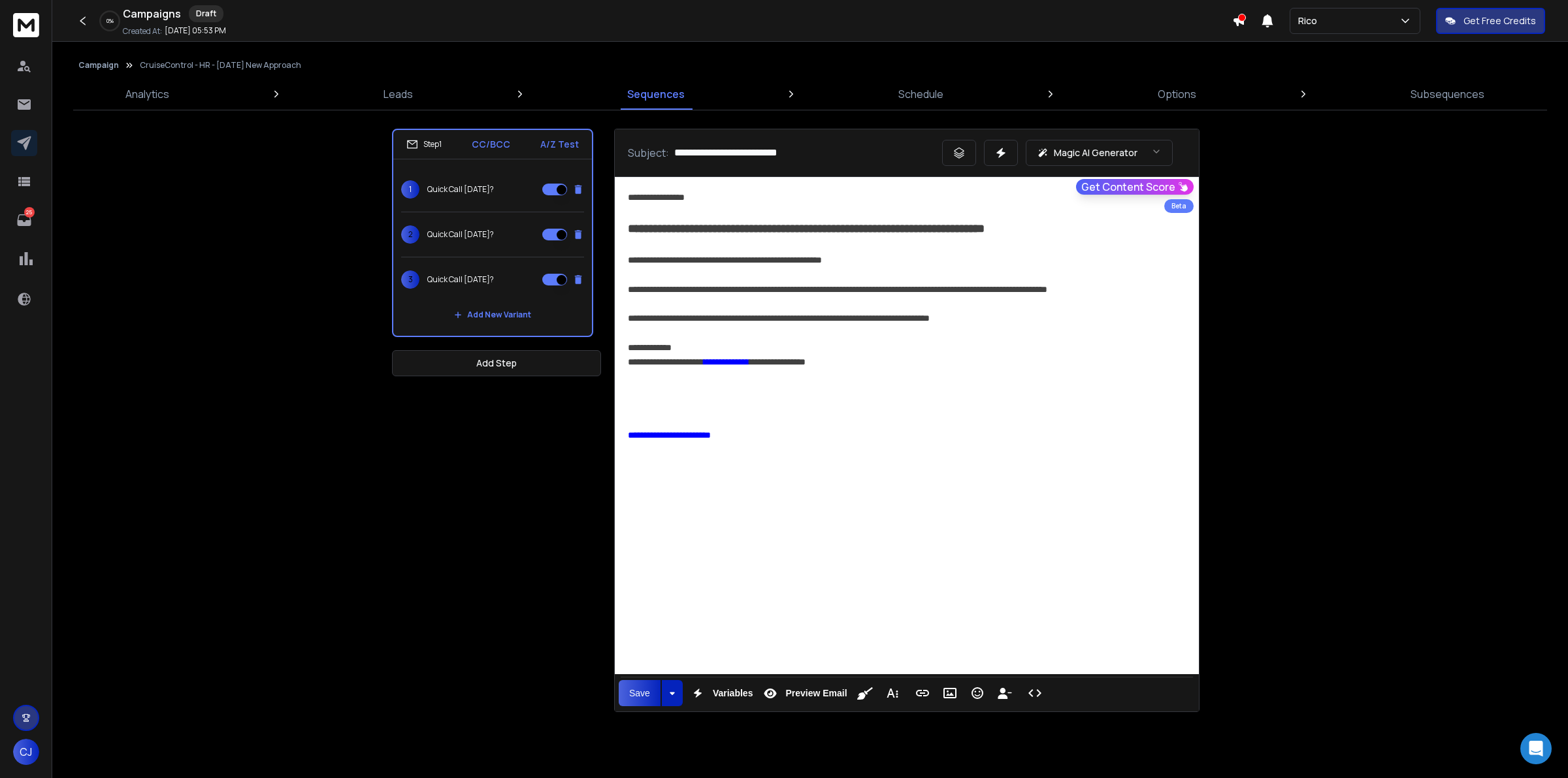
click at [928, 484] on div "**********" at bounding box center [906, 425] width 584 height 497
click at [18, 149] on icon at bounding box center [24, 143] width 15 height 15
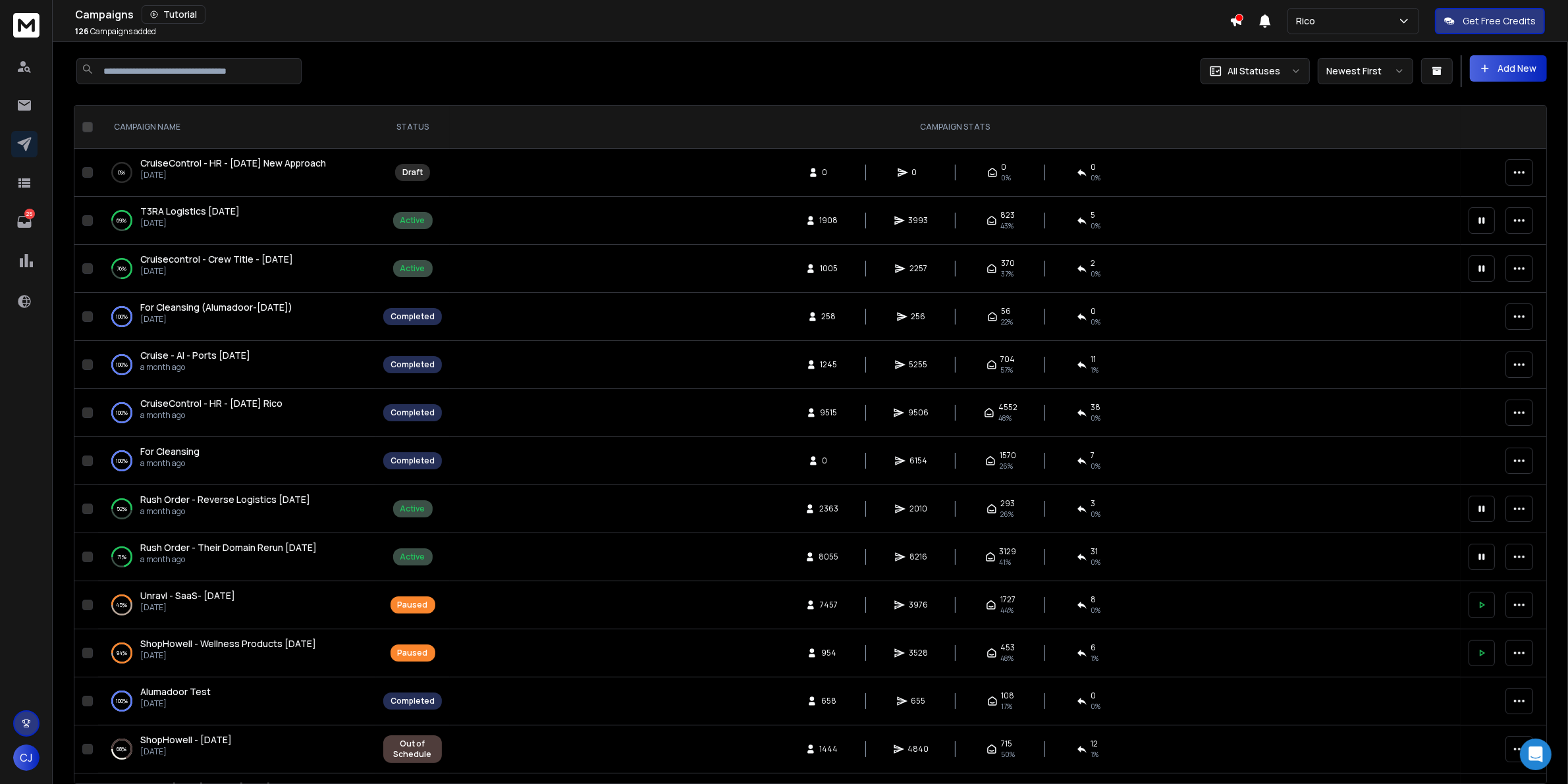
click at [311, 412] on div "100 % CruiseControl - HR - Sept 10 Rico a month ago" at bounding box center [236, 412] width 251 height 32
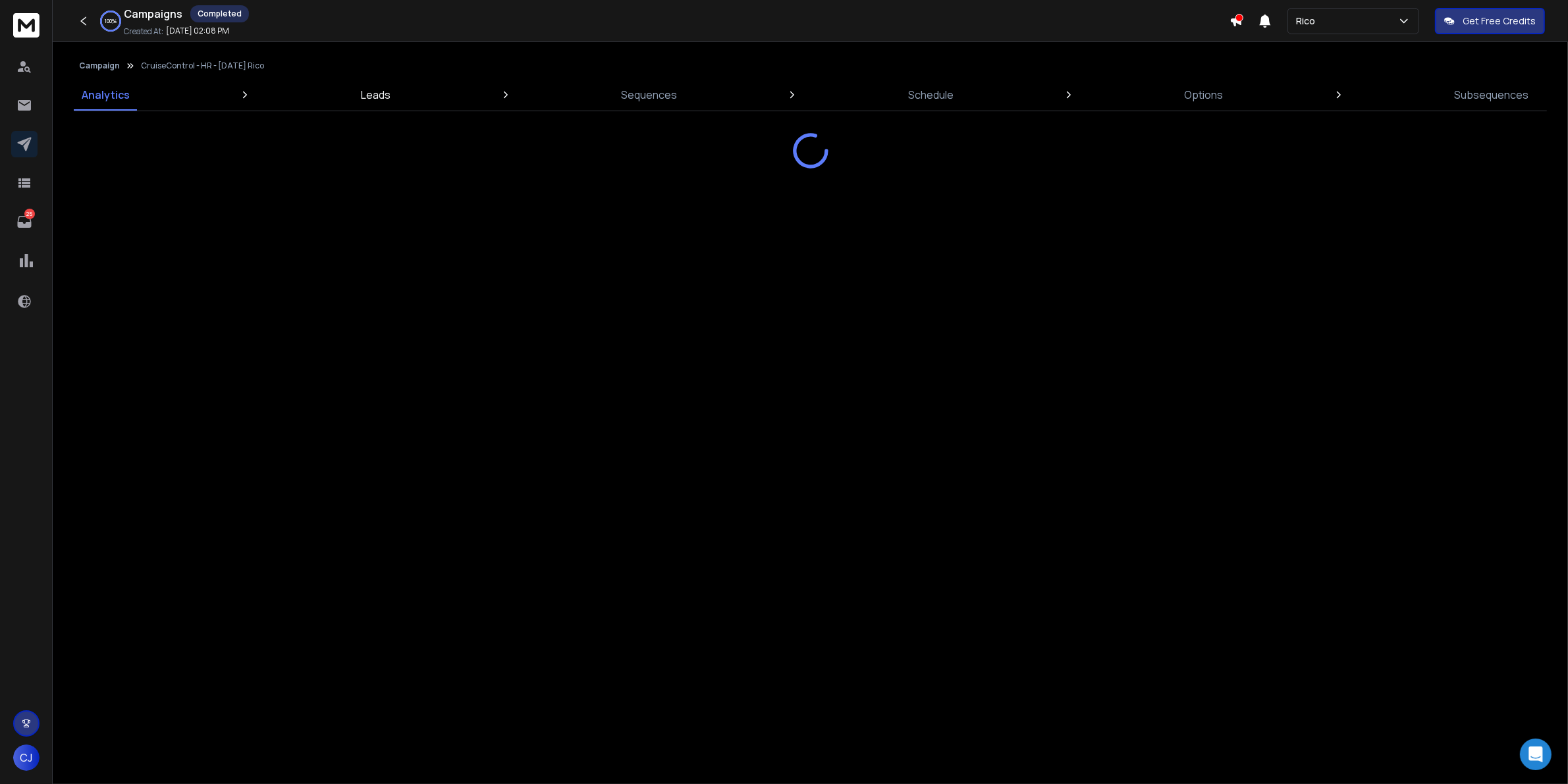
click at [353, 98] on link "Leads" at bounding box center [375, 95] width 46 height 32
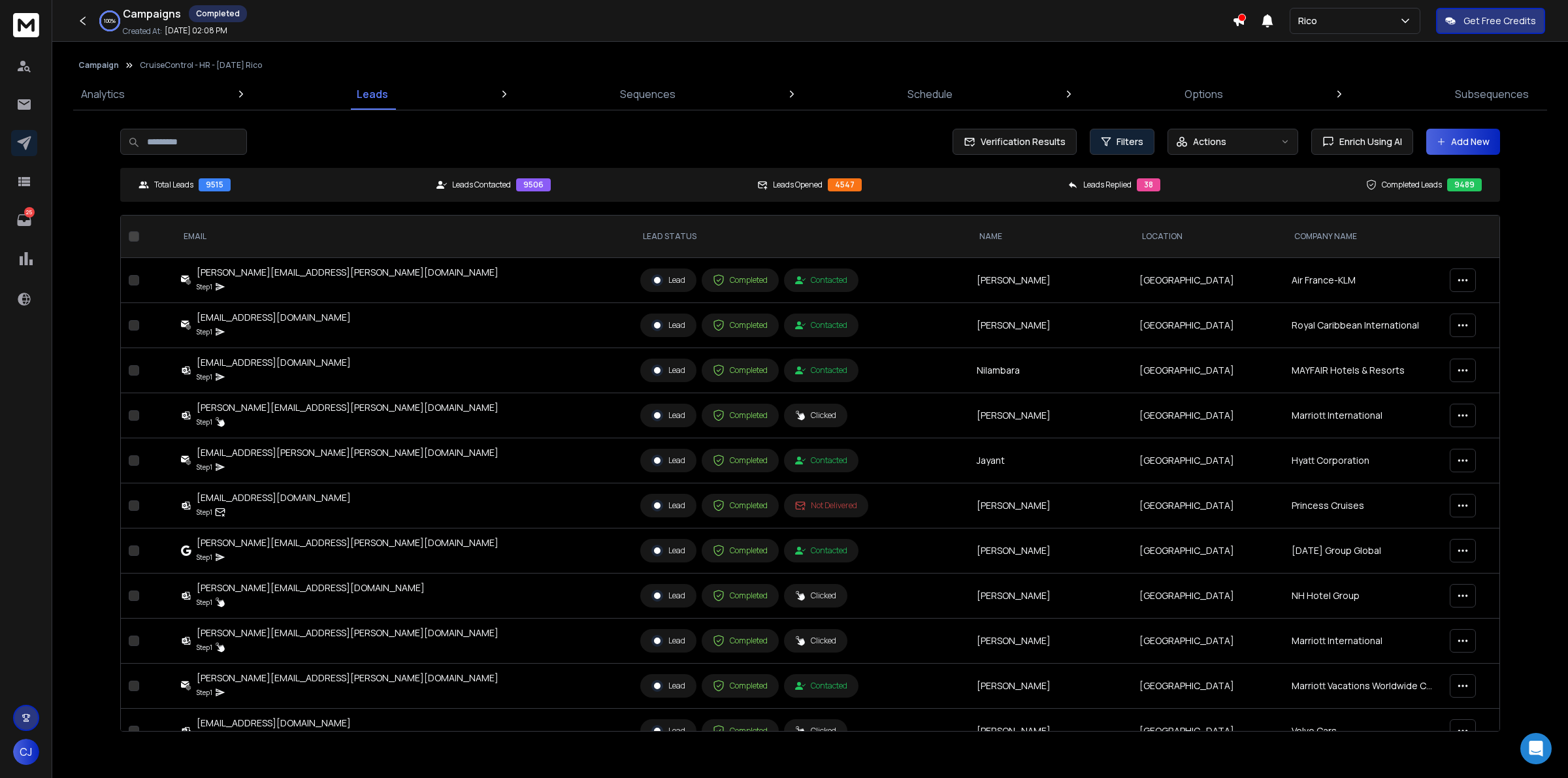
click at [1141, 144] on span "Filters" at bounding box center [1129, 141] width 27 height 13
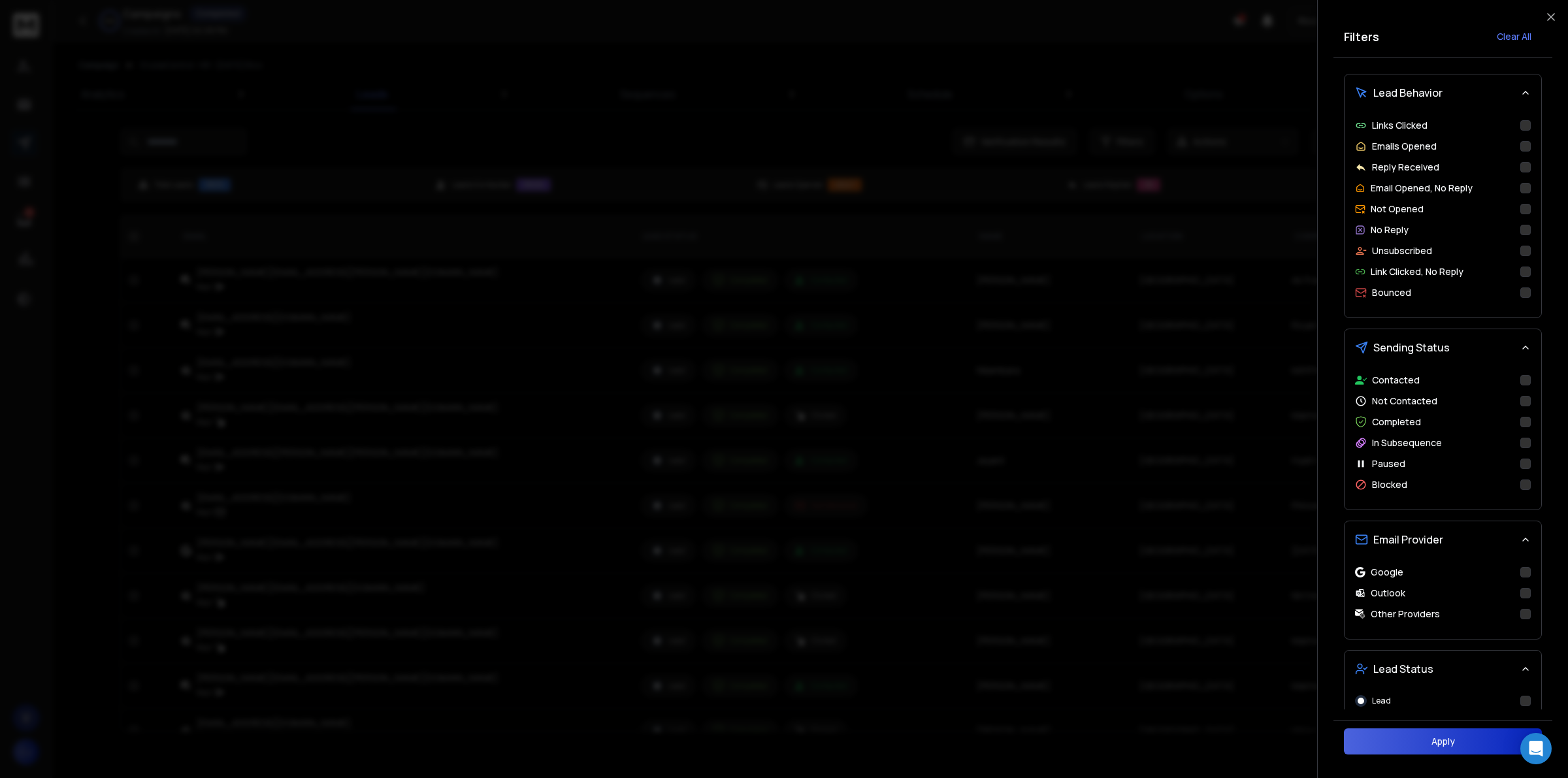
click at [1520, 122] on button "Links Clicked" at bounding box center [1525, 125] width 10 height 10
click at [1520, 146] on button "Emails Opened" at bounding box center [1525, 146] width 10 height 10
click at [1520, 187] on button "Email Opened, No Reply" at bounding box center [1525, 188] width 10 height 10
click at [1520, 269] on button "Link Clicked, No Reply" at bounding box center [1525, 271] width 10 height 10
click at [1445, 739] on button "Apply" at bounding box center [1442, 741] width 198 height 27
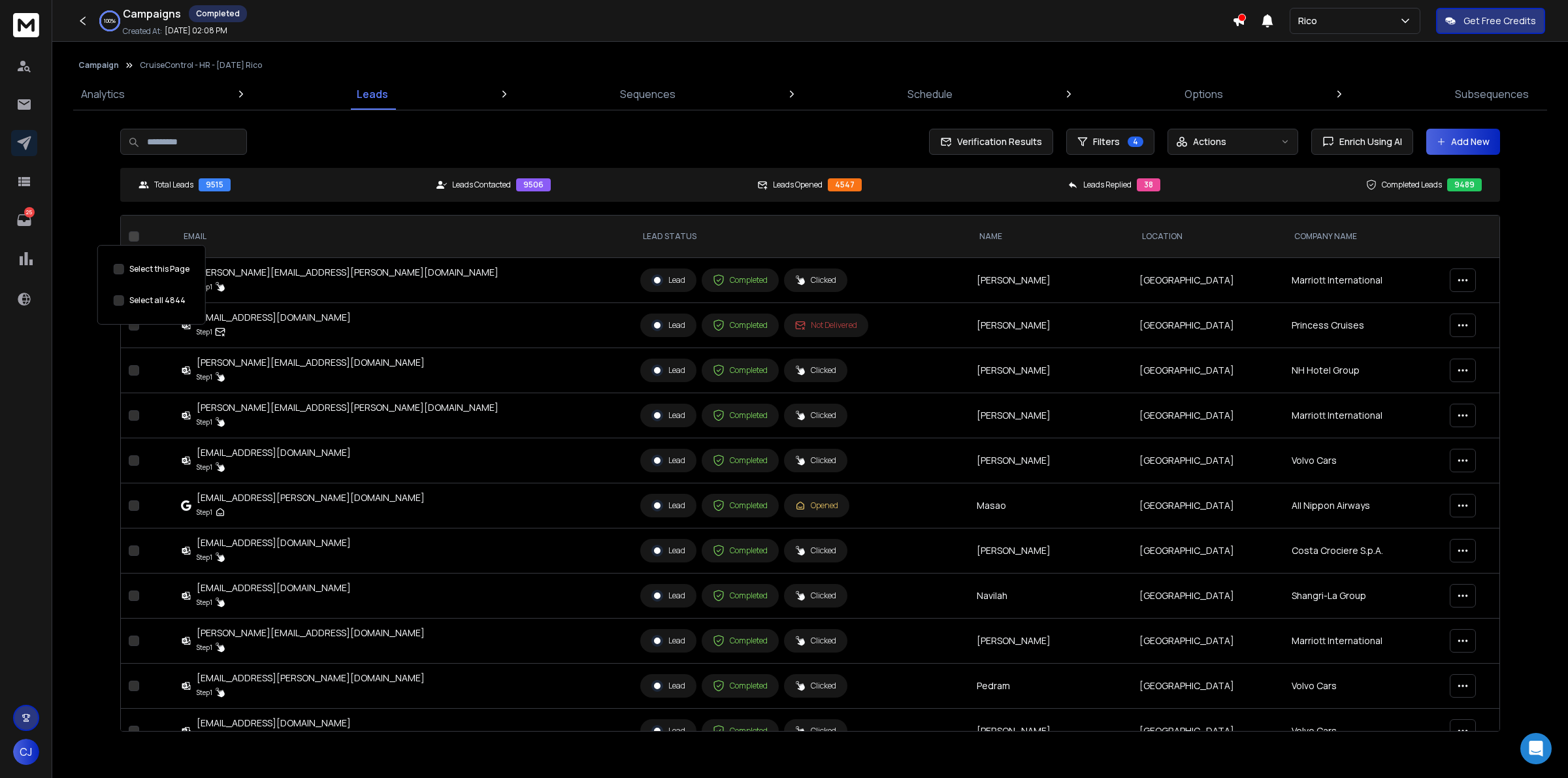
click at [119, 300] on button "Select this Page" at bounding box center [119, 300] width 10 height 10
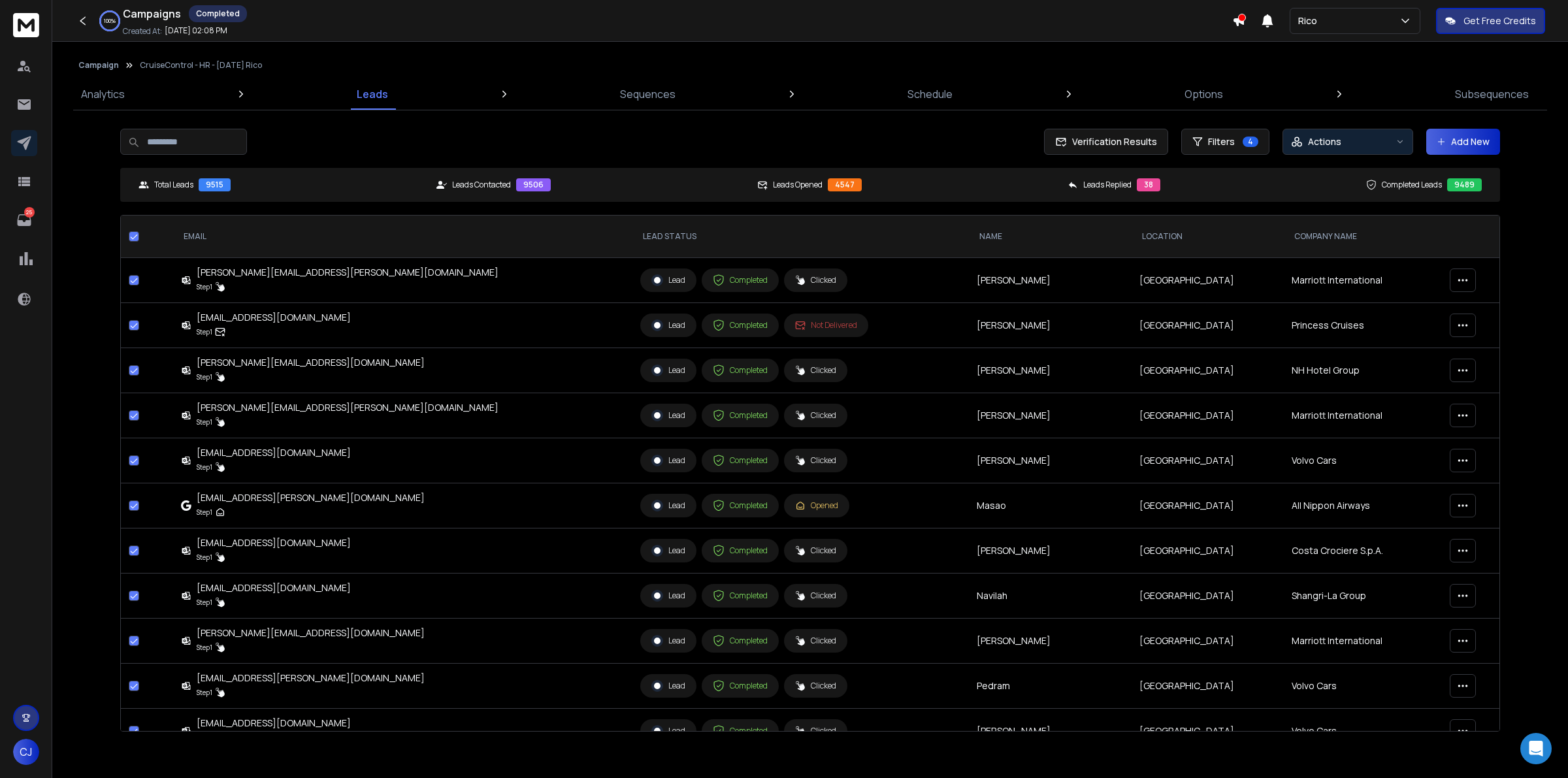
click at [1362, 142] on div "Actions" at bounding box center [1340, 141] width 99 height 13
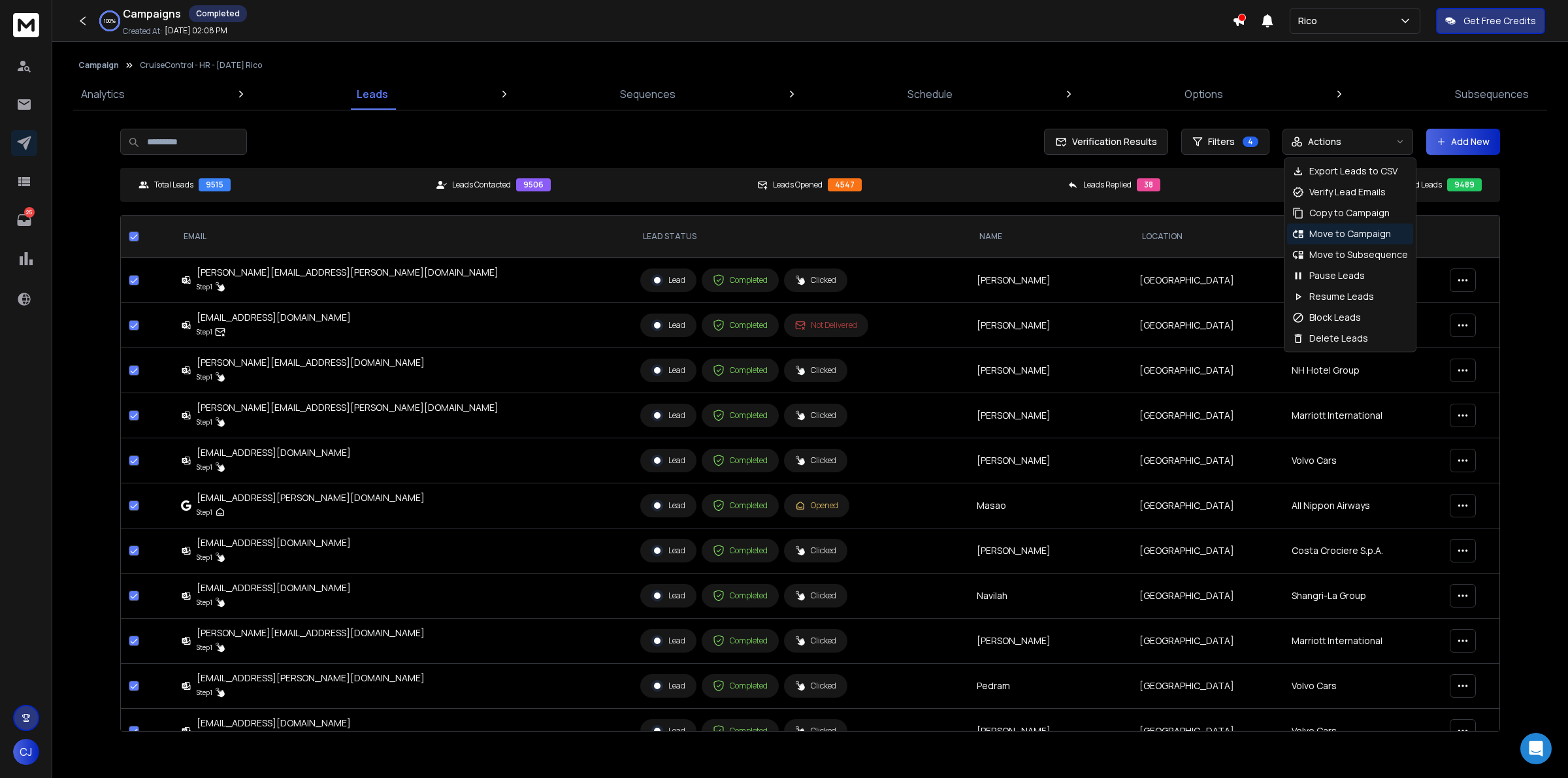
click at [1357, 235] on p "Move to Campaign" at bounding box center [1349, 234] width 81 height 13
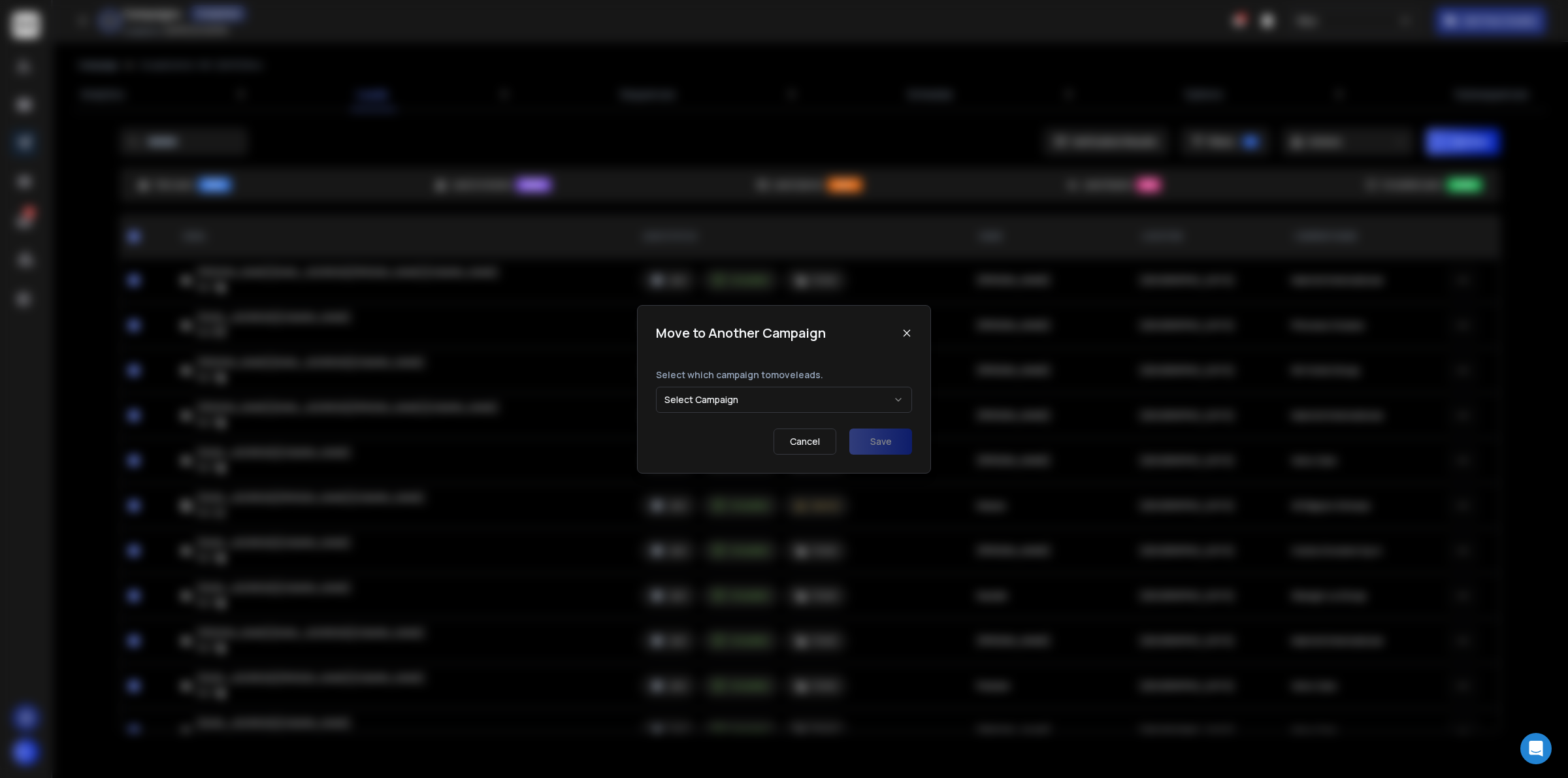
click at [743, 399] on button "Select Campaign" at bounding box center [783, 400] width 256 height 27
click at [888, 442] on button "Save" at bounding box center [880, 442] width 62 height 27
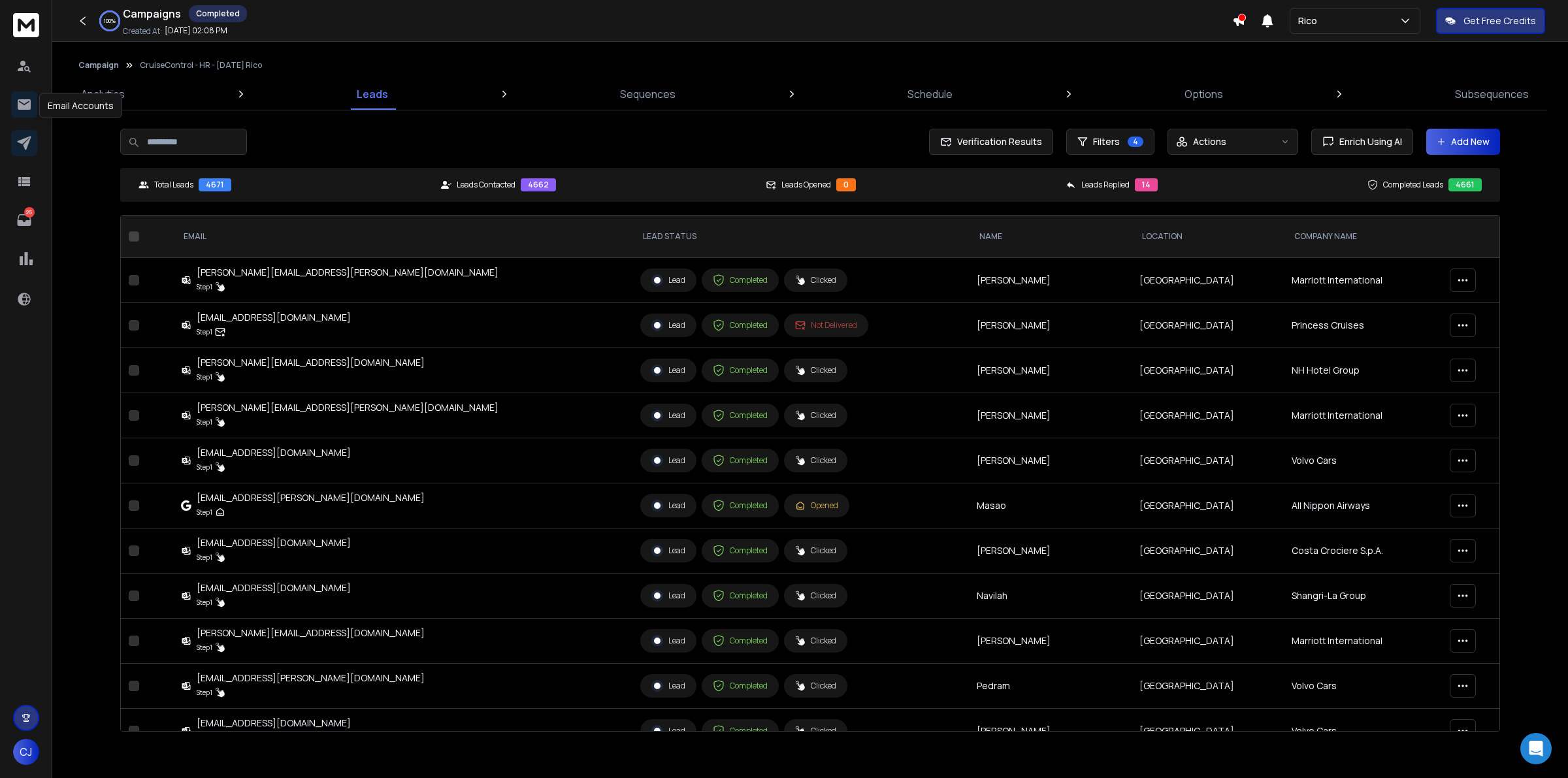
click at [25, 103] on icon at bounding box center [24, 104] width 13 height 10
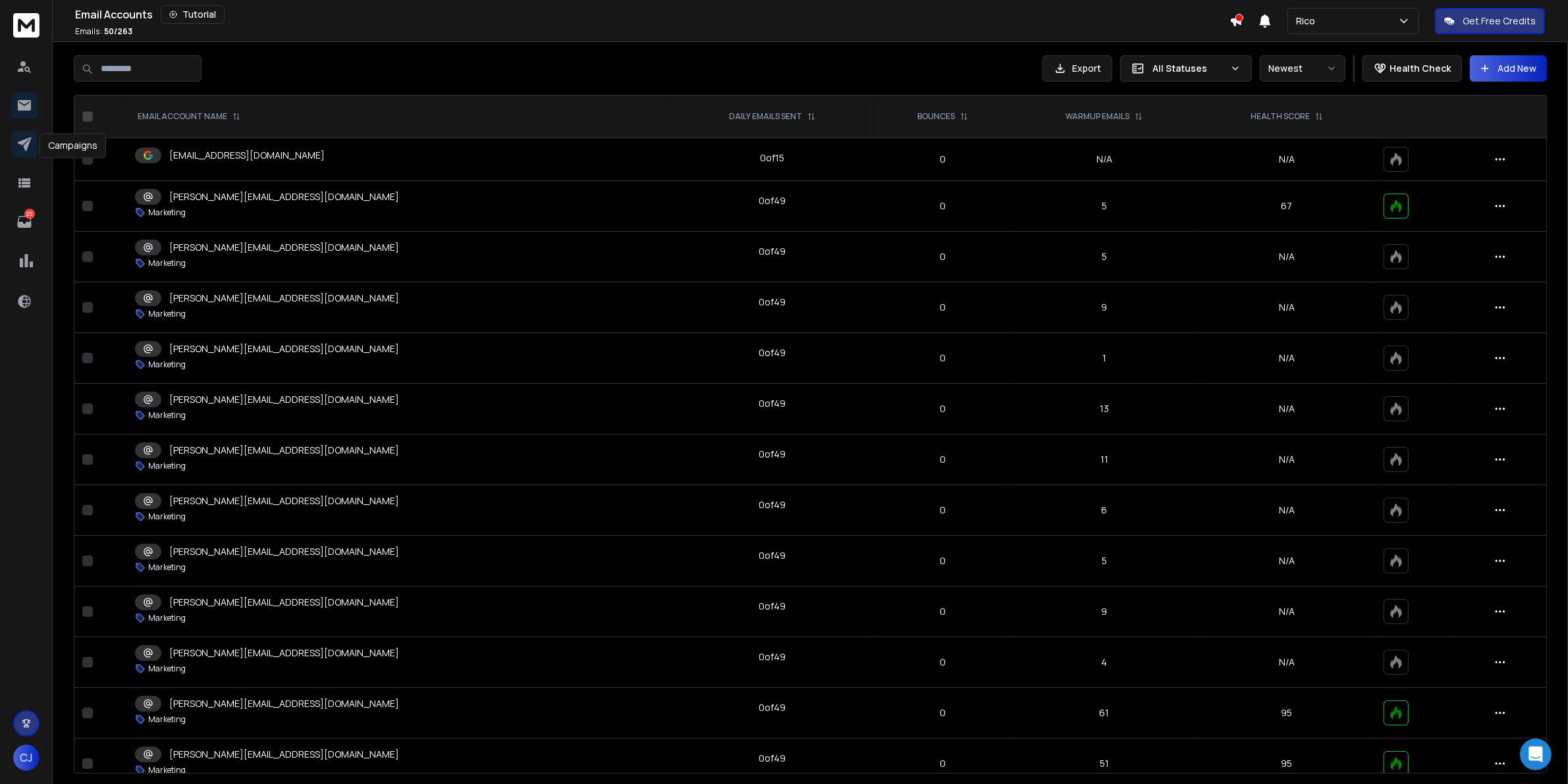
click at [25, 152] on icon at bounding box center [24, 144] width 16 height 16
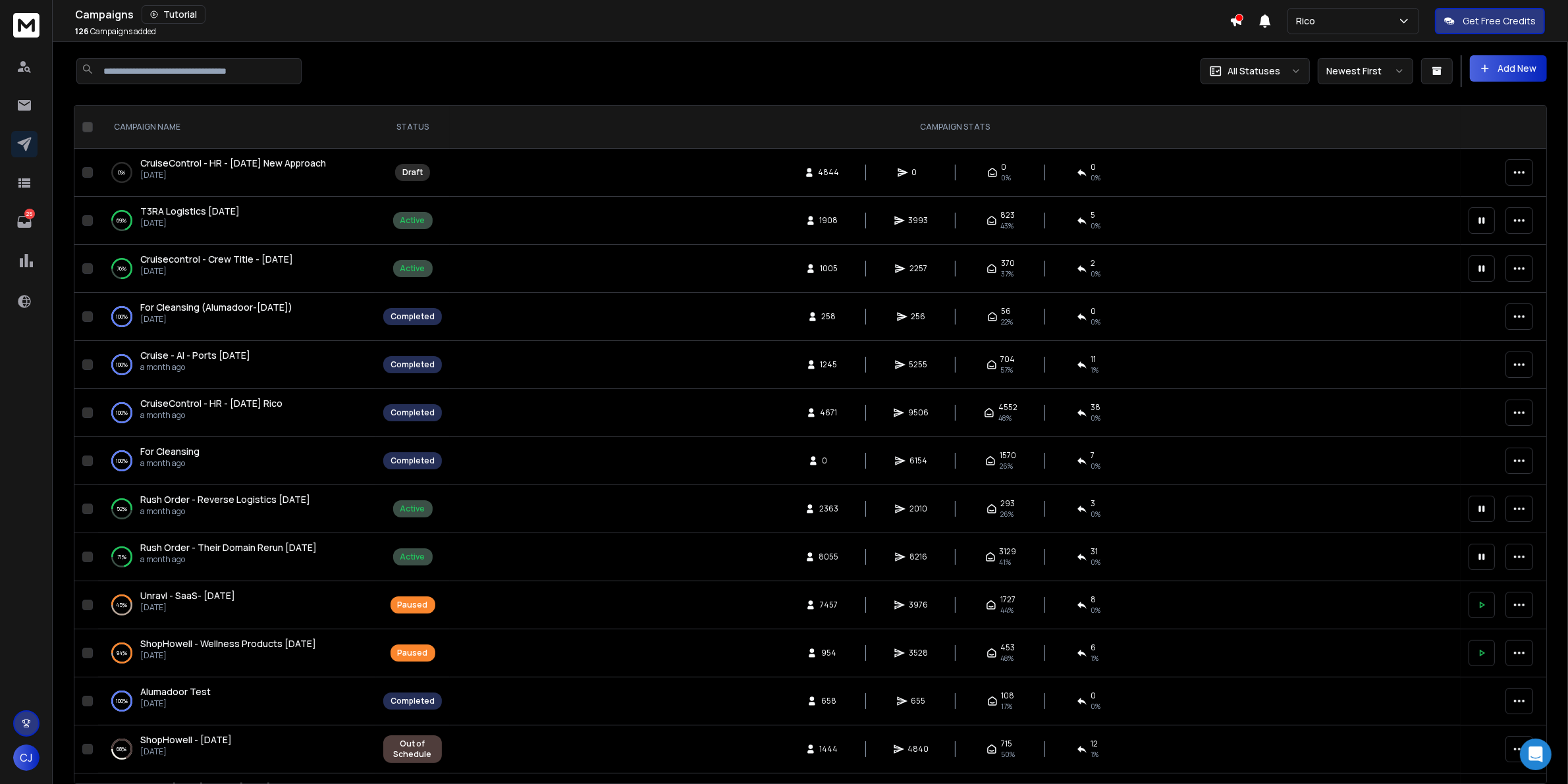
click at [457, 171] on div "4844 0 0 0% 0 0%" at bounding box center [954, 172] width 995 height 21
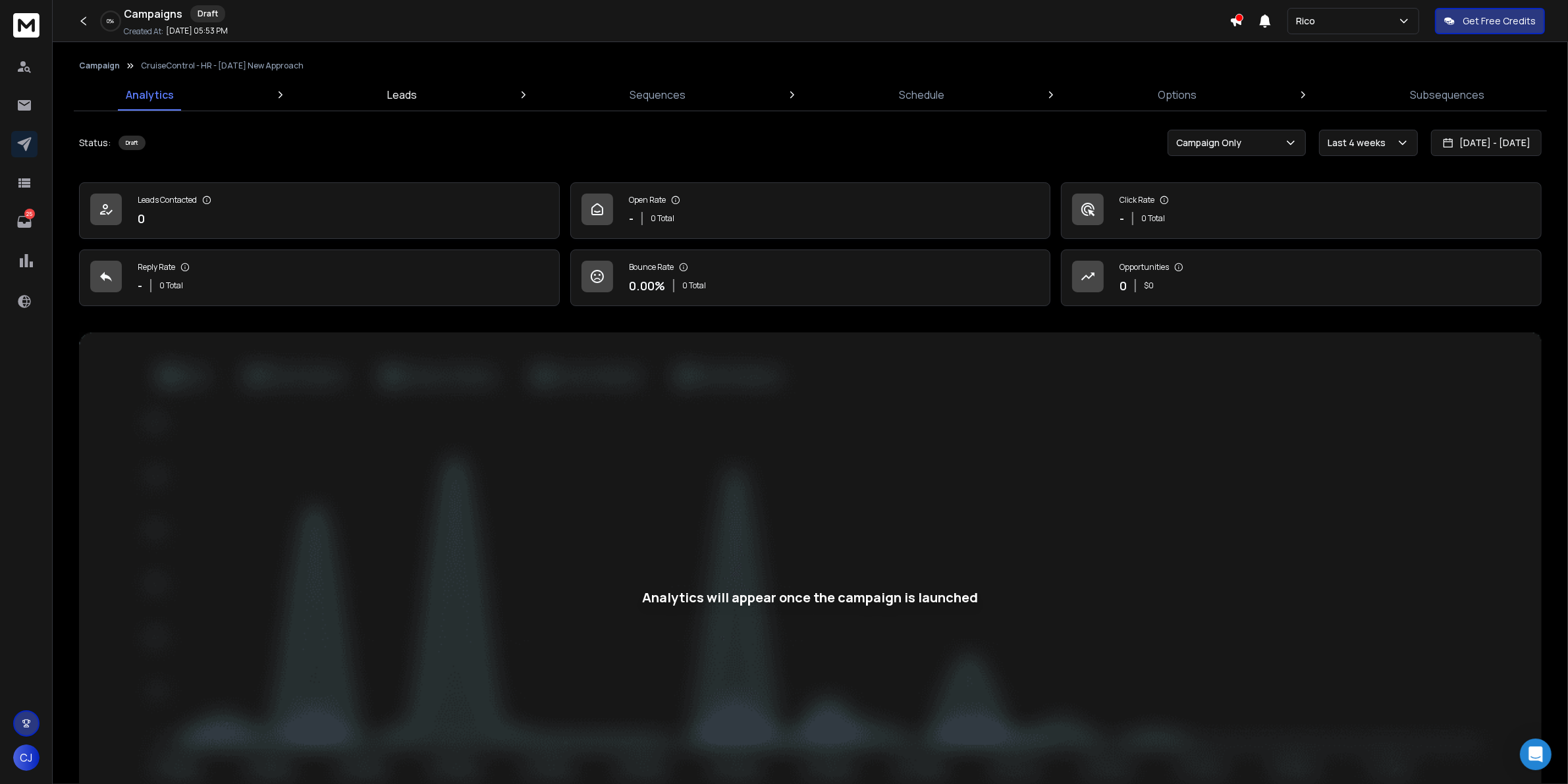
click at [399, 104] on link "Leads" at bounding box center [402, 95] width 46 height 32
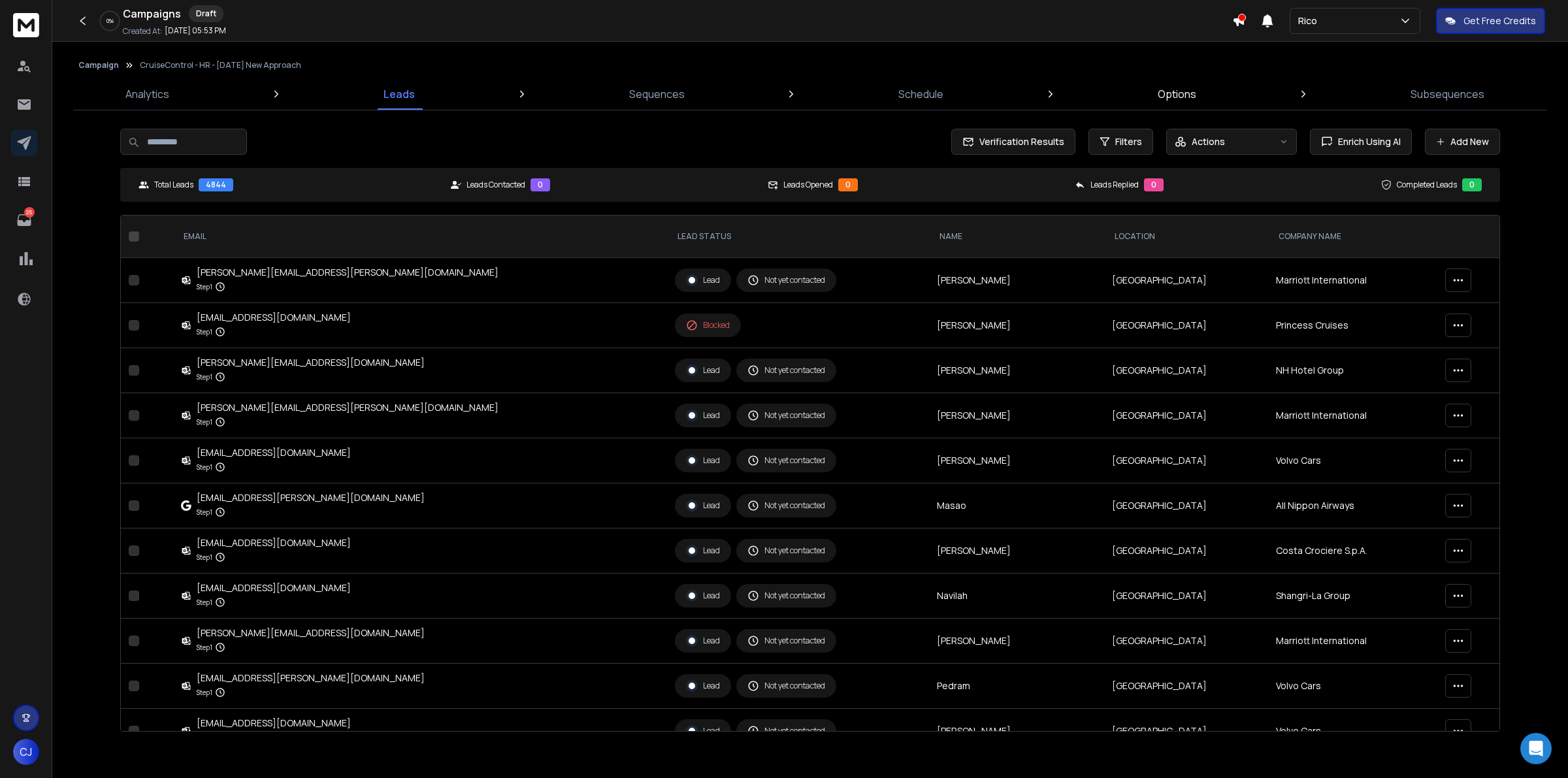
click at [1168, 92] on p "Options" at bounding box center [1176, 94] width 39 height 15
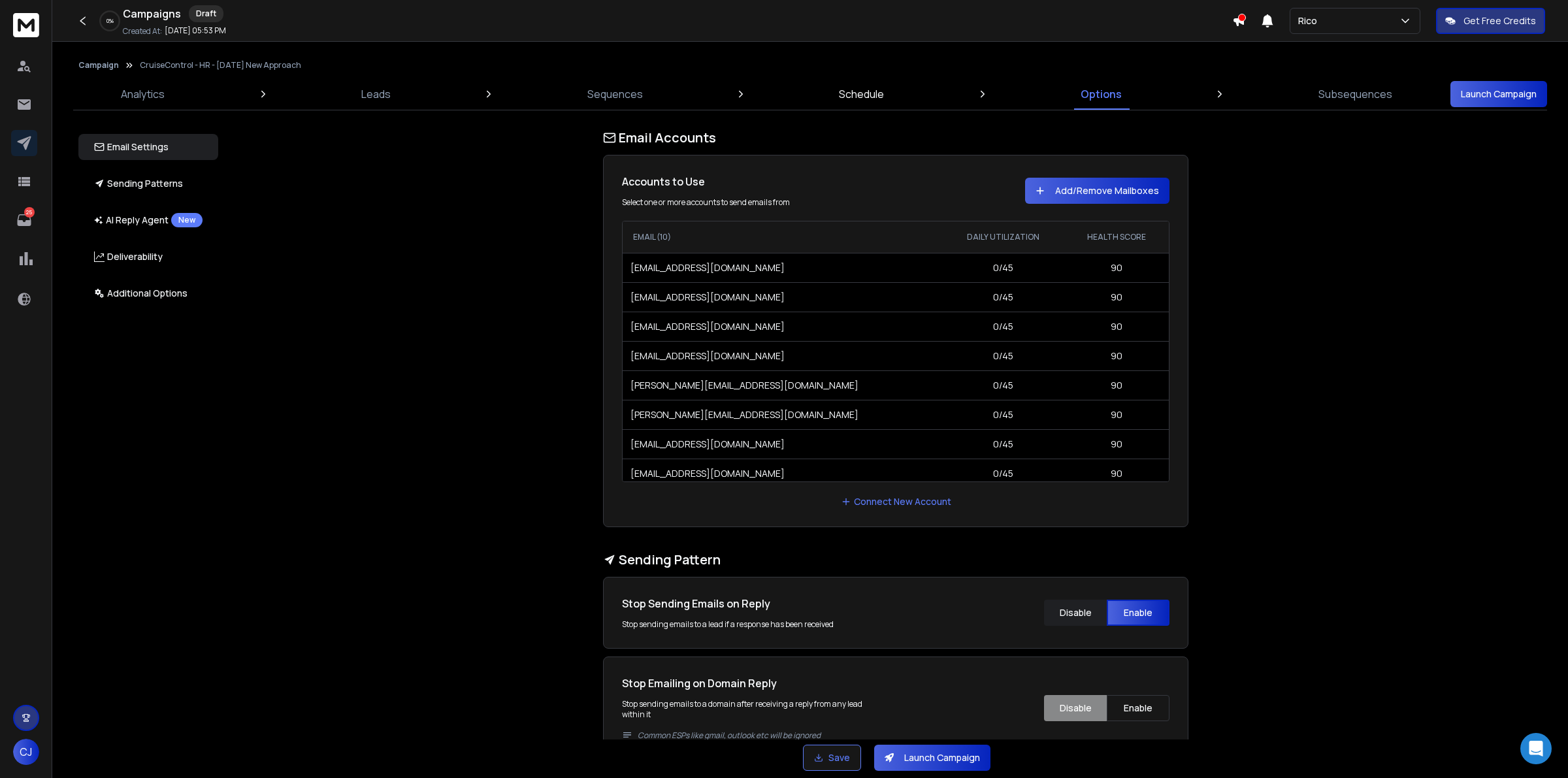
click at [872, 93] on p "Schedule" at bounding box center [861, 94] width 45 height 15
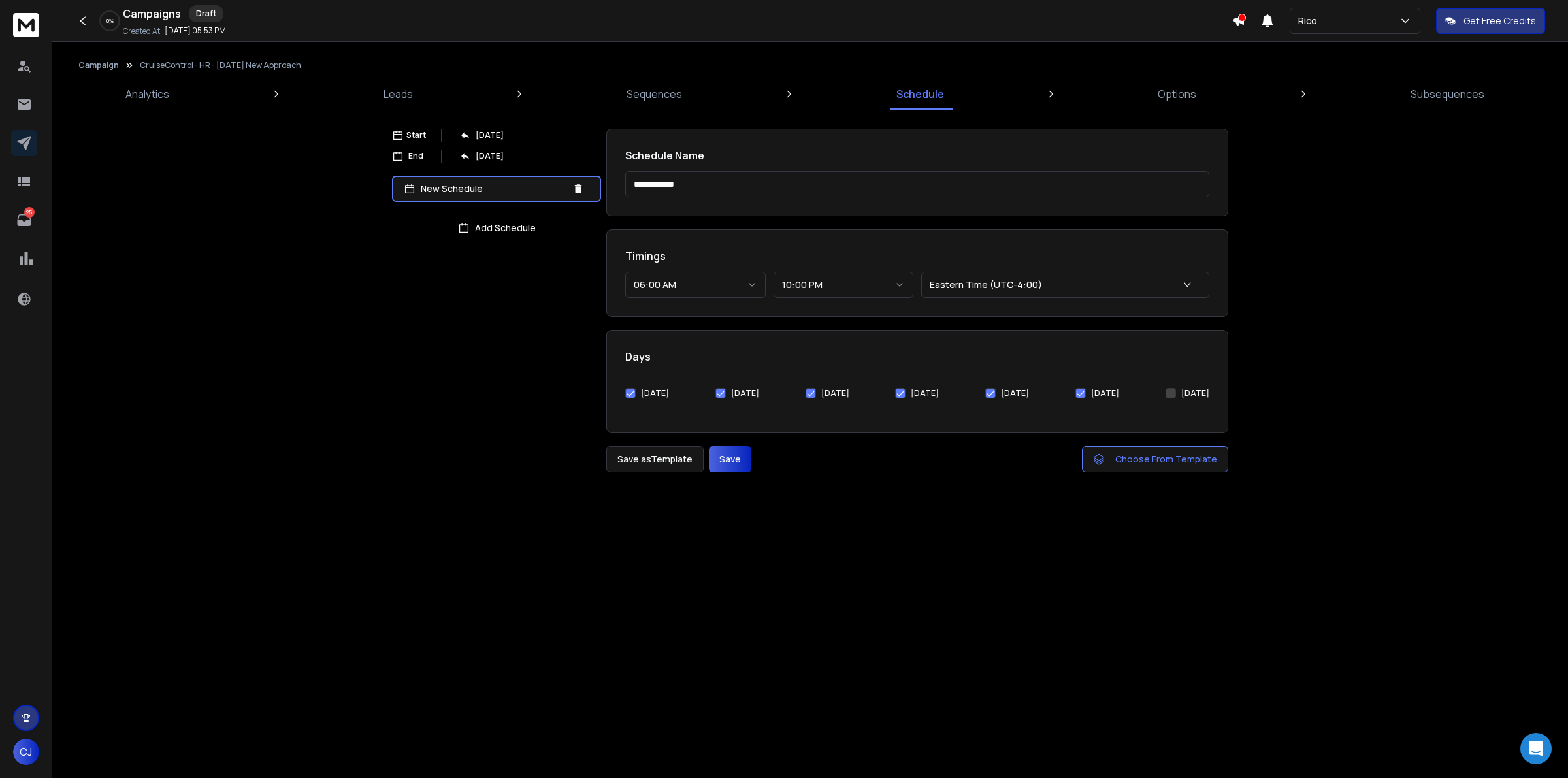
click at [740, 455] on button "Save" at bounding box center [730, 459] width 43 height 27
click at [146, 93] on p "Analytics" at bounding box center [147, 94] width 44 height 15
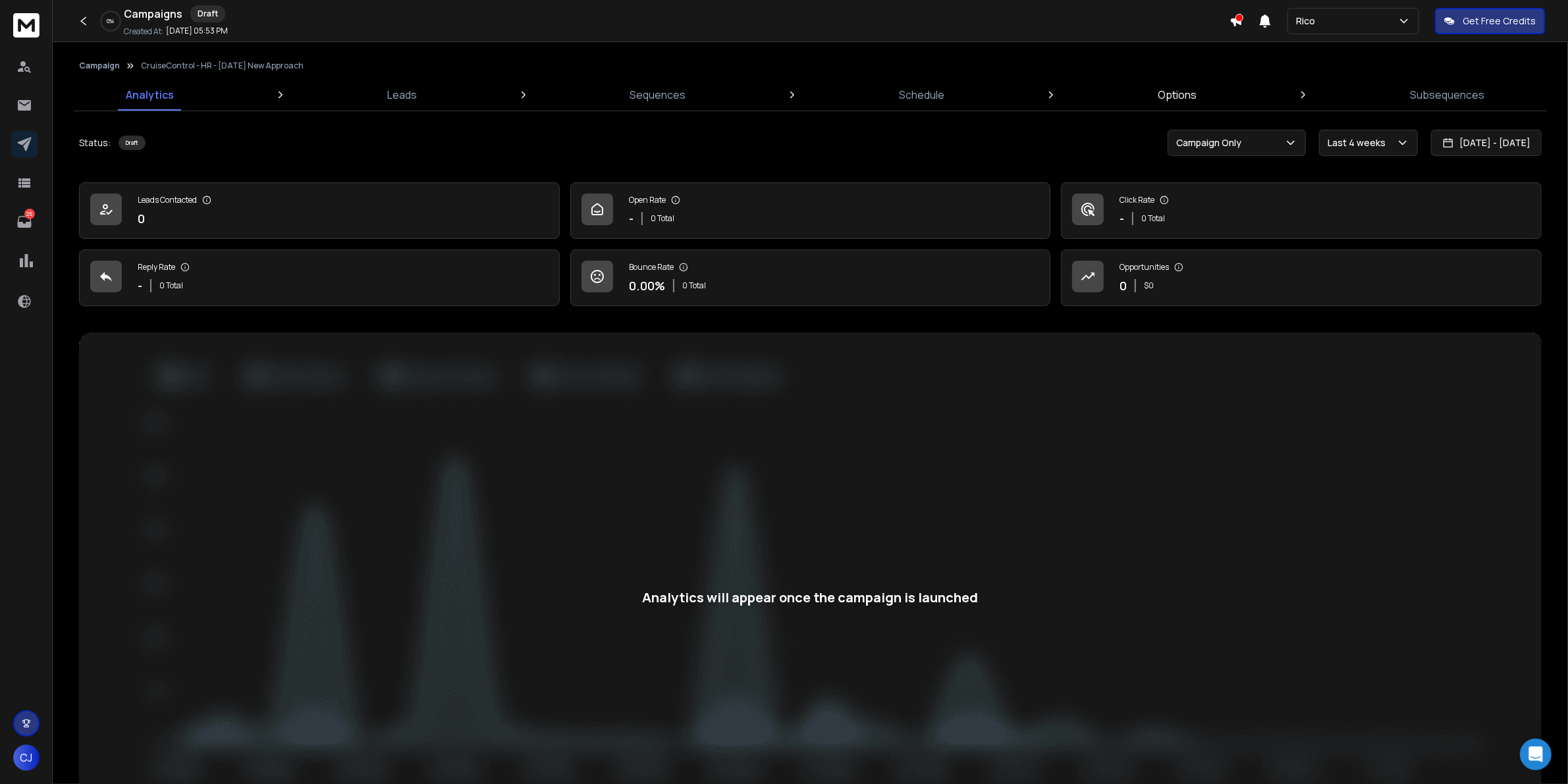
click at [1203, 96] on link "Options" at bounding box center [1177, 95] width 54 height 32
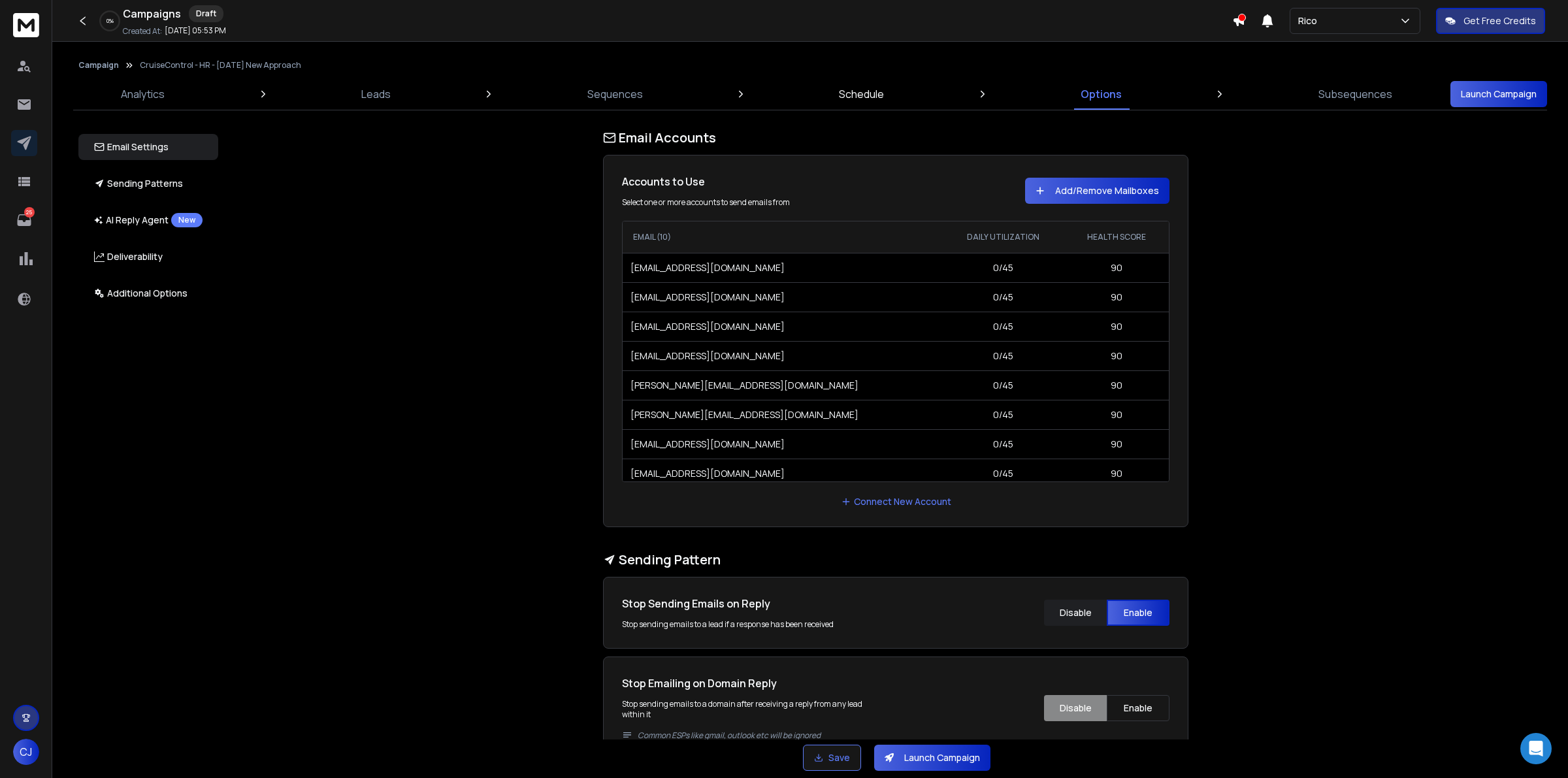
click at [879, 101] on p "Schedule" at bounding box center [861, 94] width 45 height 15
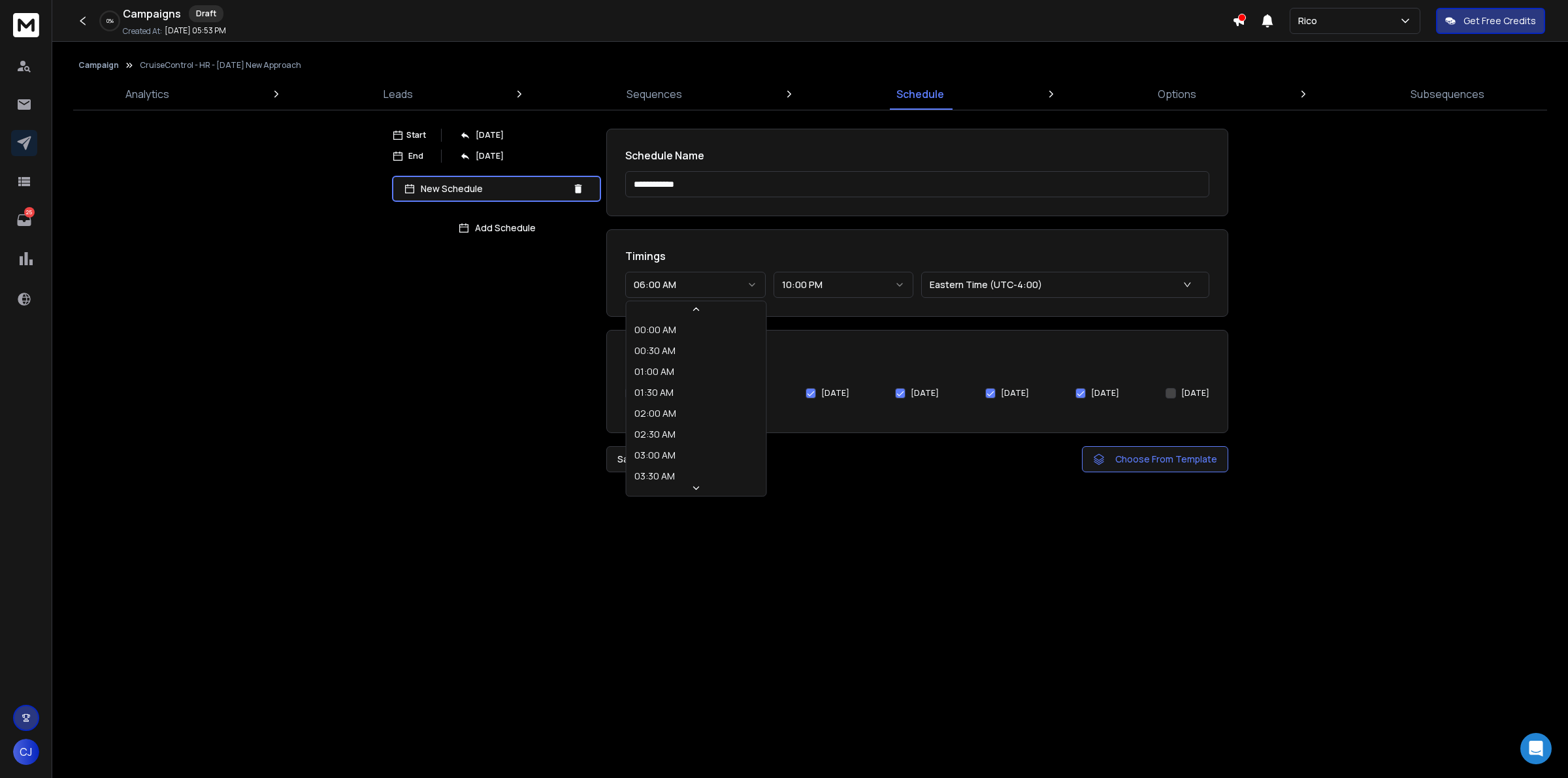
click at [710, 286] on button "06:00 AM" at bounding box center [695, 284] width 140 height 27
click at [856, 285] on button "10:00 PM" at bounding box center [844, 284] width 140 height 27
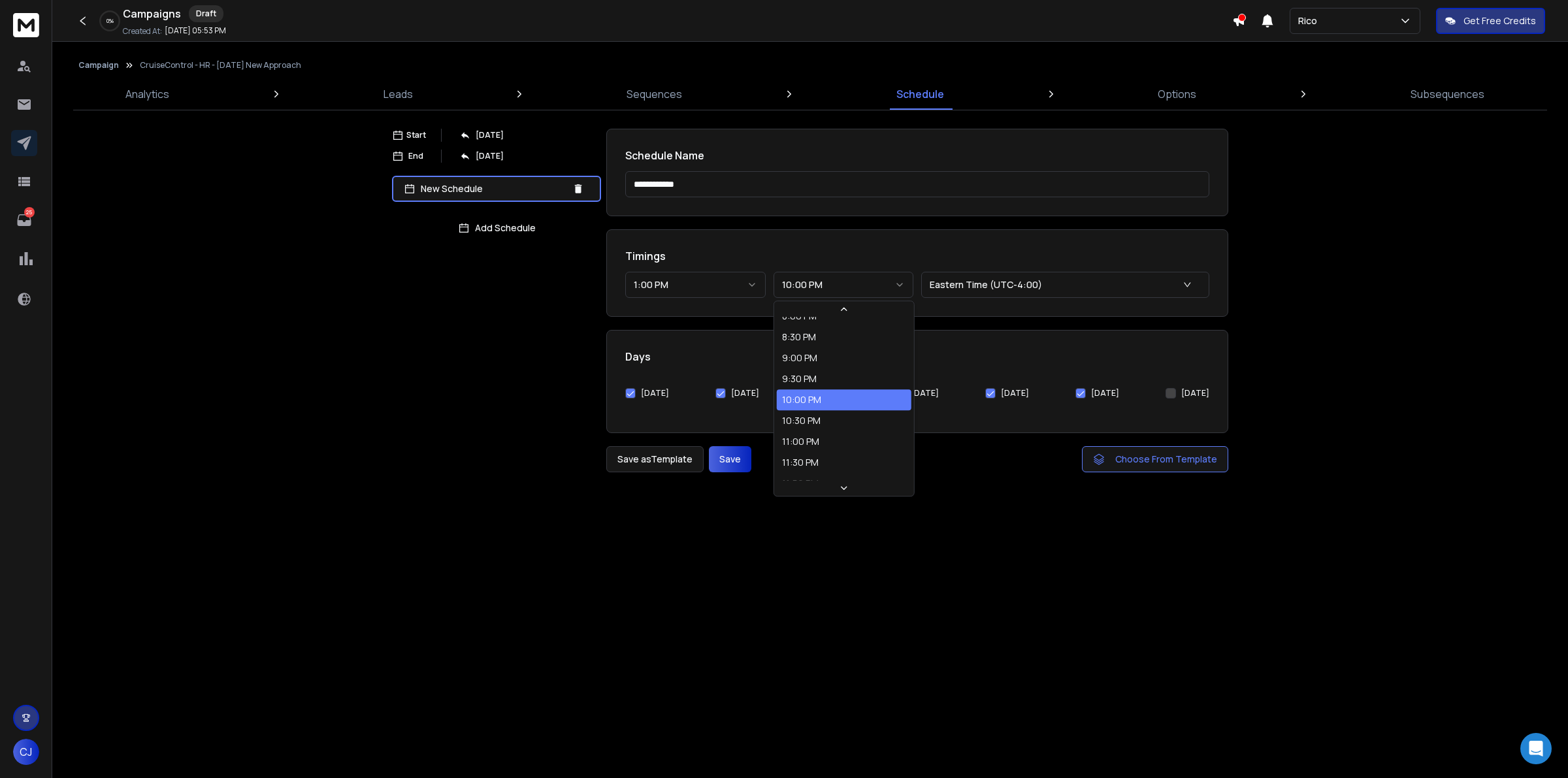
scroll to position [0, 0]
click at [722, 286] on button "1:00 PM" at bounding box center [695, 284] width 140 height 27
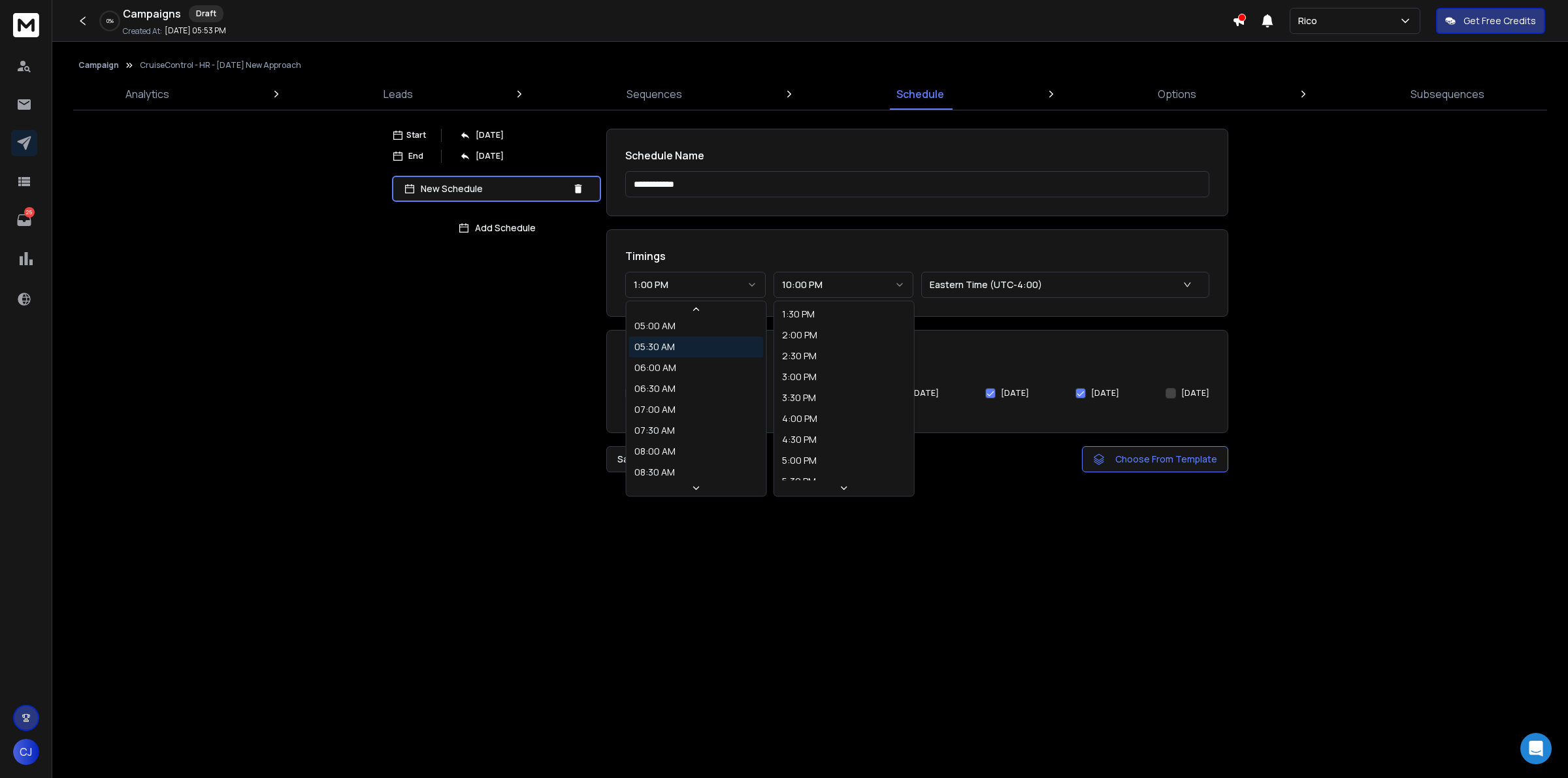
scroll to position [131, 0]
select select "********"
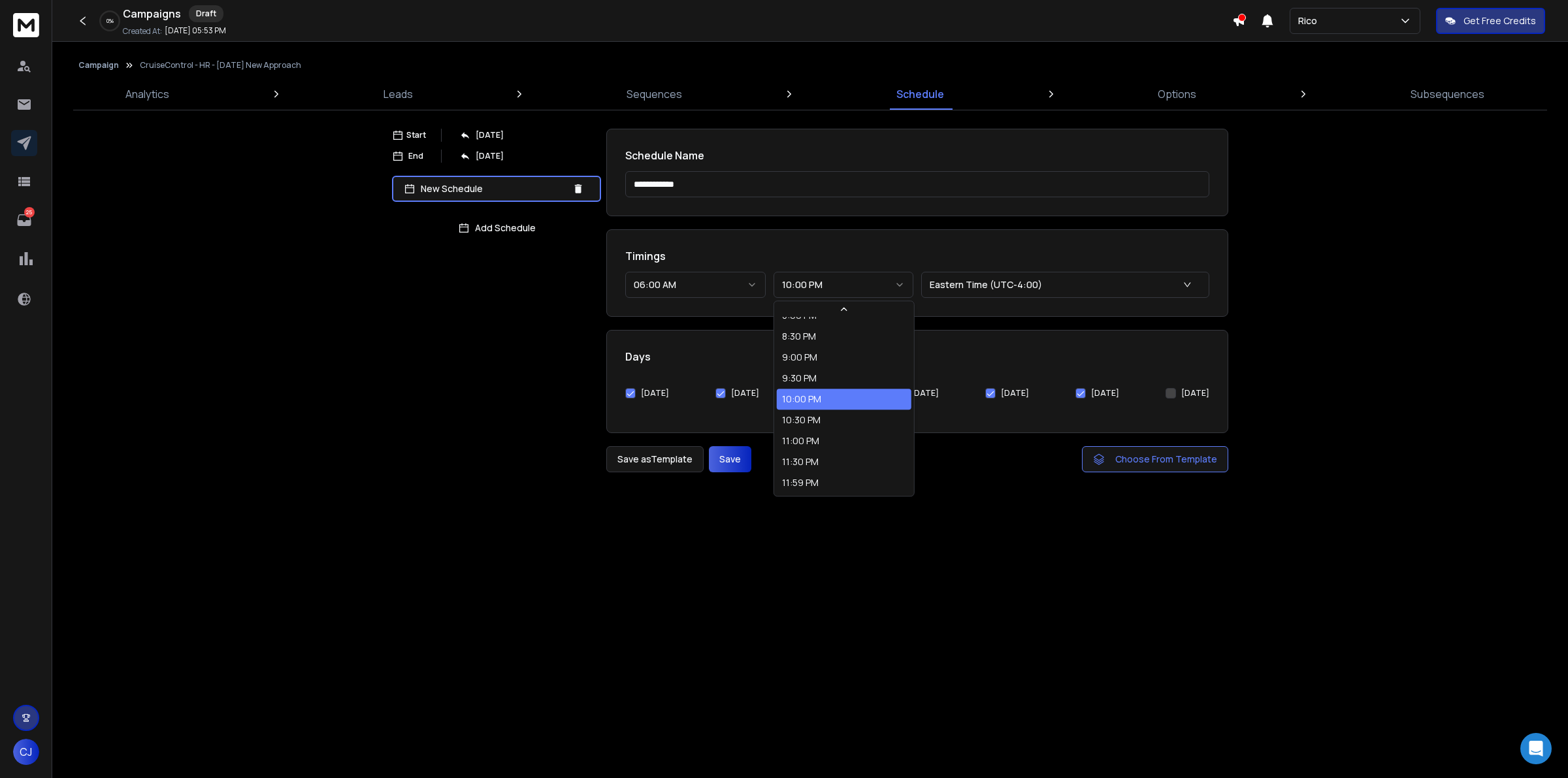
scroll to position [579, 0]
select select "********"
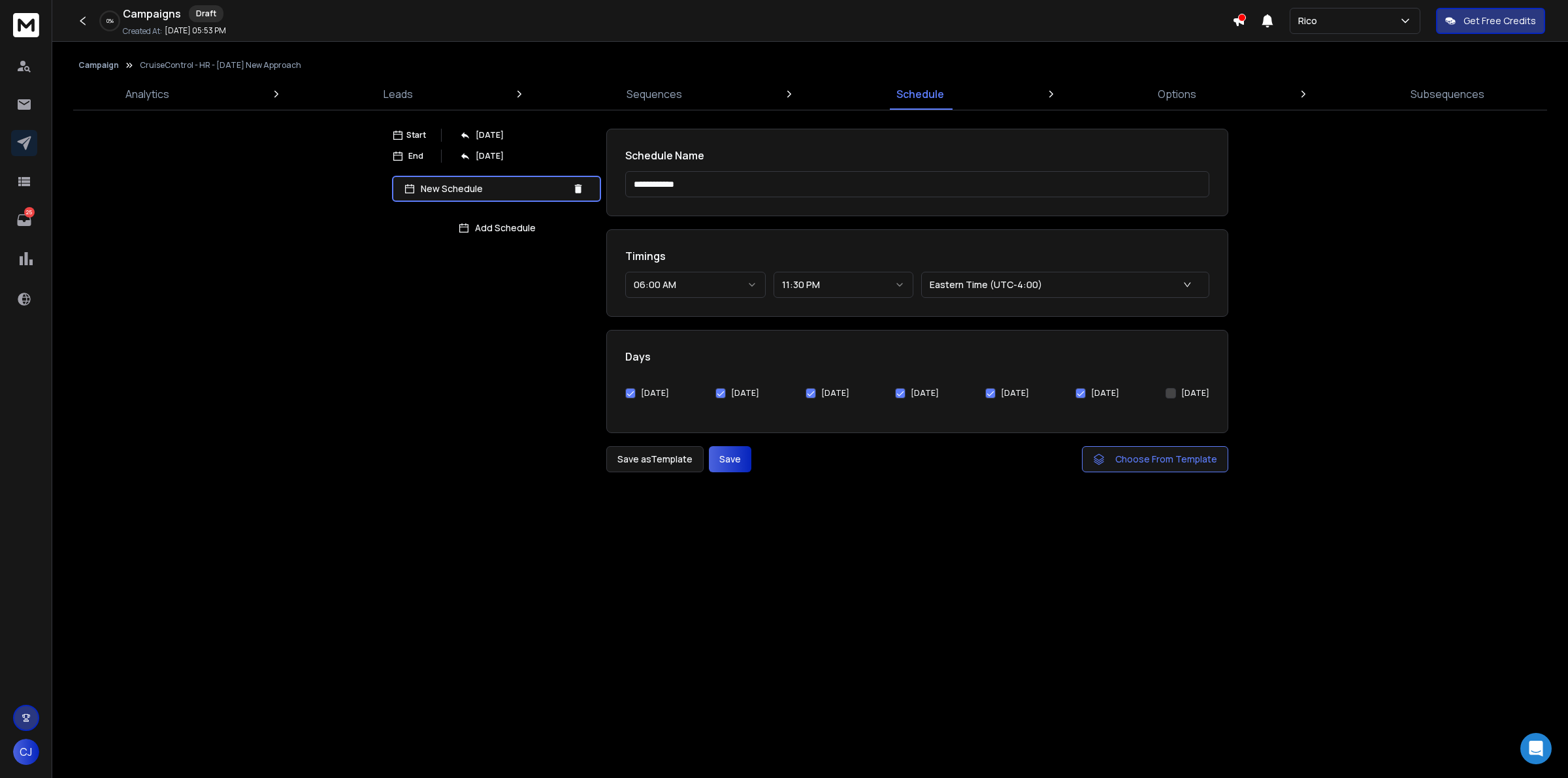
click at [733, 459] on button "Save" at bounding box center [730, 459] width 43 height 27
click at [354, 92] on div "Analytics Leads Sequences Schedule Options Subsequences" at bounding box center [805, 94] width 1464 height 32
click at [424, 95] on div "Analytics Leads Sequences Schedule Options Subsequences" at bounding box center [805, 94] width 1464 height 32
click at [395, 93] on p "Leads" at bounding box center [398, 94] width 29 height 15
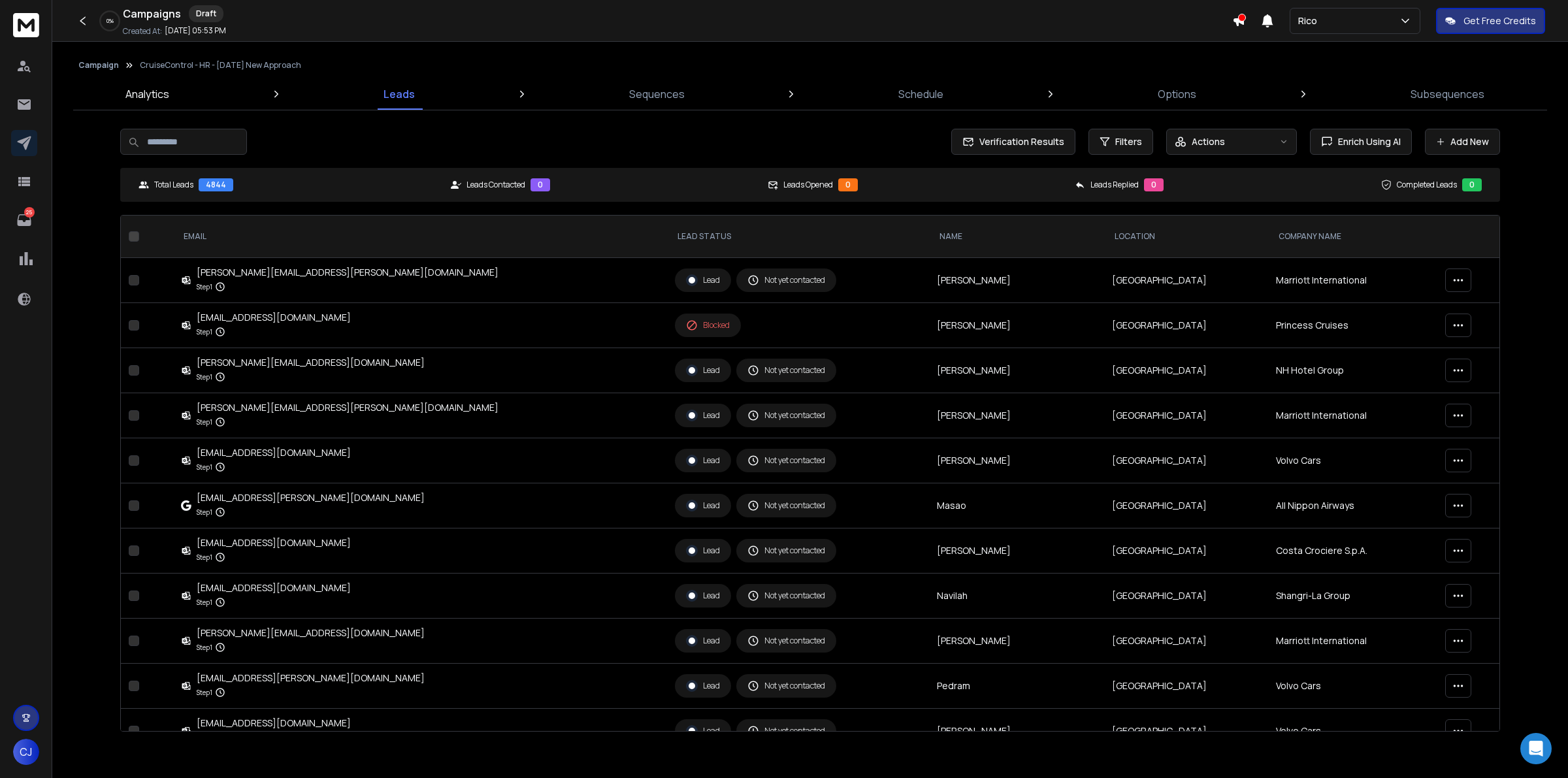
click at [151, 95] on p "Analytics" at bounding box center [147, 94] width 44 height 15
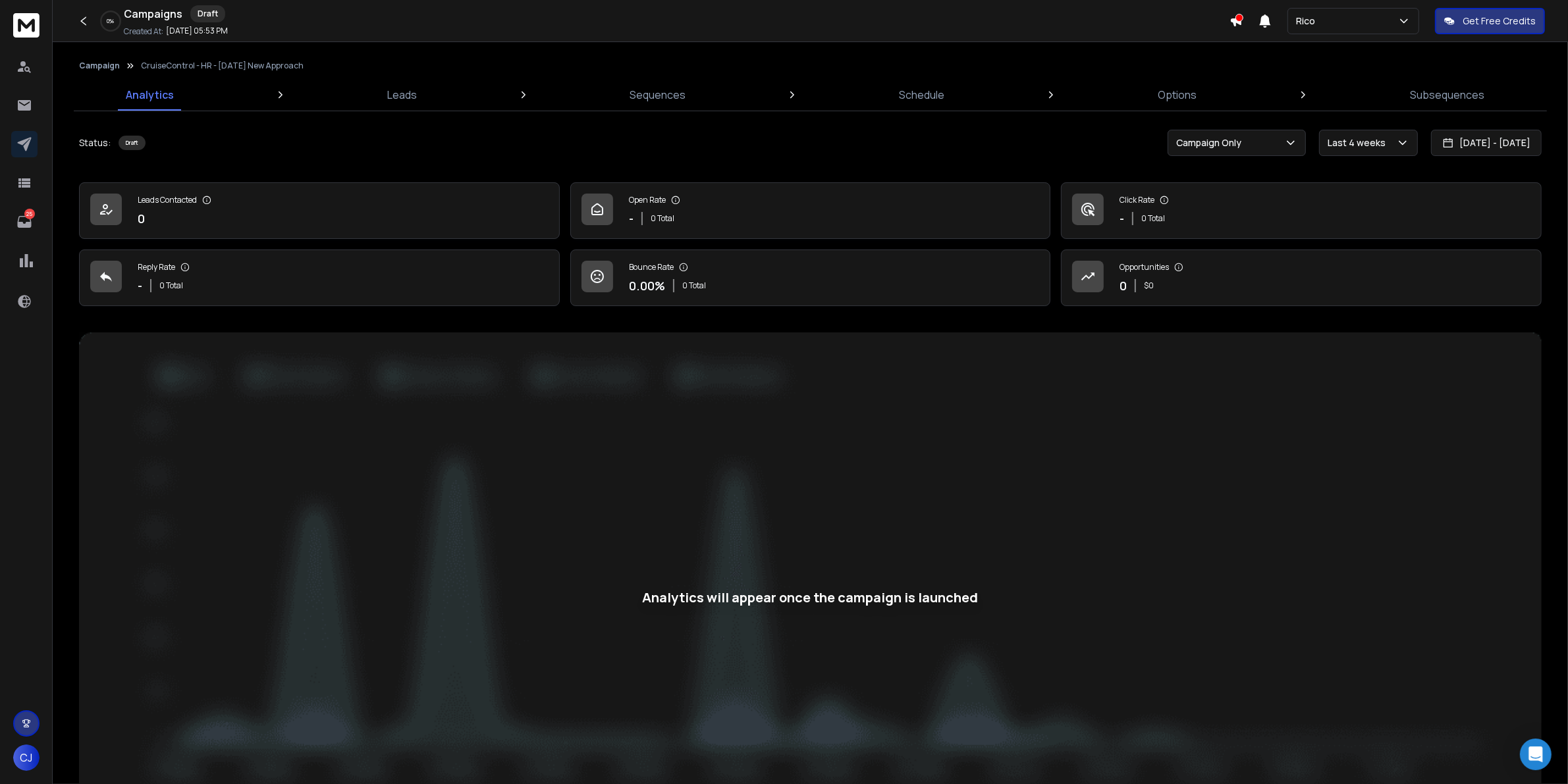
click at [1202, 102] on link "Options" at bounding box center [1177, 95] width 54 height 32
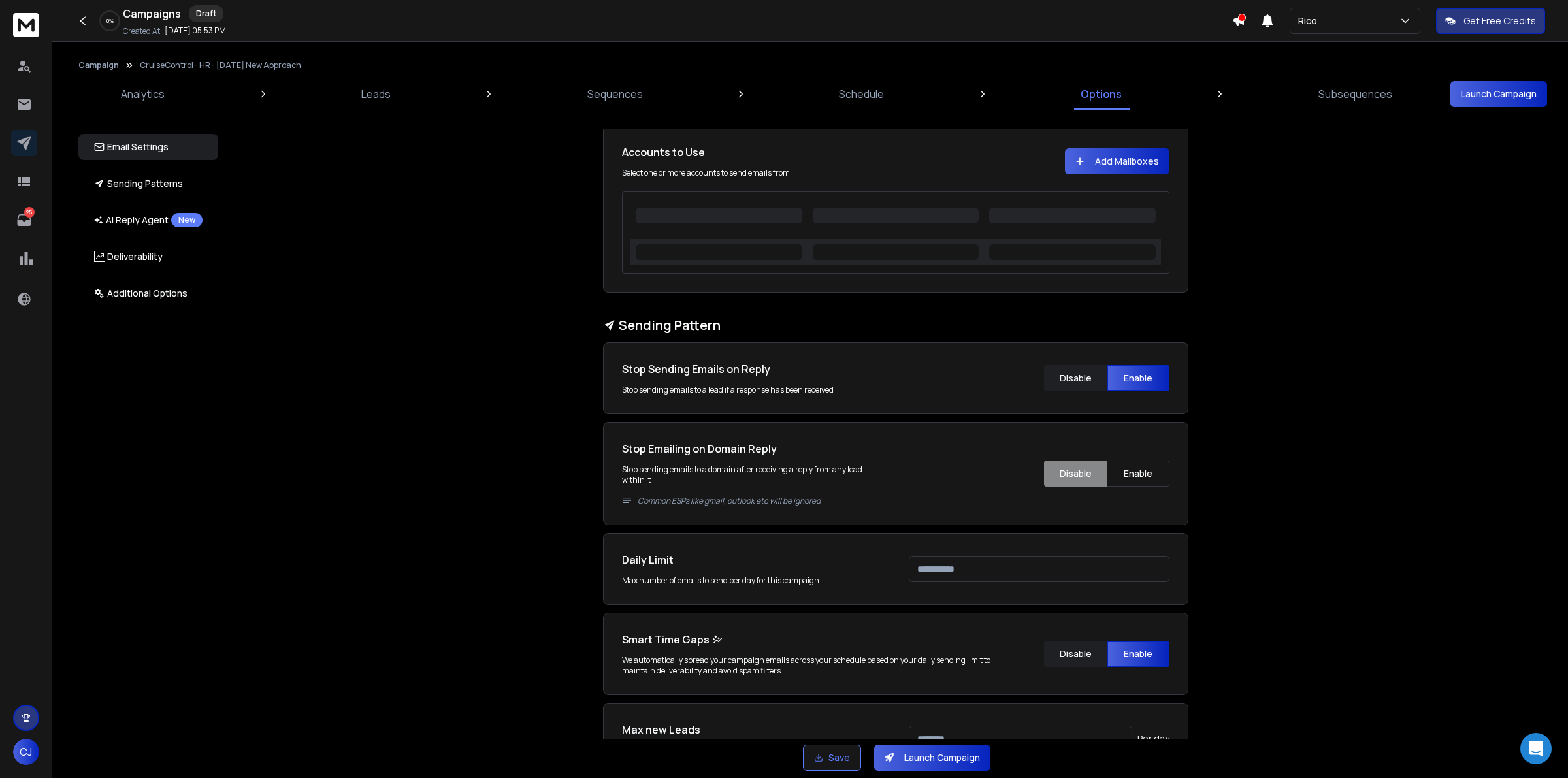
scroll to position [81, 0]
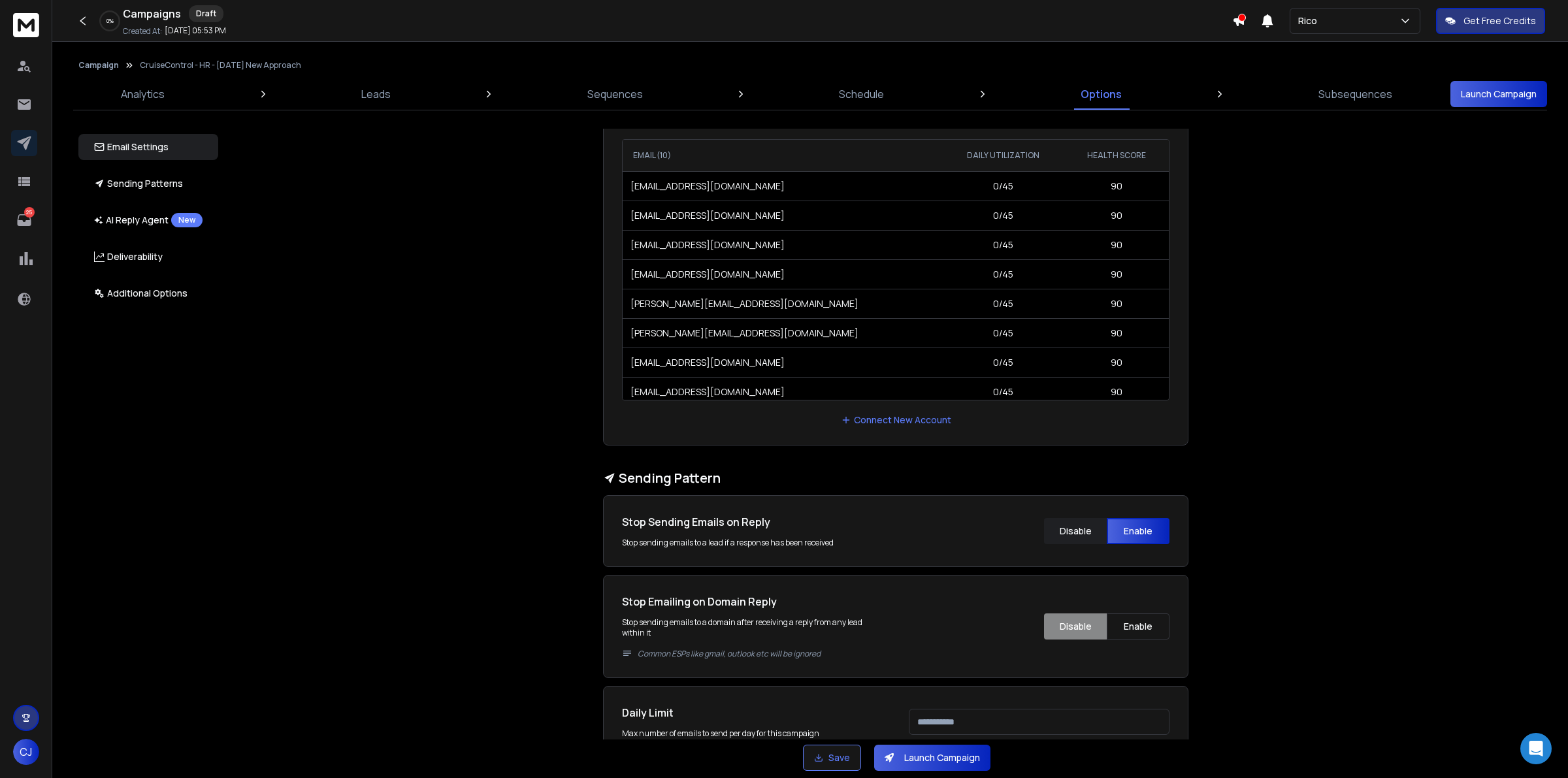
click at [935, 763] on button "Launch Campaign" at bounding box center [932, 757] width 116 height 27
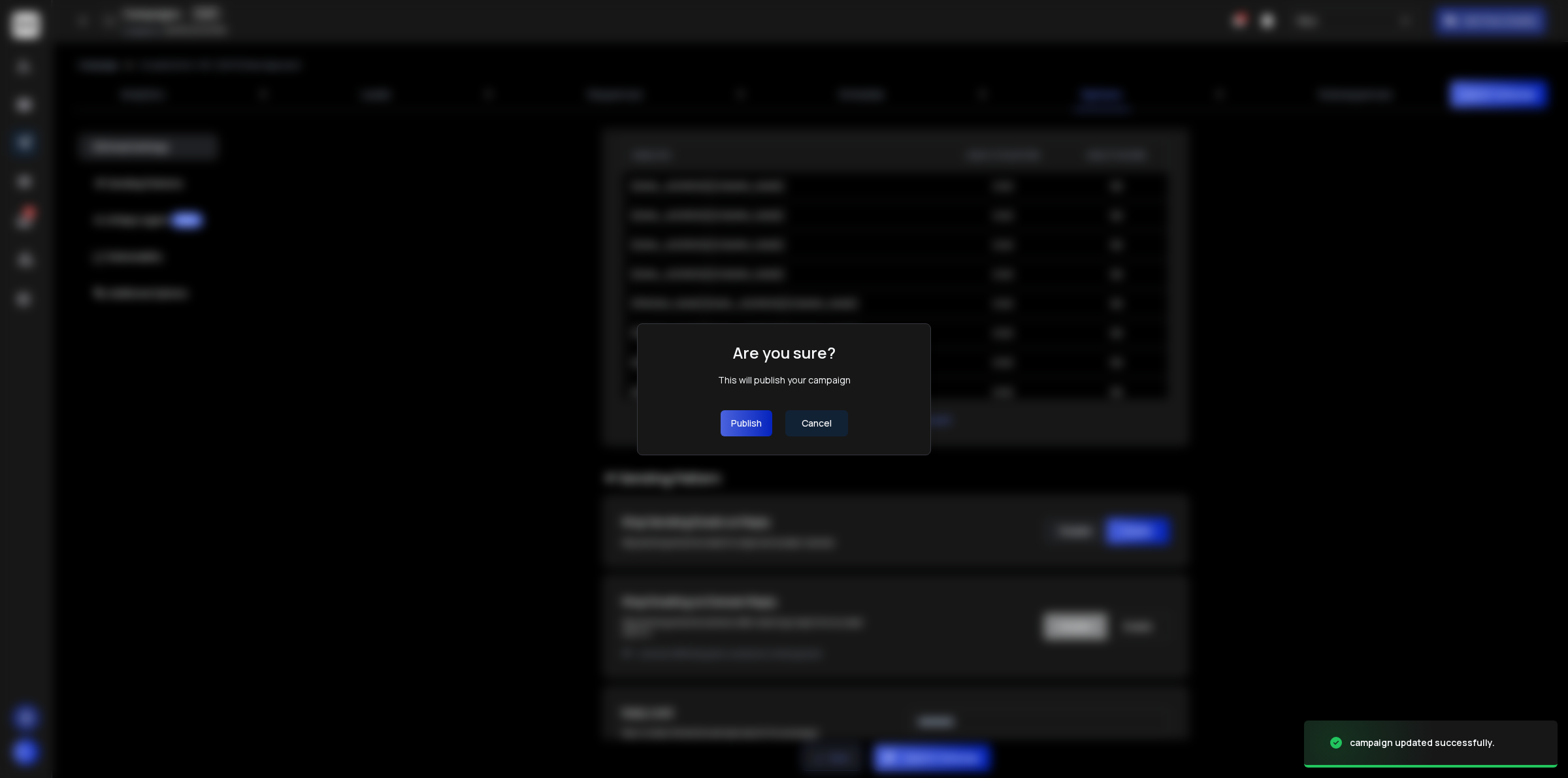
click at [740, 419] on button "Publish" at bounding box center [746, 423] width 51 height 27
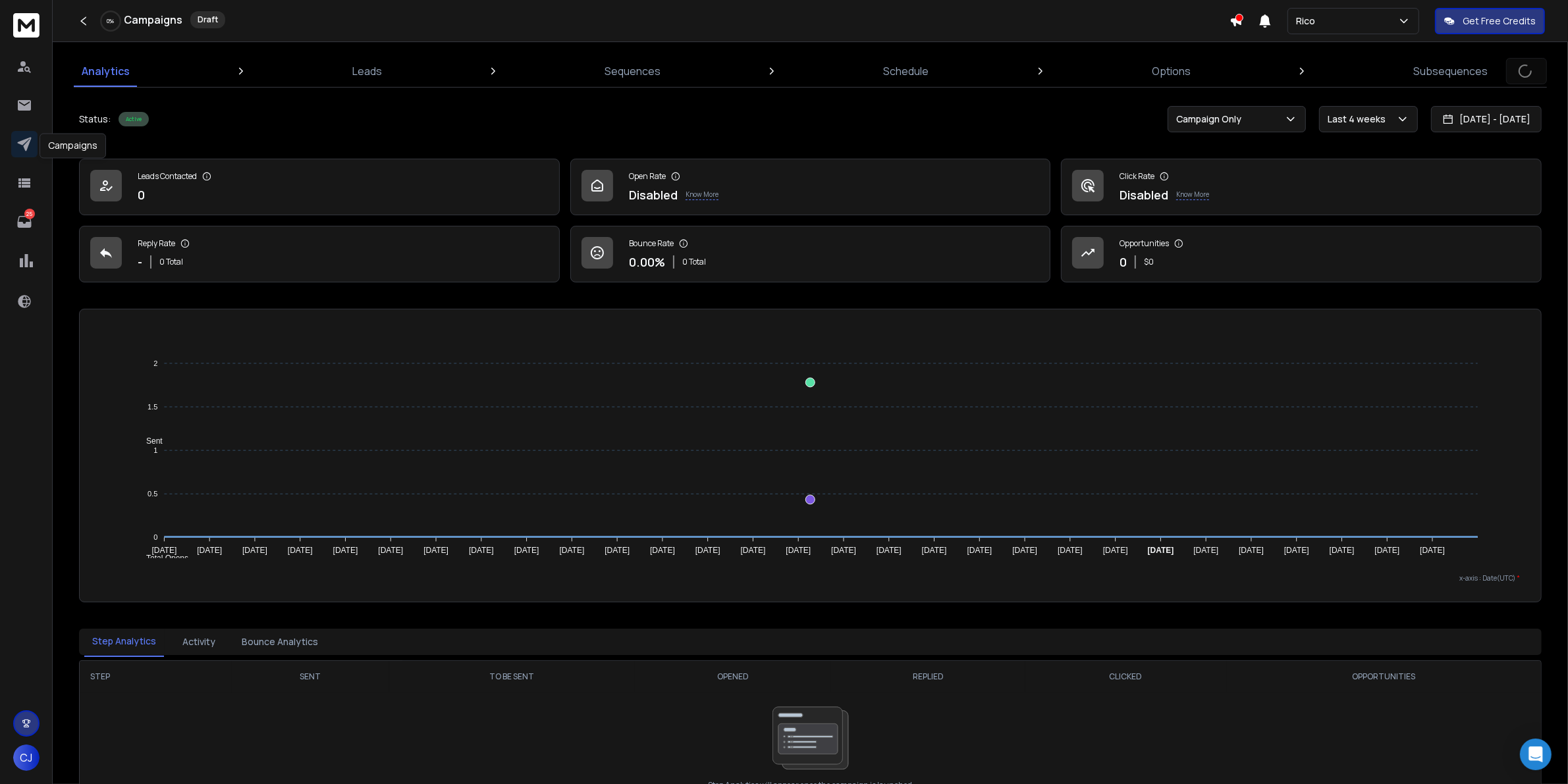
click at [23, 148] on icon at bounding box center [24, 144] width 16 height 16
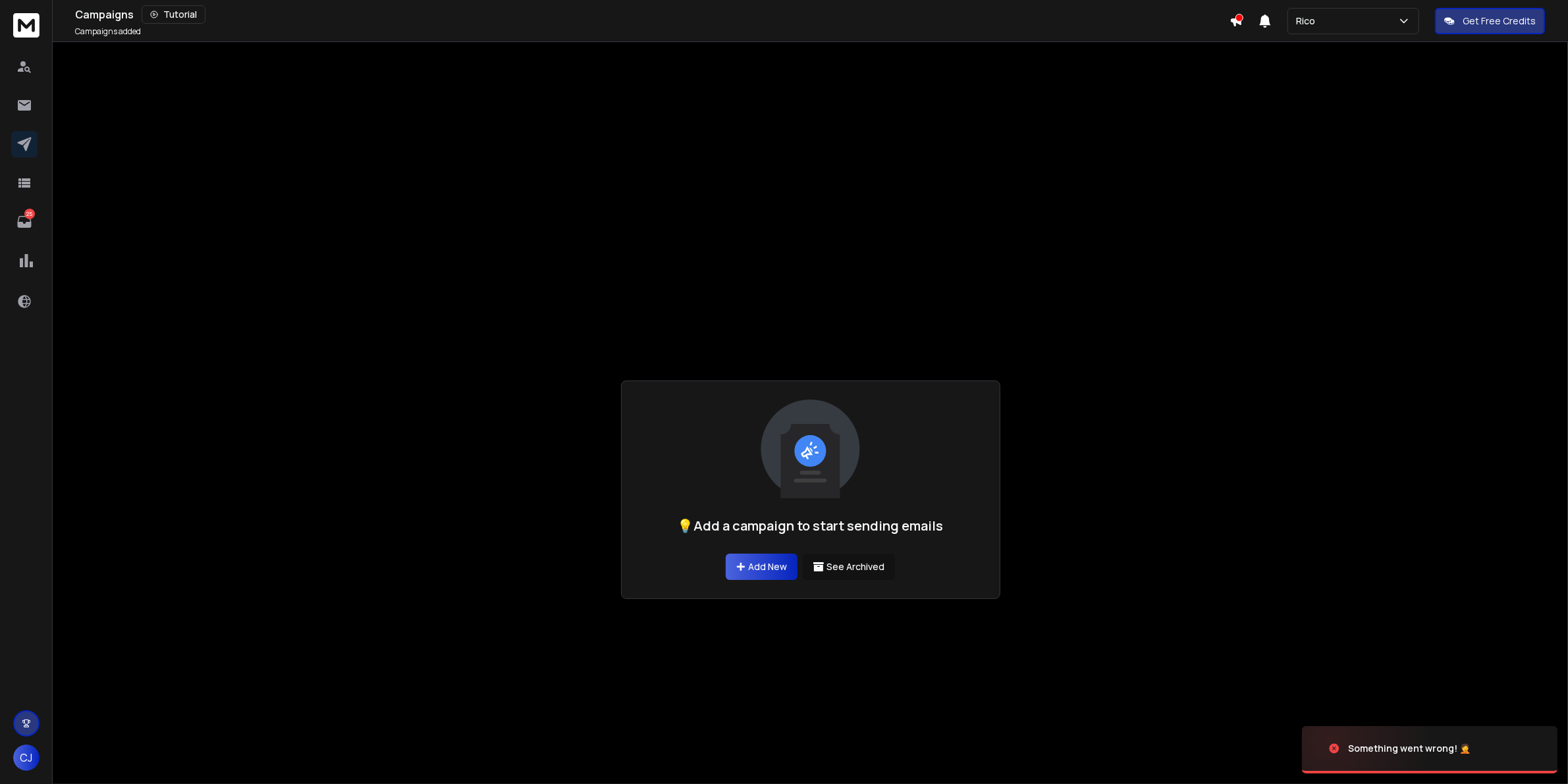
click at [1253, 448] on div "💡Add a campaign to start sending emails Add New See Archived" at bounding box center [809, 489] width 1473 height 699
click at [27, 143] on icon at bounding box center [24, 145] width 14 height 14
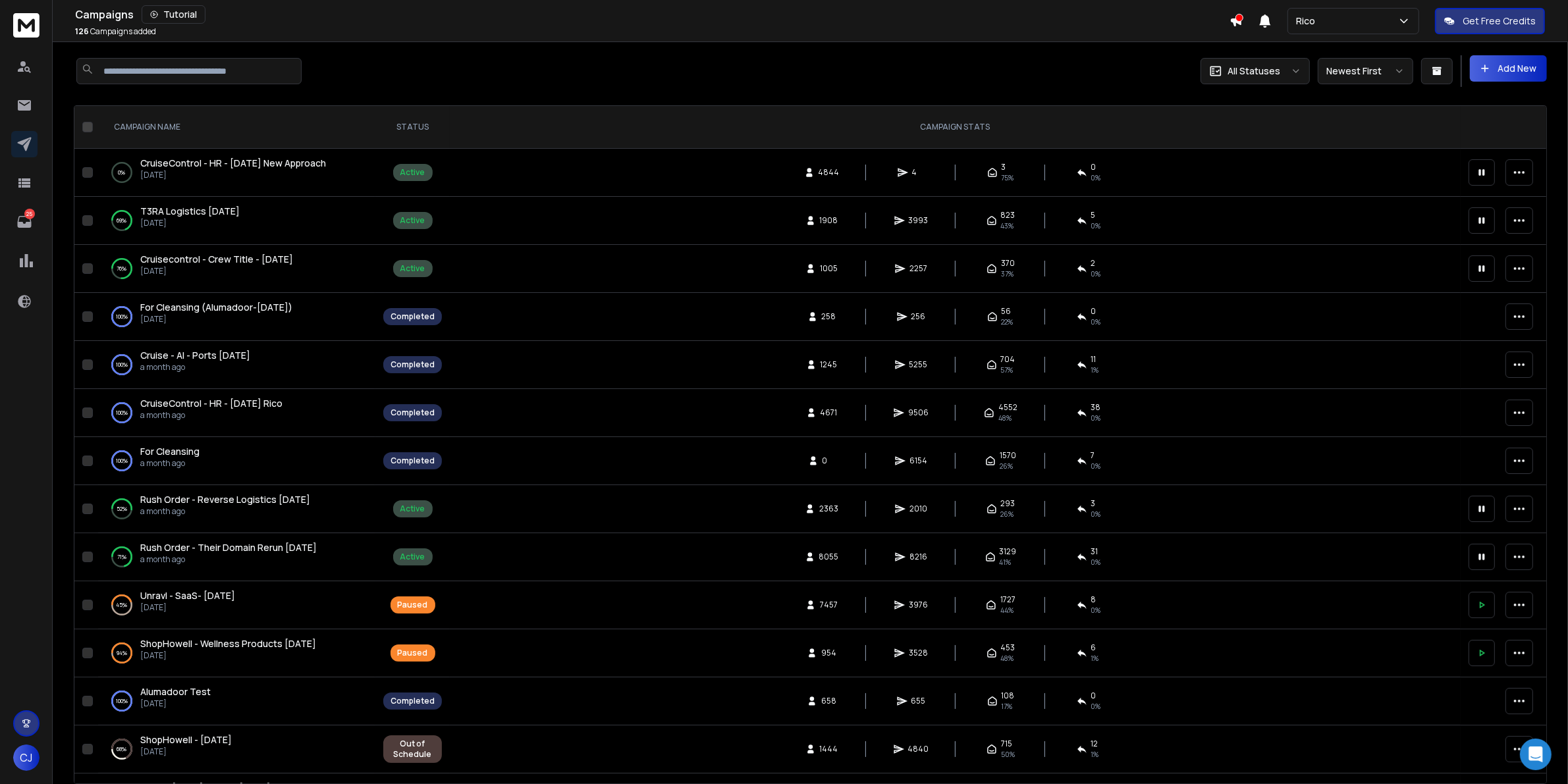
click at [564, 166] on div "4844 4 3 75 % 0 0 %" at bounding box center [954, 172] width 995 height 21
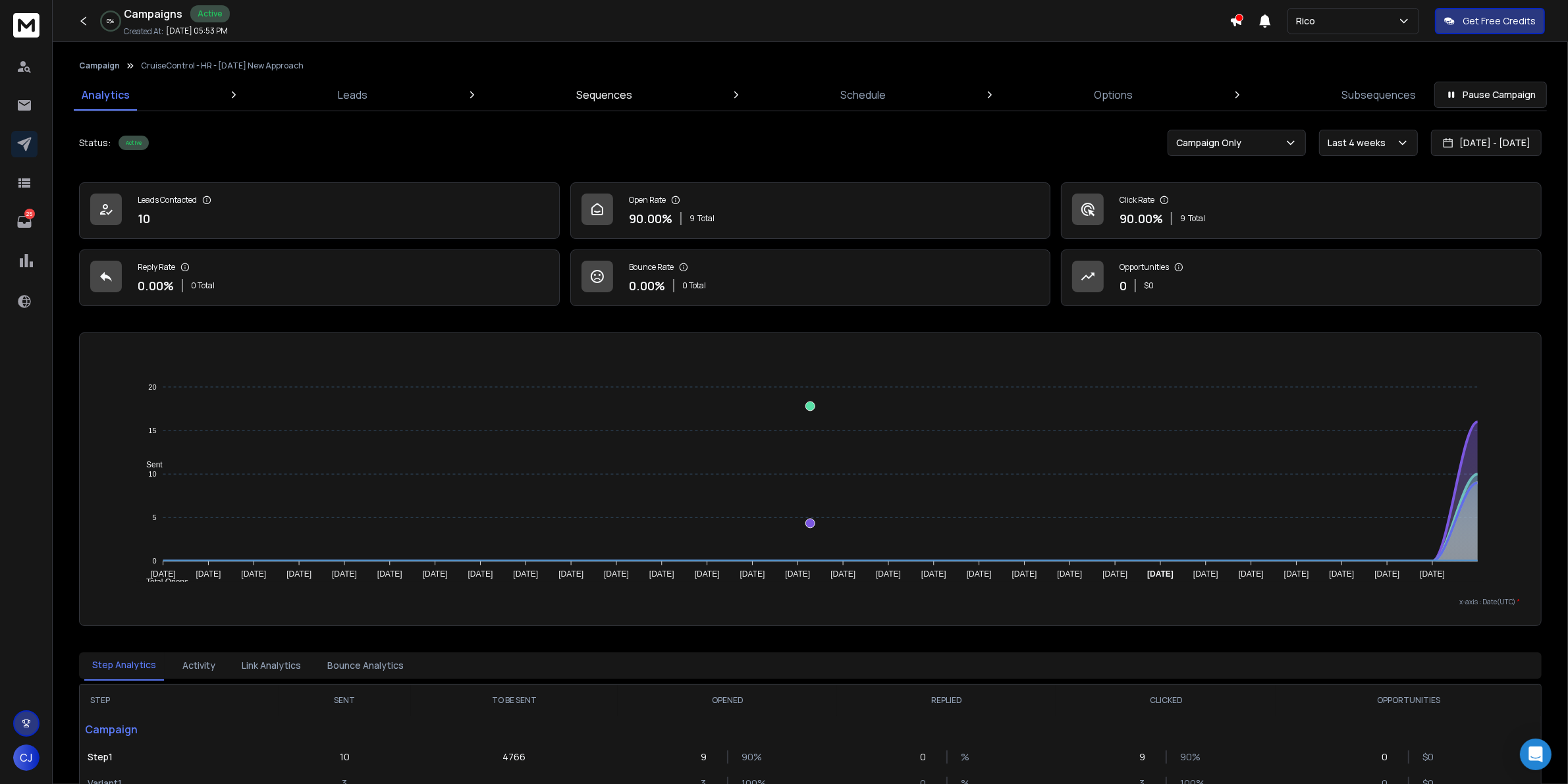
click at [619, 92] on p "Sequences" at bounding box center [604, 95] width 56 height 16
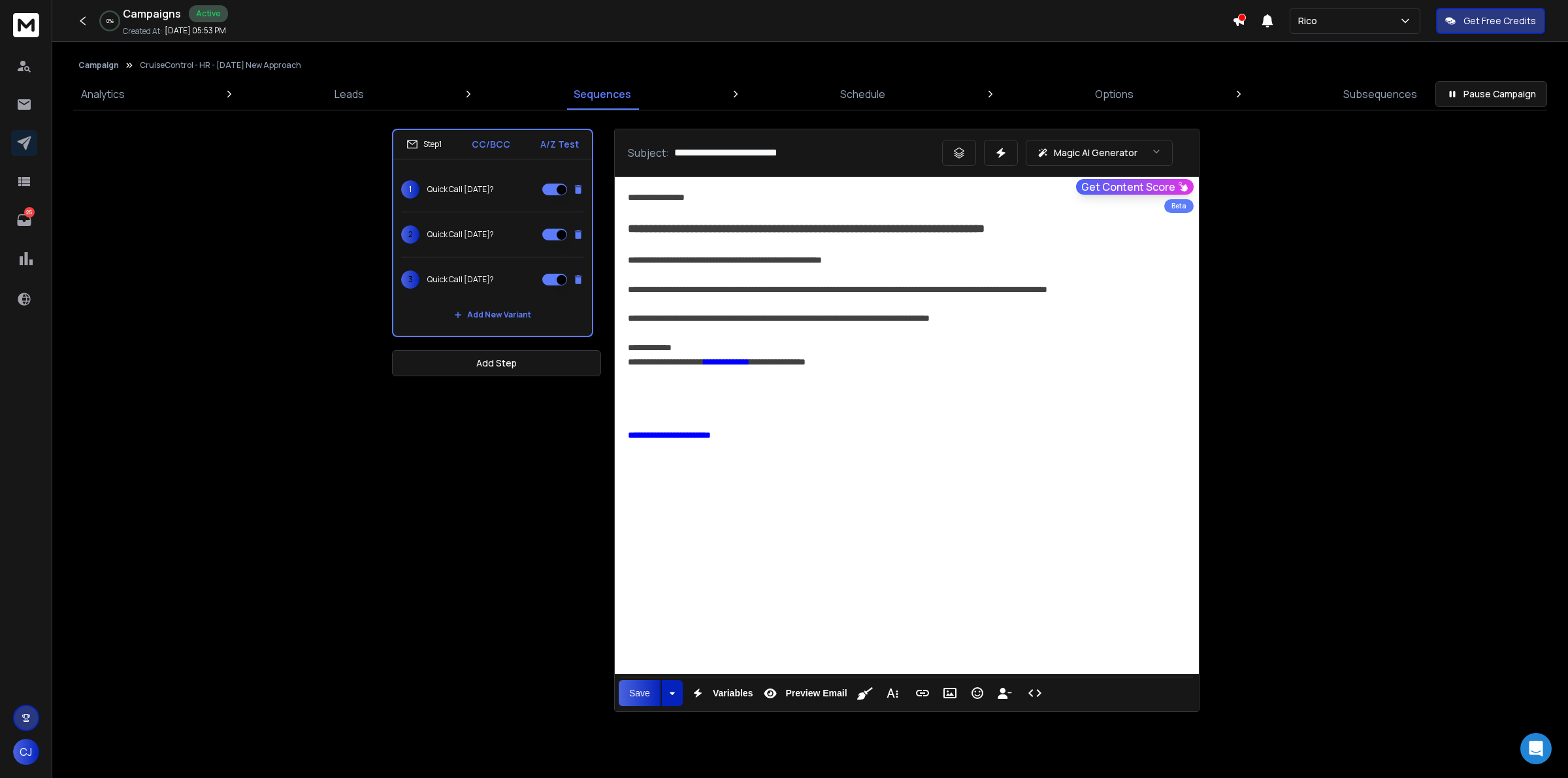
click at [749, 363] on link "**********" at bounding box center [726, 361] width 45 height 9
click at [822, 696] on span "Preview Email" at bounding box center [816, 693] width 67 height 11
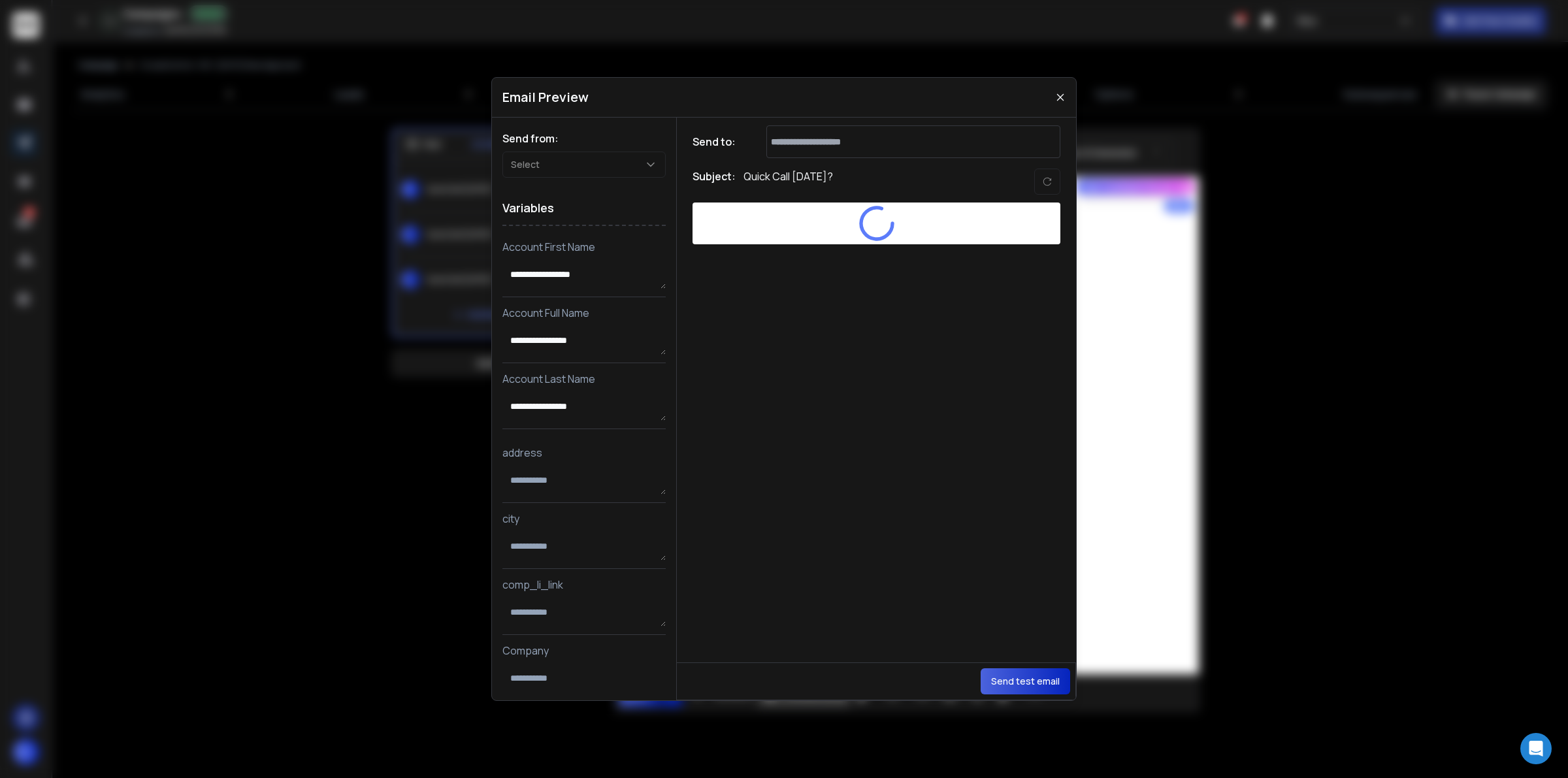
type textarea "**********"
type textarea "********"
type textarea "**********"
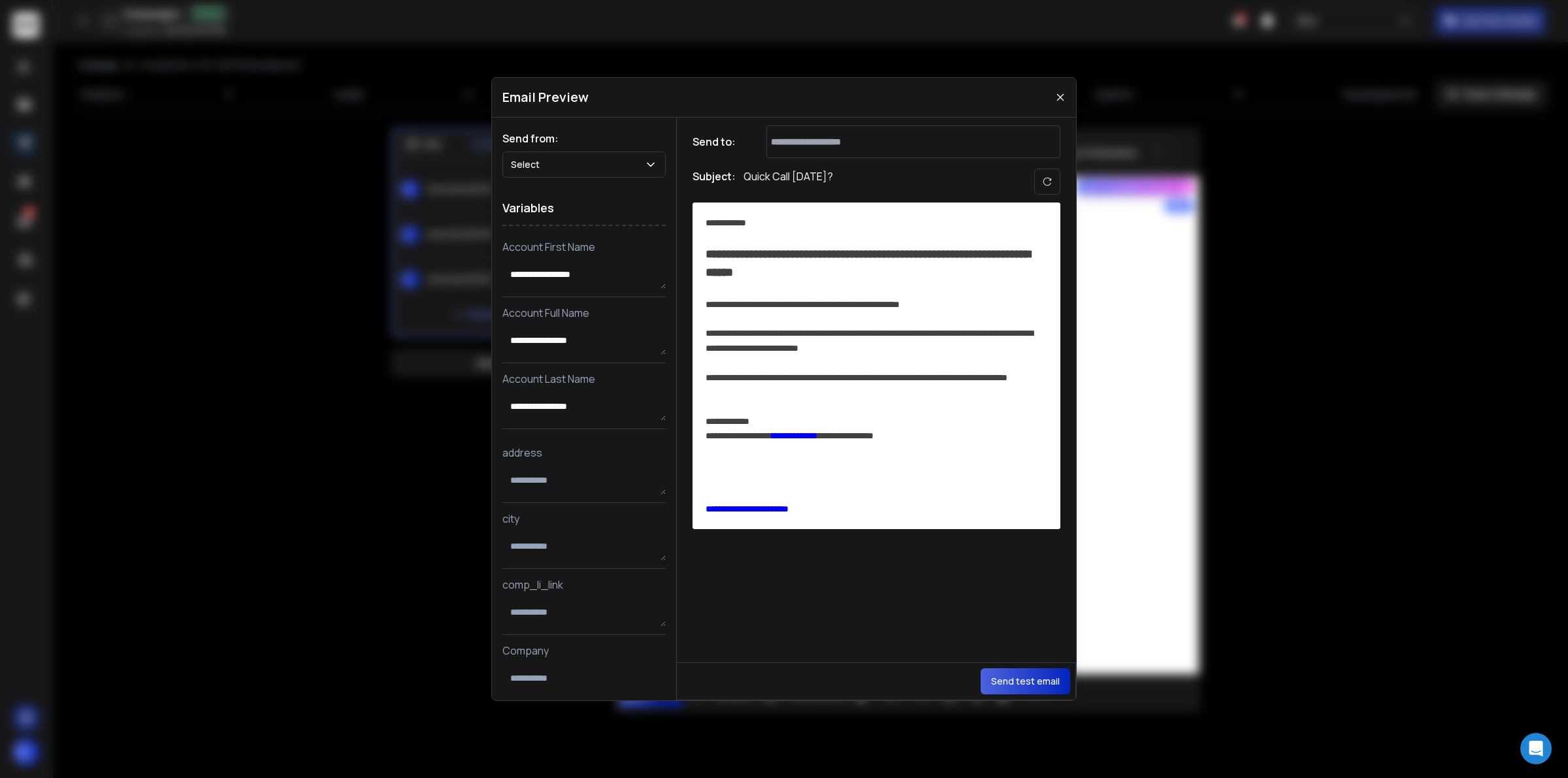
type textarea "***"
type textarea "**********"
type textarea "********"
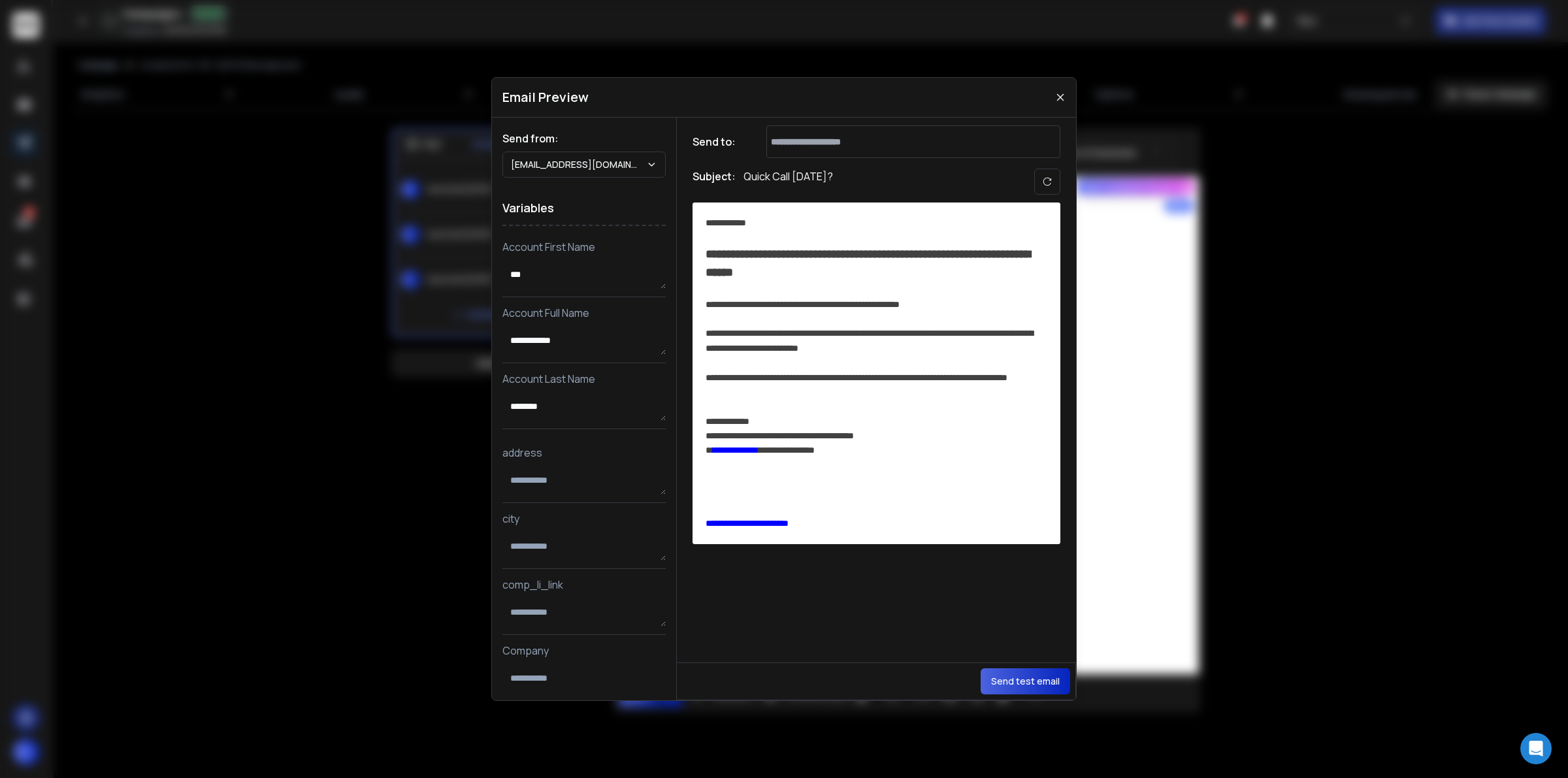
click at [753, 448] on link "**********" at bounding box center [735, 449] width 45 height 9
click at [214, 478] on div "**********" at bounding box center [784, 389] width 1568 height 650
click at [1063, 95] on icon at bounding box center [1060, 98] width 10 height 10
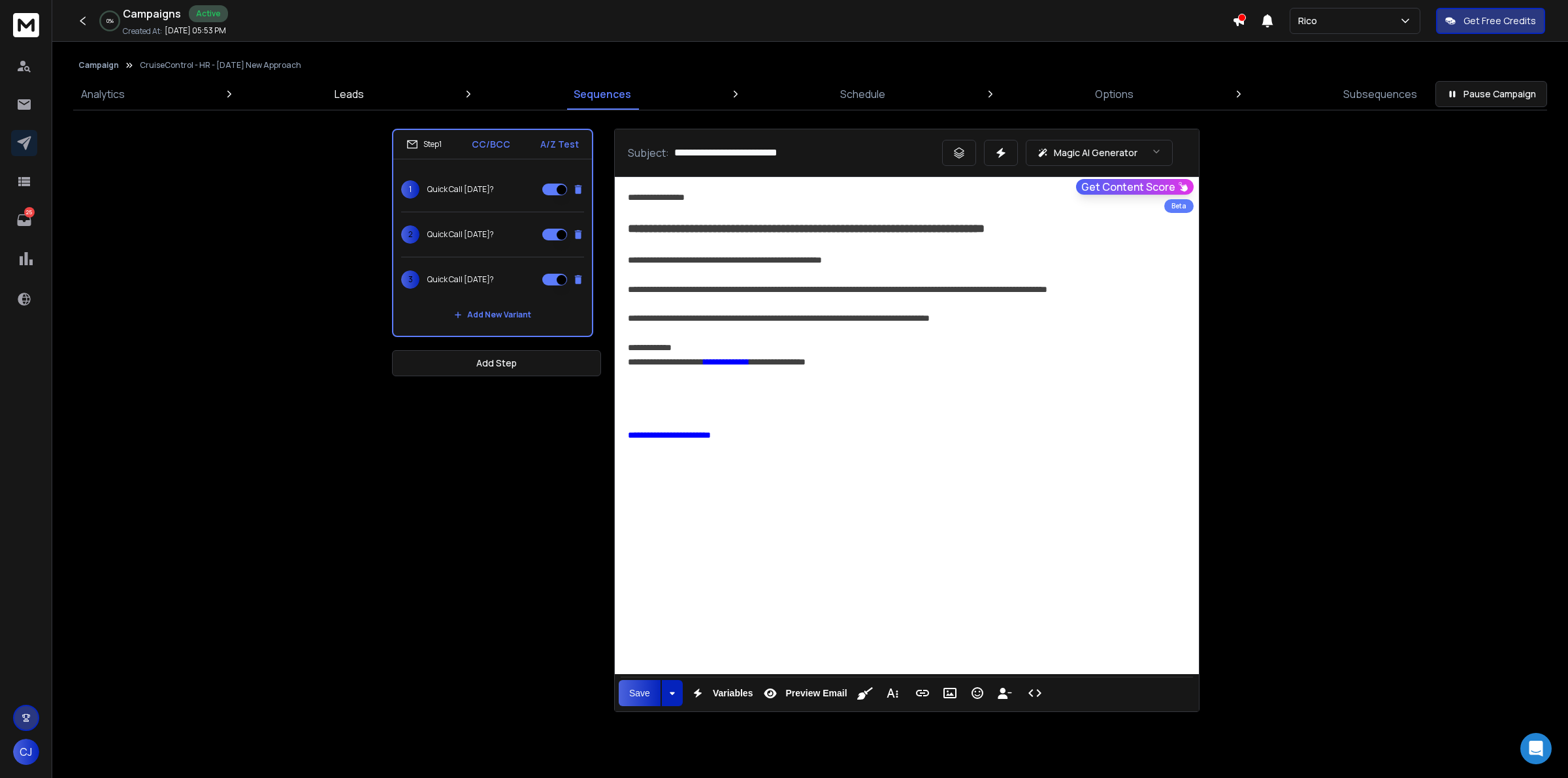
click at [340, 96] on p "Leads" at bounding box center [349, 94] width 29 height 15
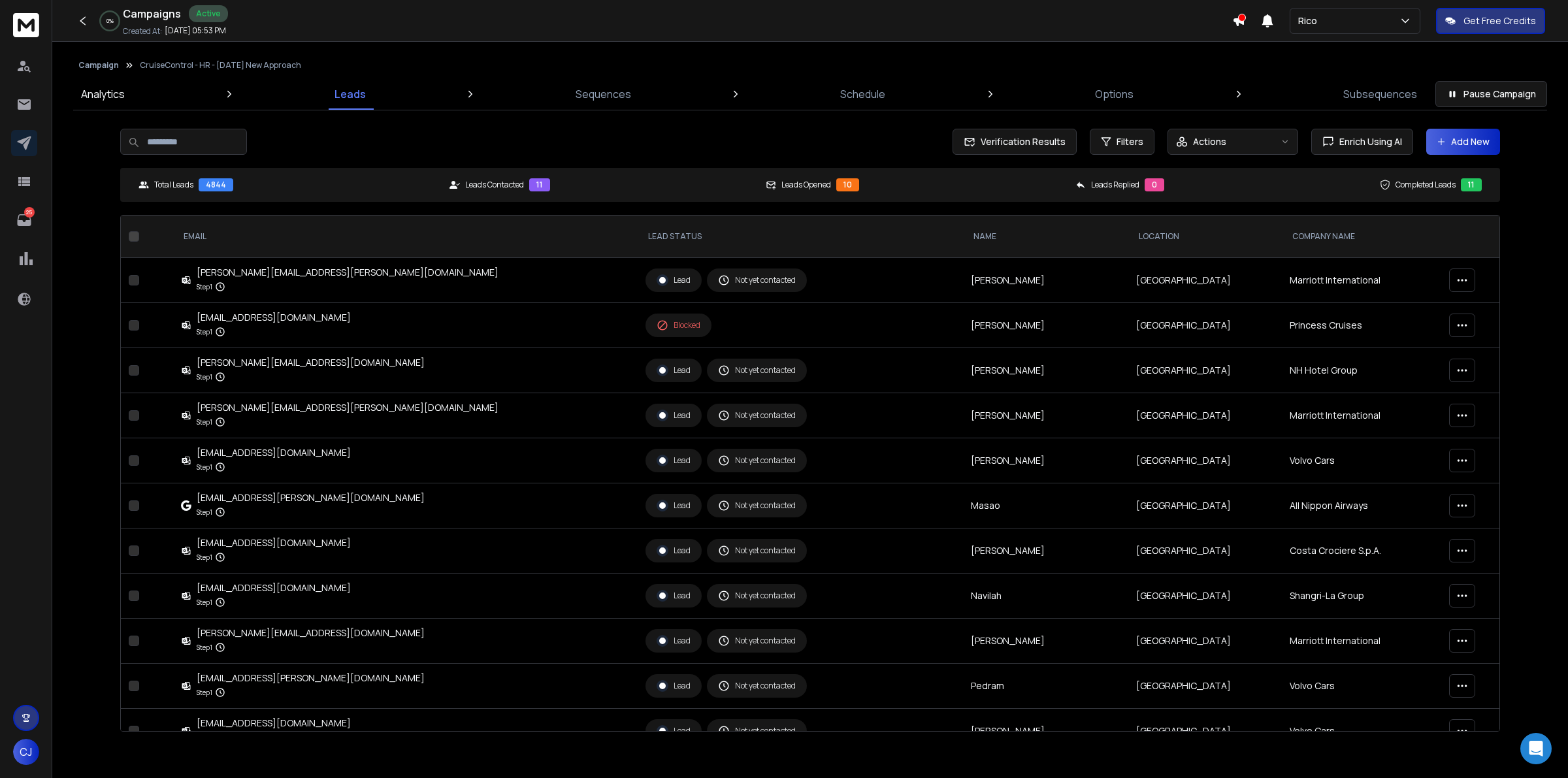
click at [98, 97] on p "Analytics" at bounding box center [103, 94] width 44 height 15
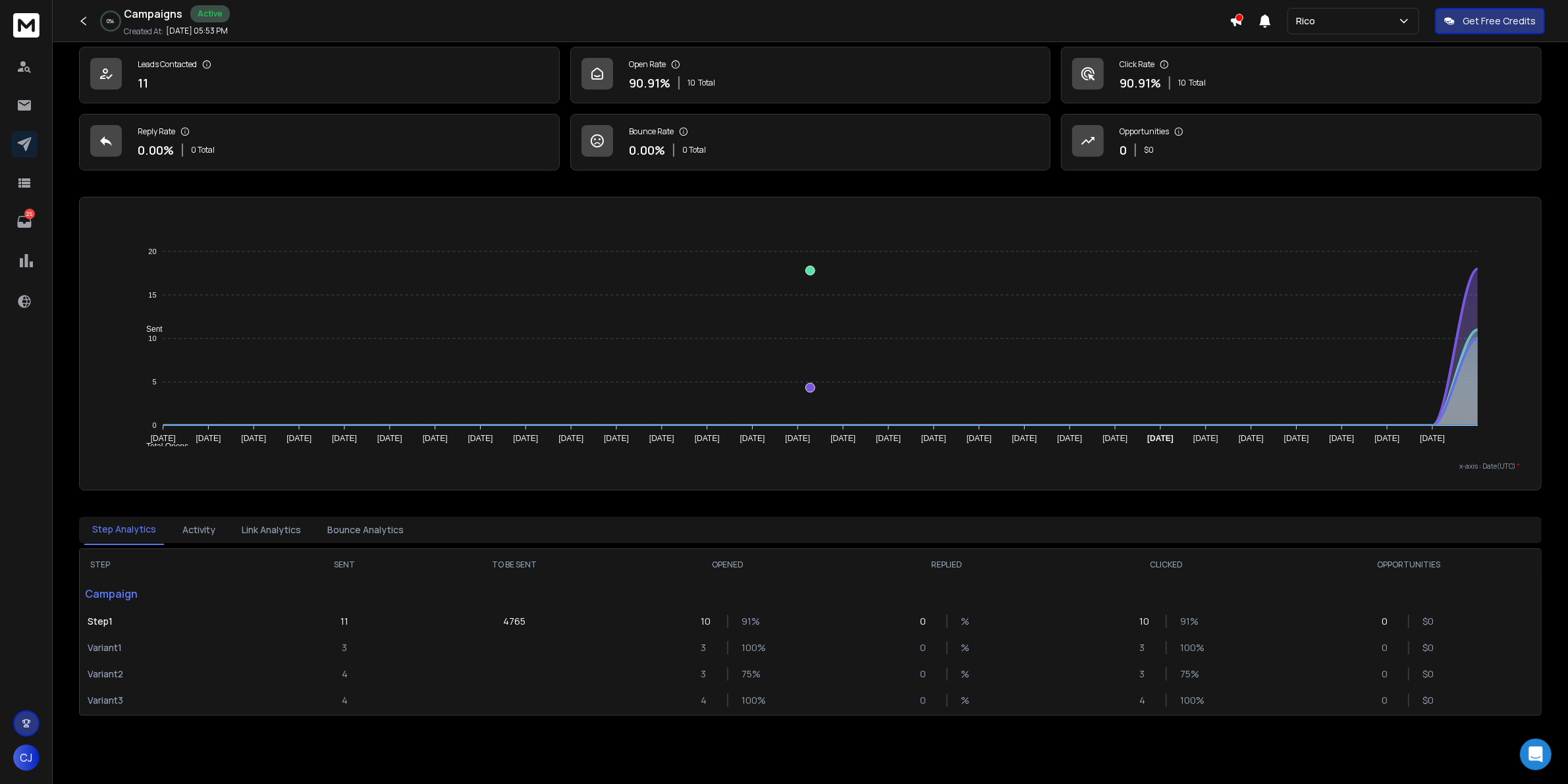
scroll to position [148, 0]
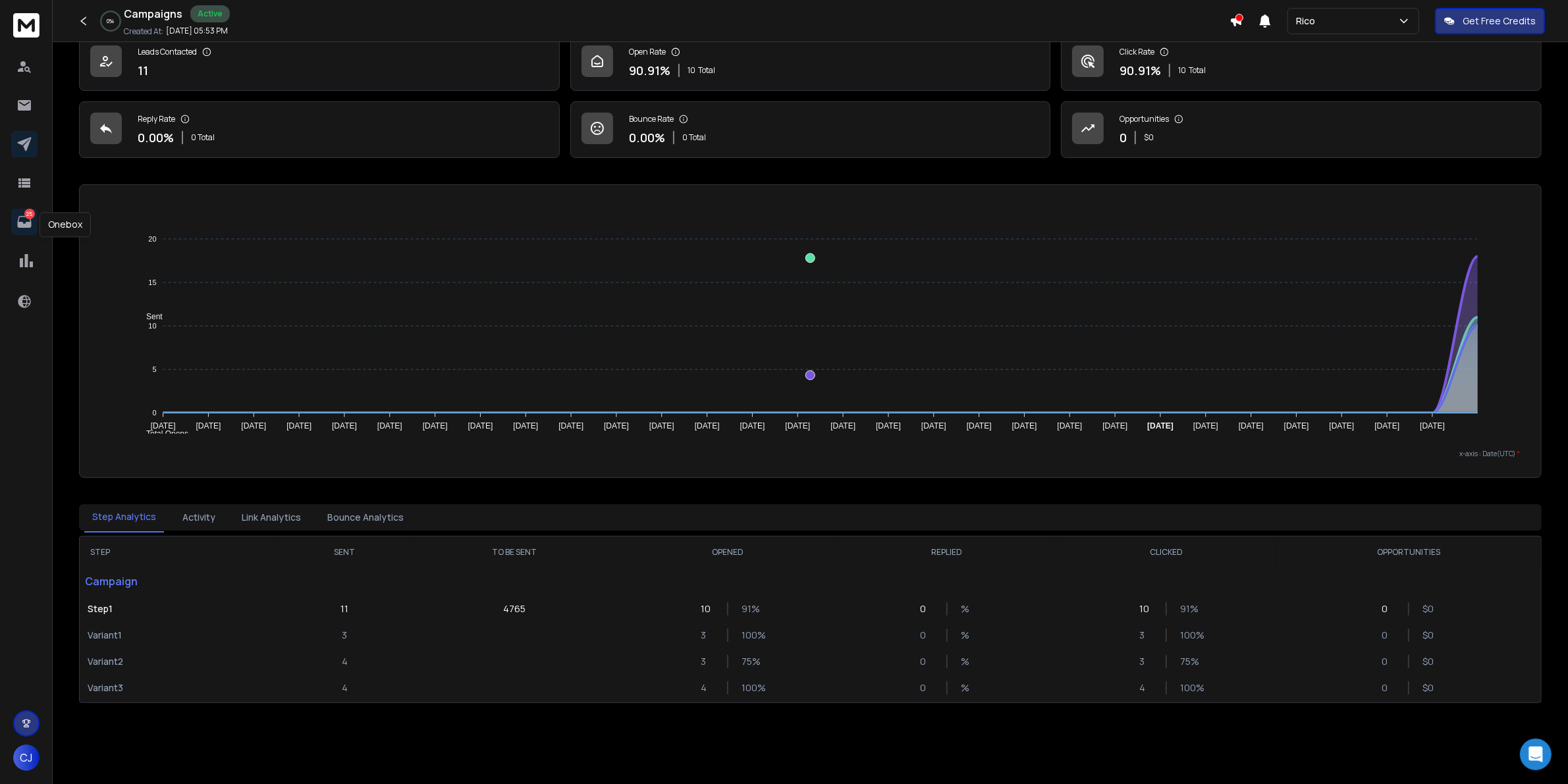
click at [16, 227] on icon at bounding box center [24, 222] width 16 height 16
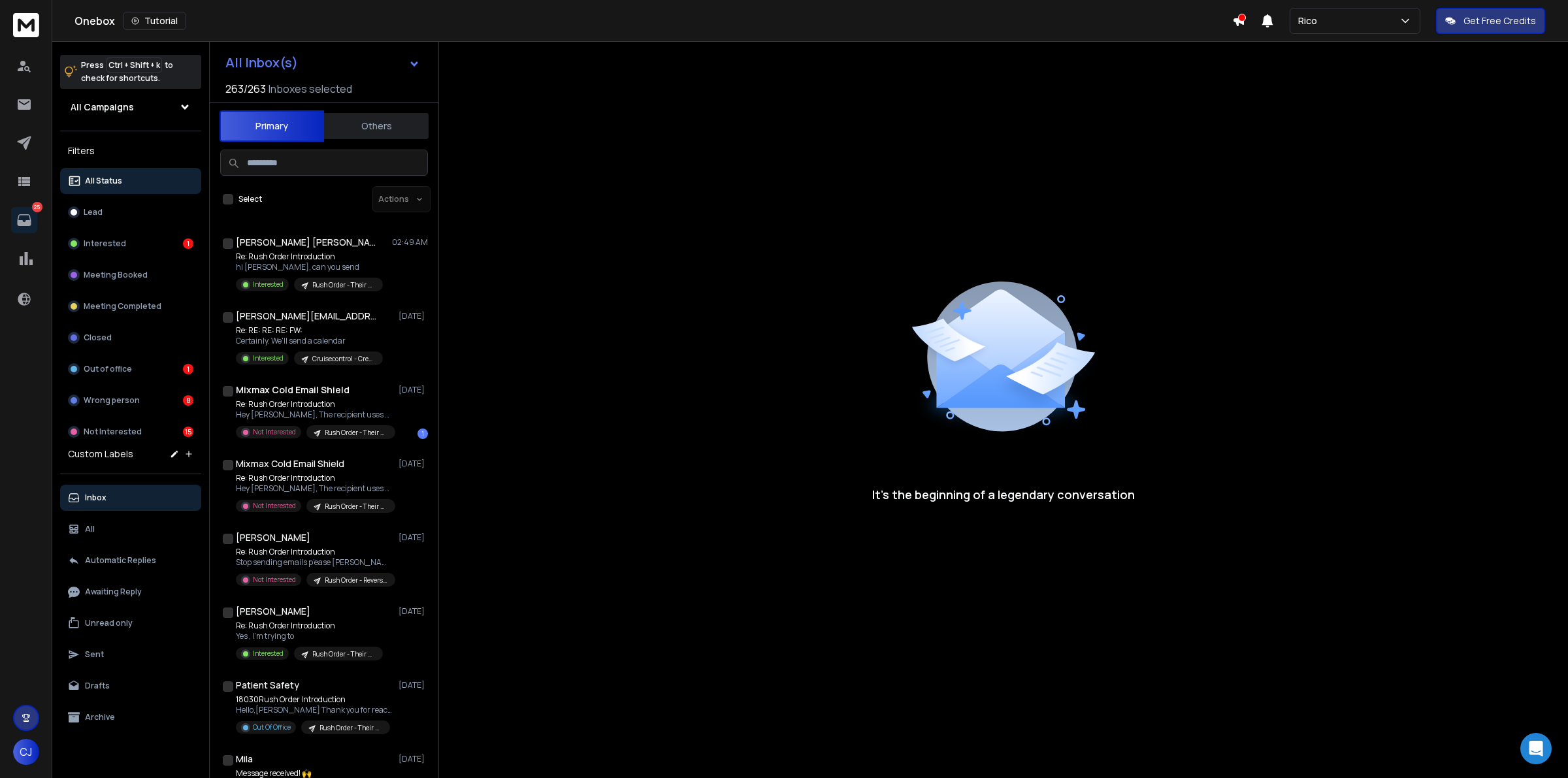
click at [759, 357] on div "It’s the beginning of a legendary conversation" at bounding box center [1003, 372] width 1129 height 661
